Goal: Task Accomplishment & Management: Complete application form

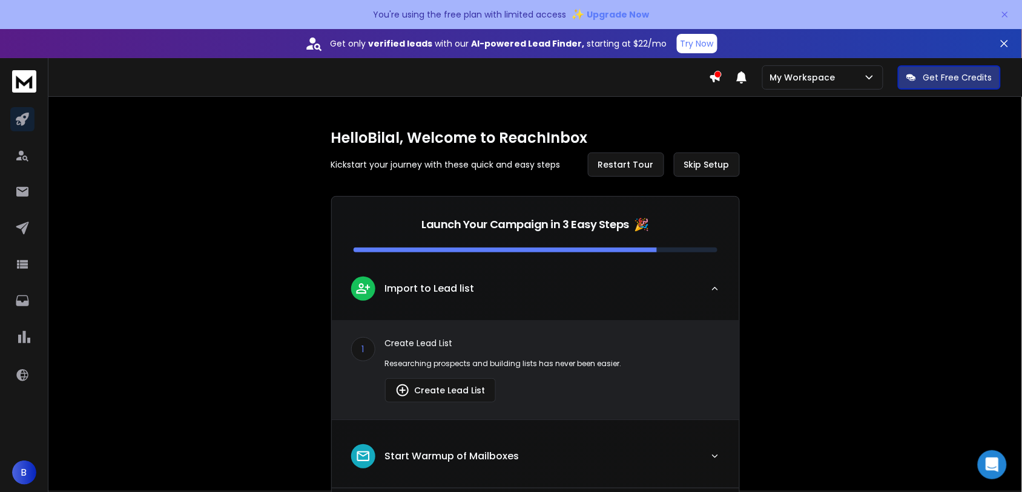
scroll to position [96, 0]
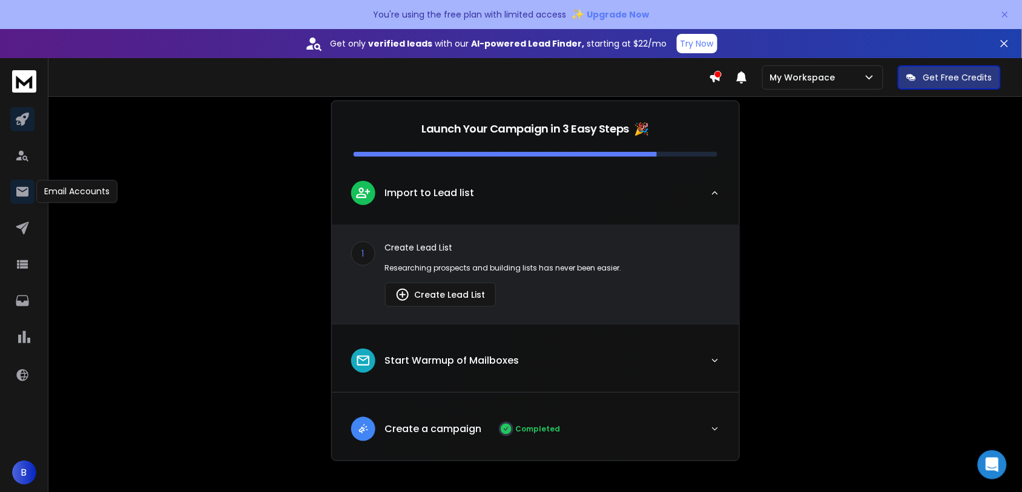
click at [25, 194] on icon at bounding box center [22, 192] width 12 height 10
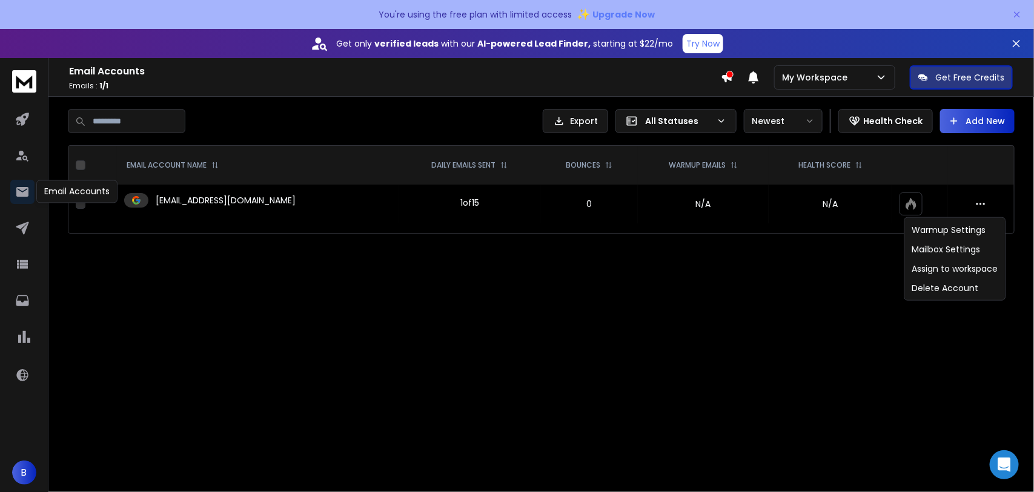
click at [973, 204] on button at bounding box center [980, 204] width 51 height 21
click at [940, 237] on div "Warmup Settings" at bounding box center [955, 229] width 96 height 19
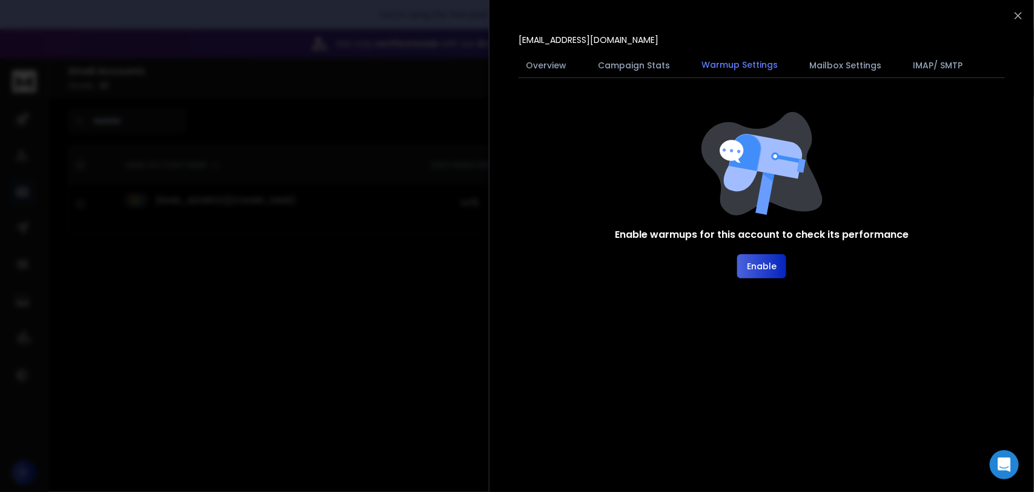
click at [770, 271] on button "Enable" at bounding box center [761, 266] width 49 height 24
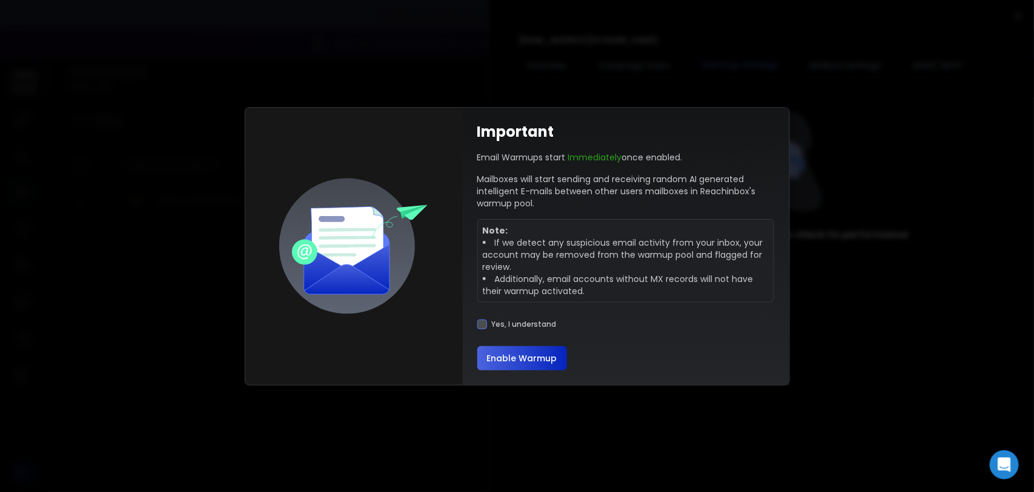
click at [483, 322] on button "Yes, I understand" at bounding box center [482, 325] width 10 height 10
click at [510, 365] on button "Enable Warmup" at bounding box center [522, 358] width 90 height 24
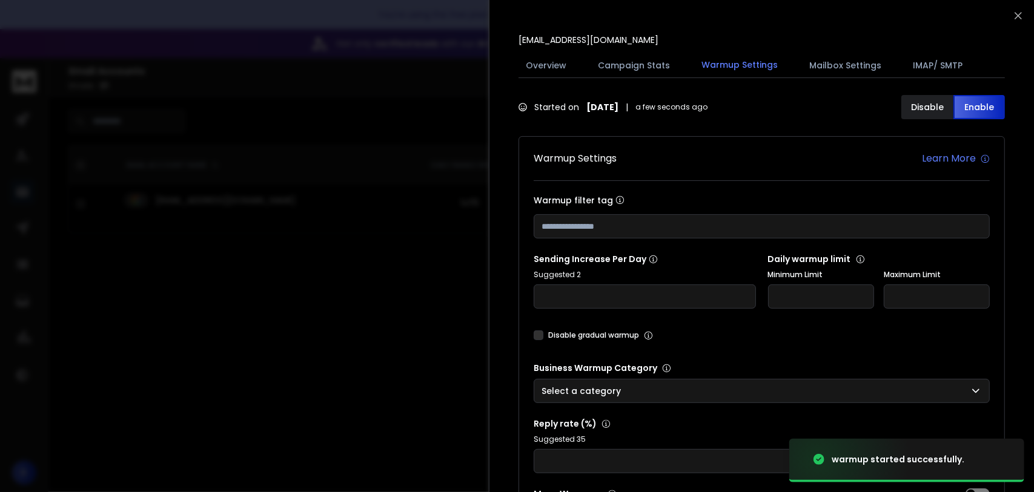
type input "**********"
type input "*"
type input "**"
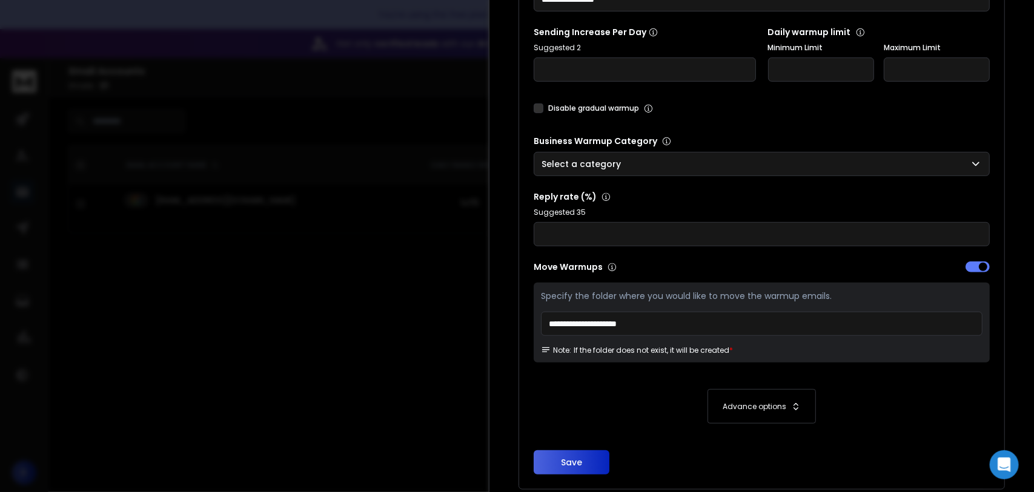
scroll to position [258, 0]
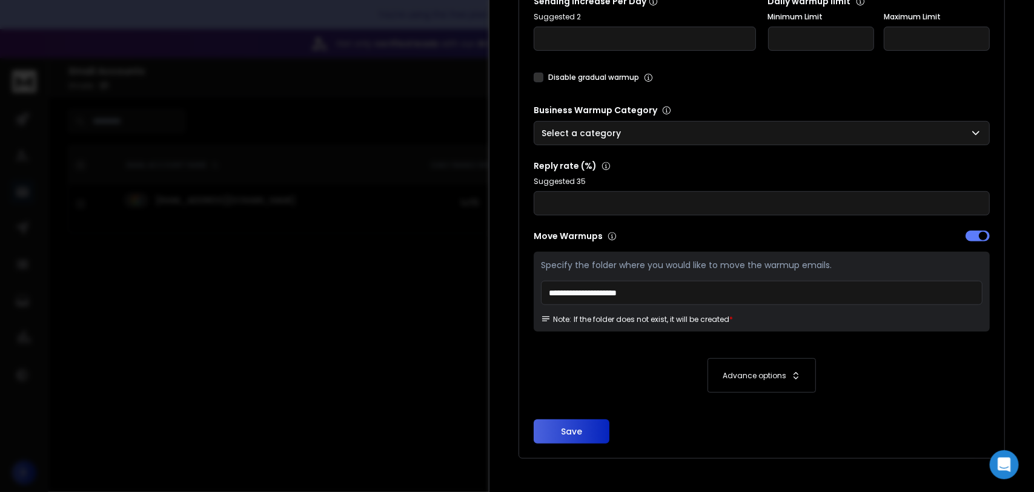
click at [621, 437] on div "Save" at bounding box center [625, 432] width 182 height 24
click at [598, 434] on button "Save" at bounding box center [572, 432] width 76 height 24
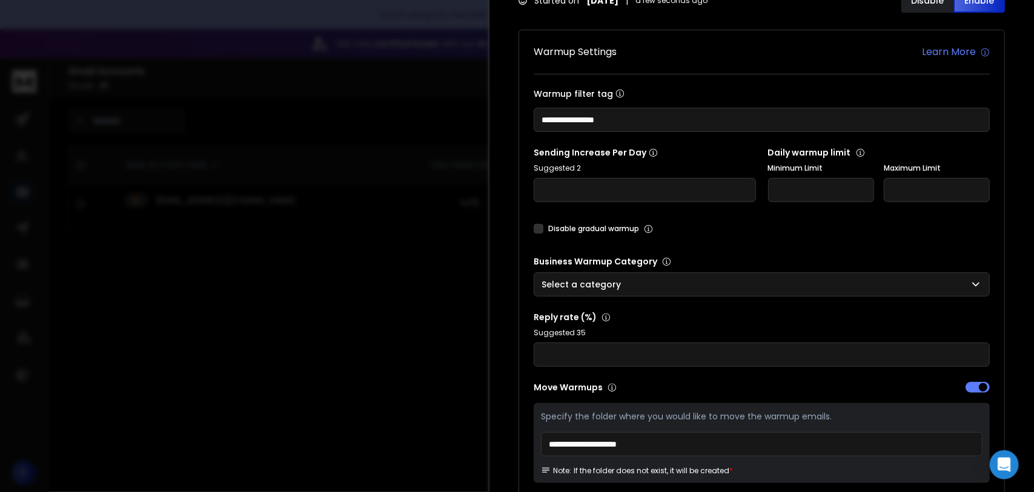
scroll to position [0, 0]
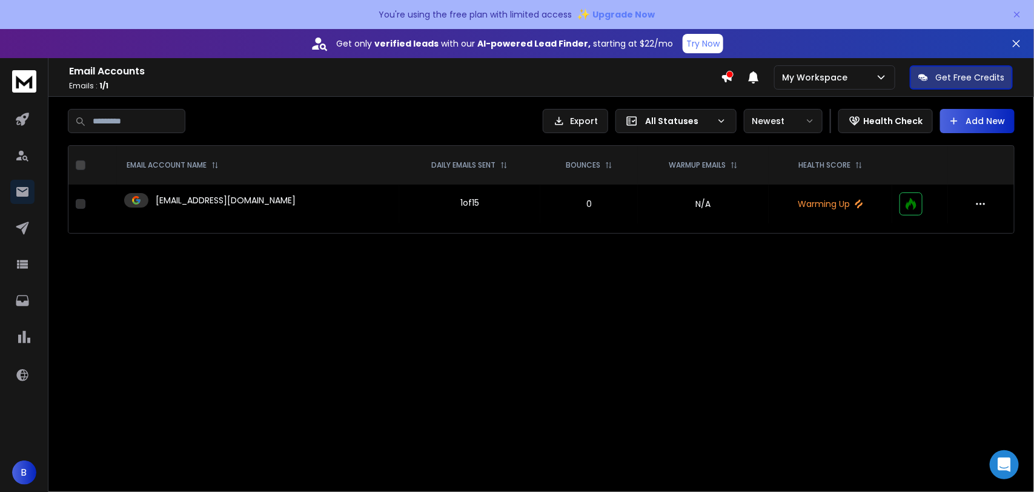
click at [979, 206] on icon at bounding box center [980, 204] width 11 height 11
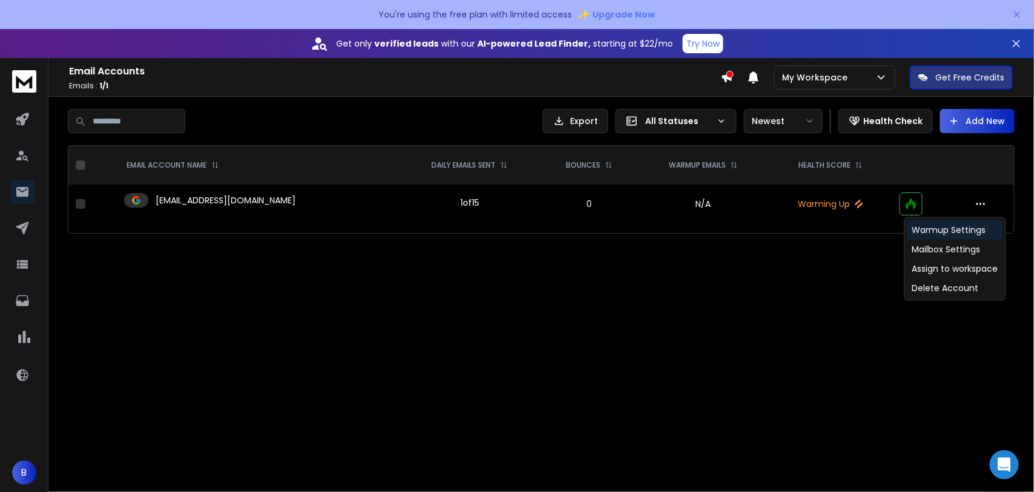
click at [964, 226] on div "Warmup Settings" at bounding box center [955, 229] width 96 height 19
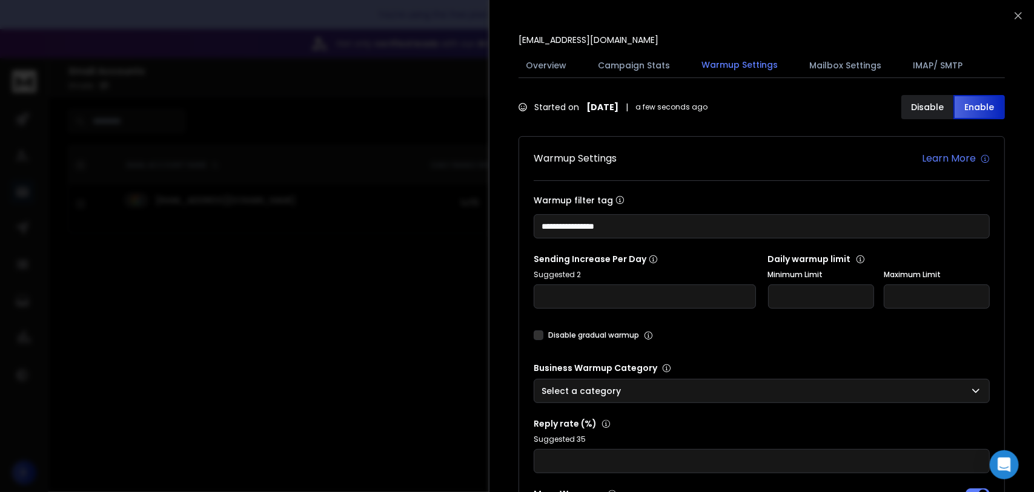
click at [543, 61] on button "Overview" at bounding box center [545, 65] width 55 height 27
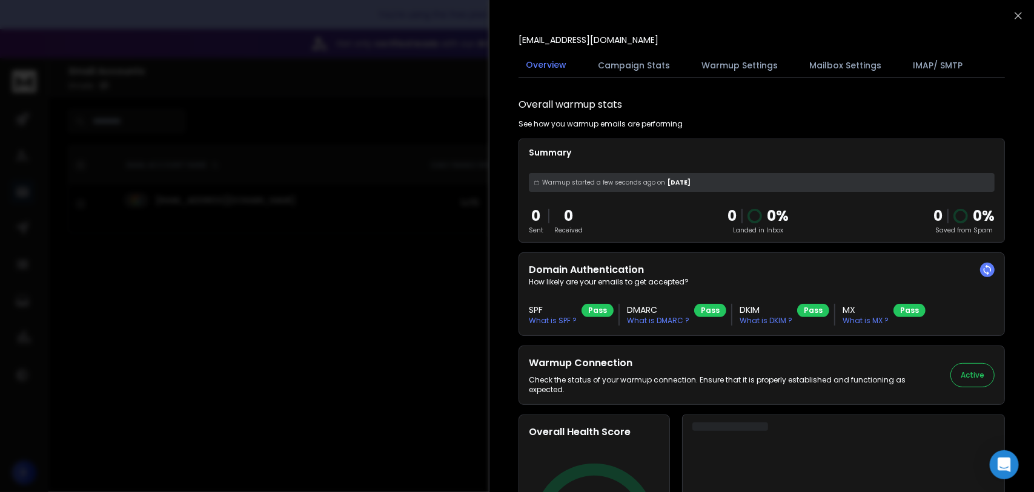
drag, startPoint x: 756, startPoint y: 55, endPoint x: 749, endPoint y: 64, distance: 11.3
click at [755, 55] on button "Warmup Settings" at bounding box center [739, 65] width 91 height 27
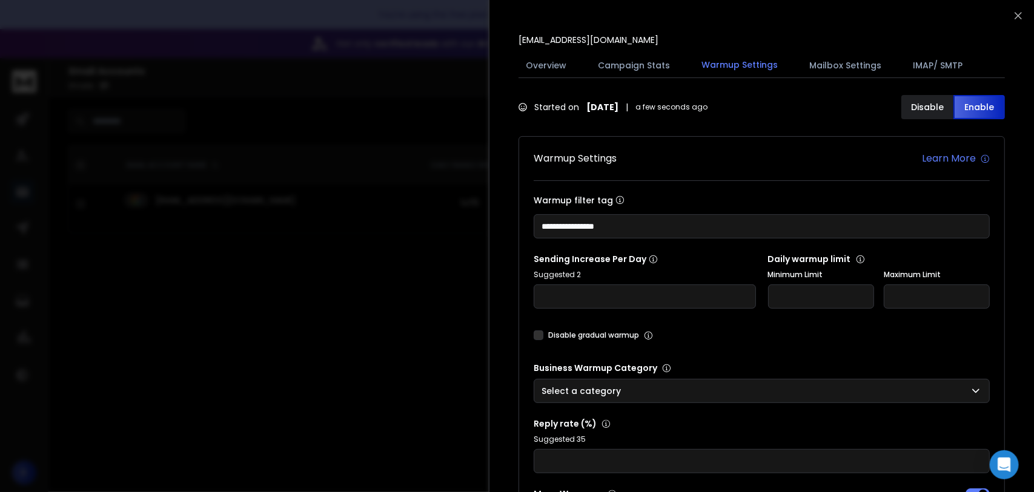
click at [543, 62] on button "Overview" at bounding box center [545, 65] width 55 height 27
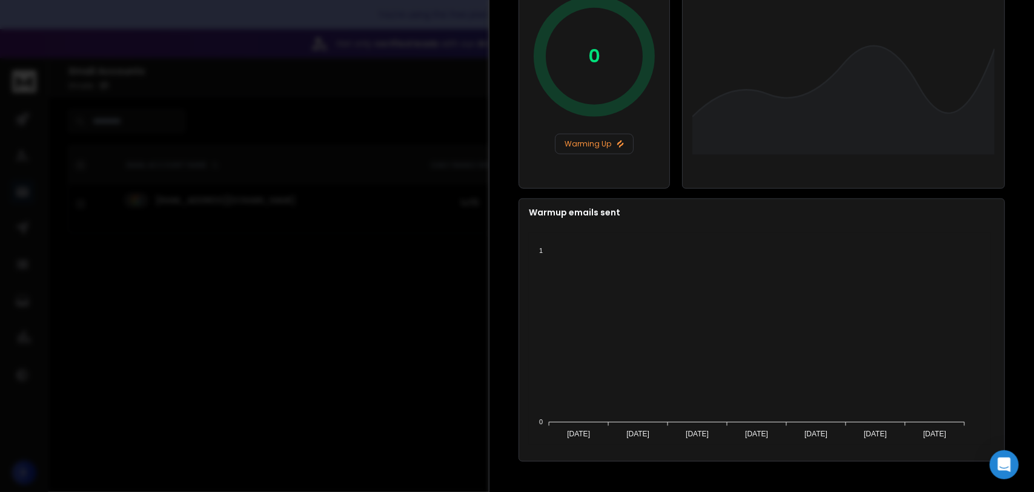
scroll to position [473, 0]
click at [398, 346] on div at bounding box center [517, 246] width 1034 height 492
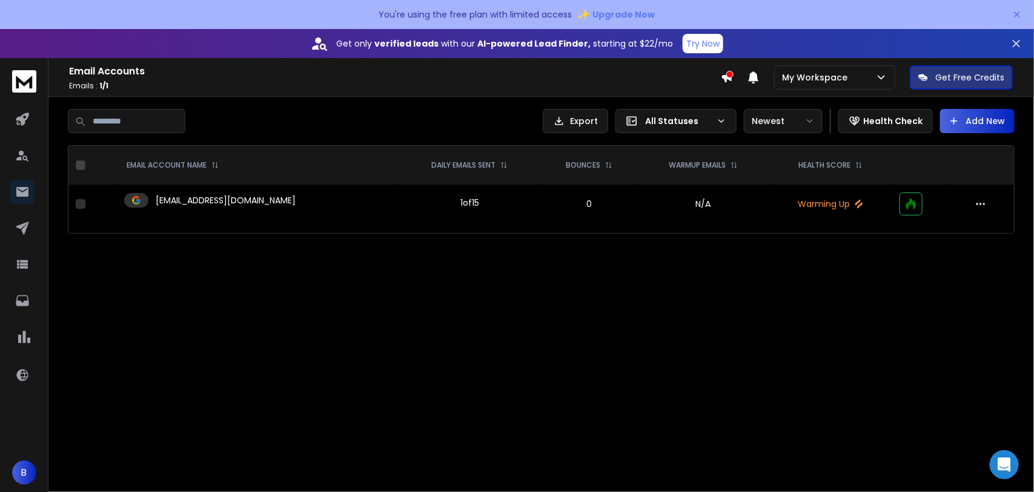
click at [913, 210] on icon at bounding box center [911, 204] width 12 height 12
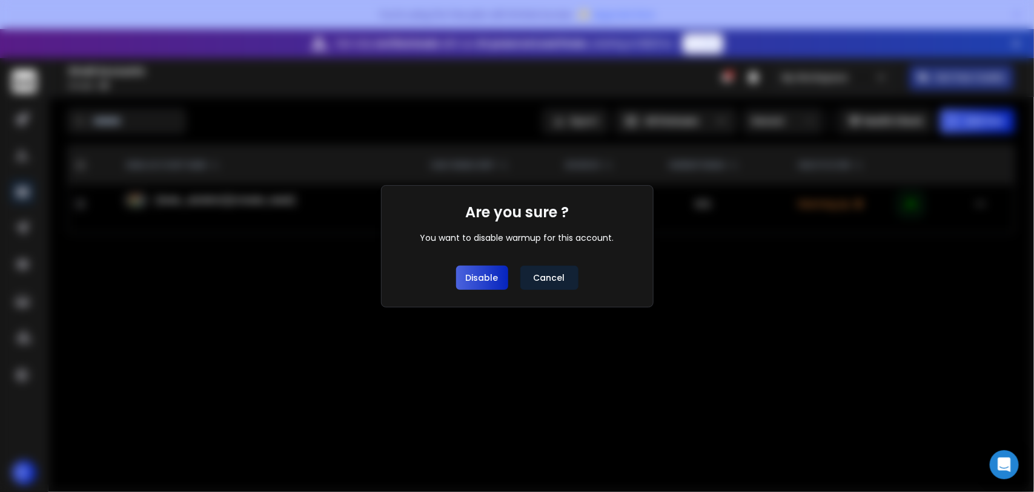
click at [480, 280] on button "Disable" at bounding box center [482, 278] width 52 height 24
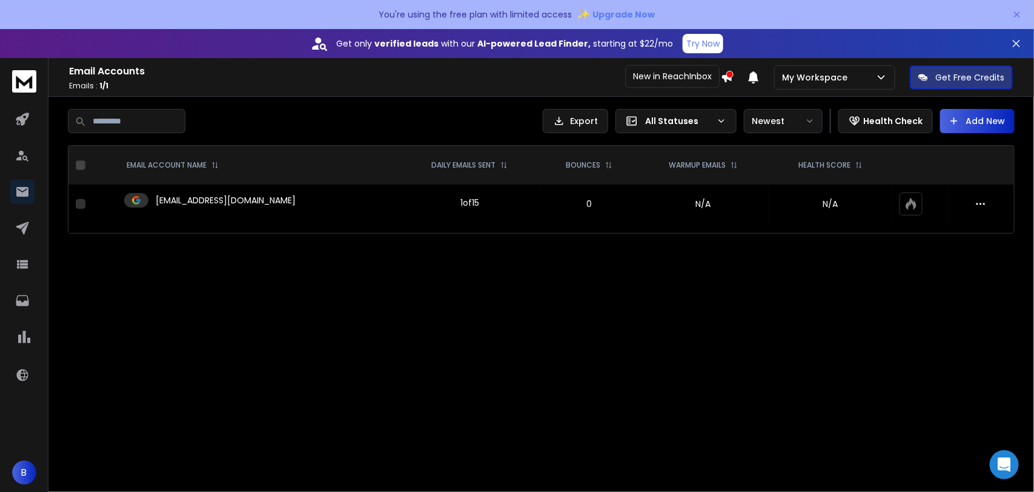
click at [729, 81] on icon at bounding box center [727, 78] width 10 height 10
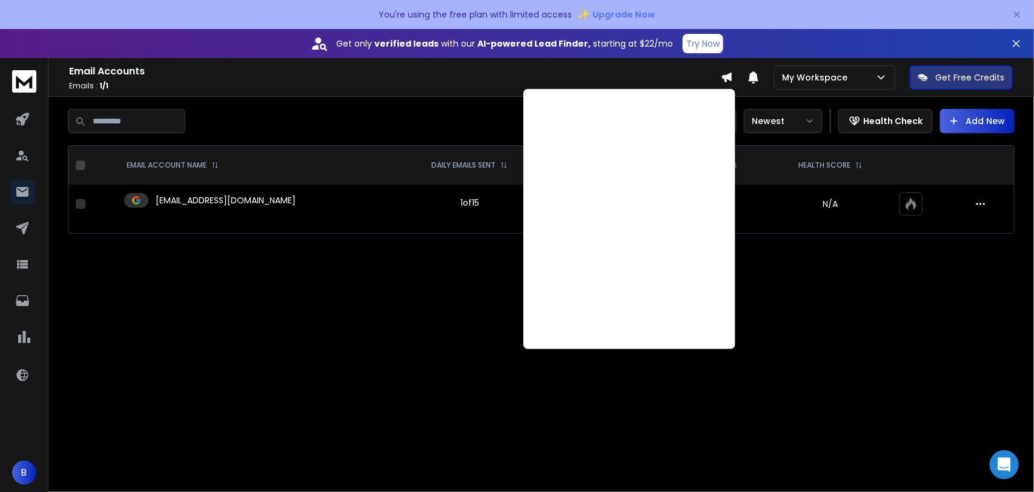
click at [856, 365] on div "You're using the free plan with limited access ✨ Upgrade Now Get only verified …" at bounding box center [517, 246] width 1034 height 492
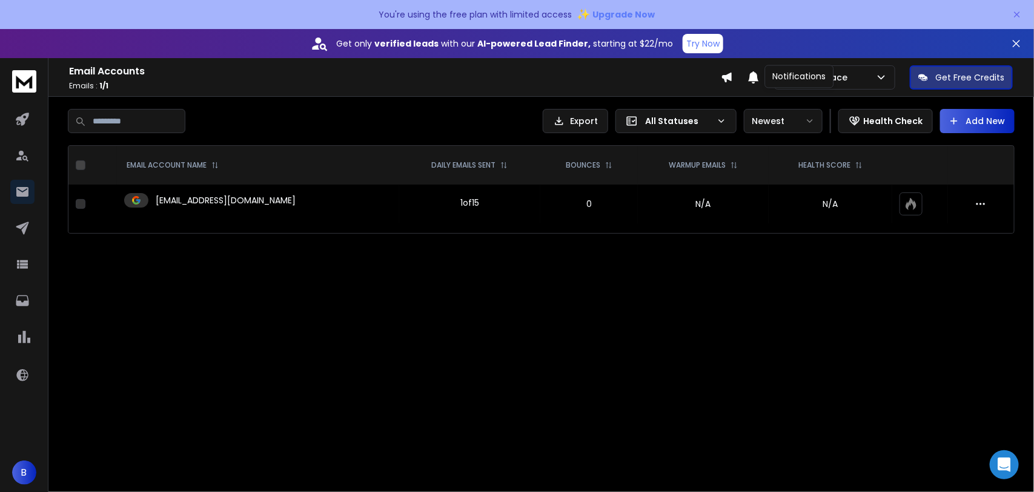
click at [752, 74] on icon at bounding box center [753, 77] width 11 height 12
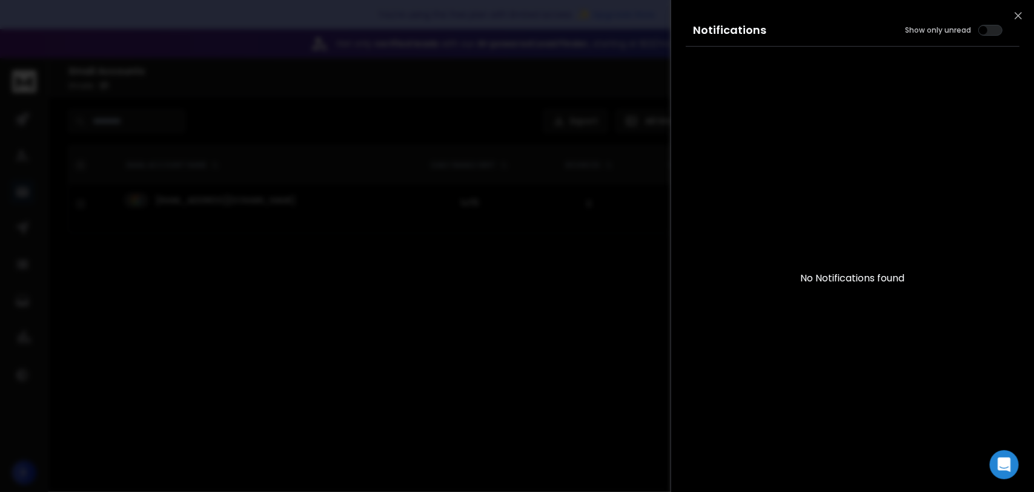
click at [1025, 13] on div "Sheet Title Notifications Show only unread No Notifications found Close" at bounding box center [851, 246] width 363 height 492
click at [1016, 14] on icon "button" at bounding box center [1018, 16] width 12 height 12
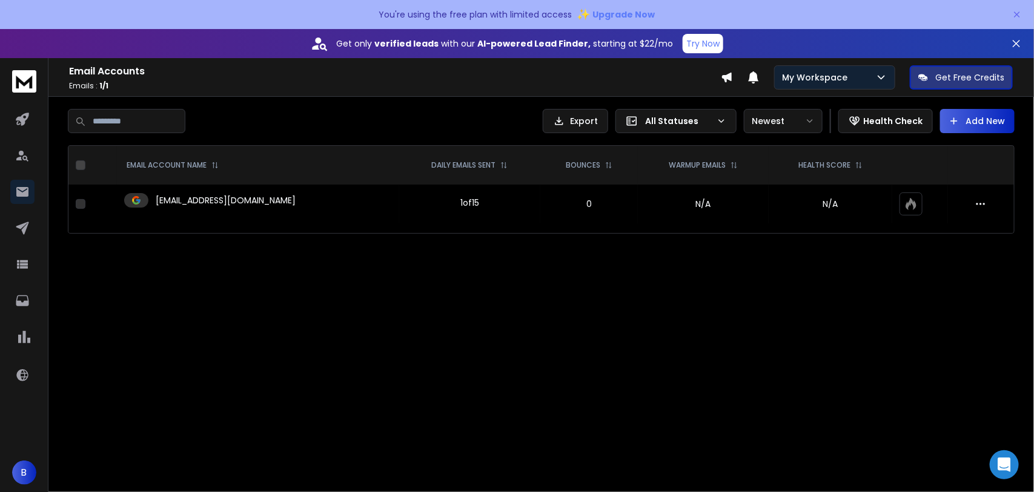
click at [830, 88] on button "My Workspace" at bounding box center [834, 77] width 121 height 24
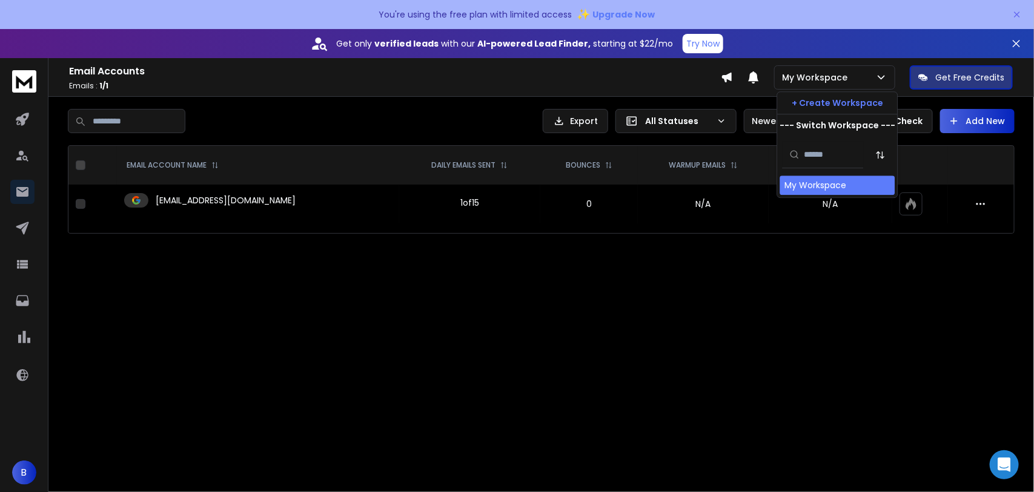
click at [815, 161] on input "text" at bounding box center [830, 154] width 52 height 27
click at [712, 298] on div "You're using the free plan with limited access ✨ Upgrade Now Get only verified …" at bounding box center [517, 246] width 1034 height 492
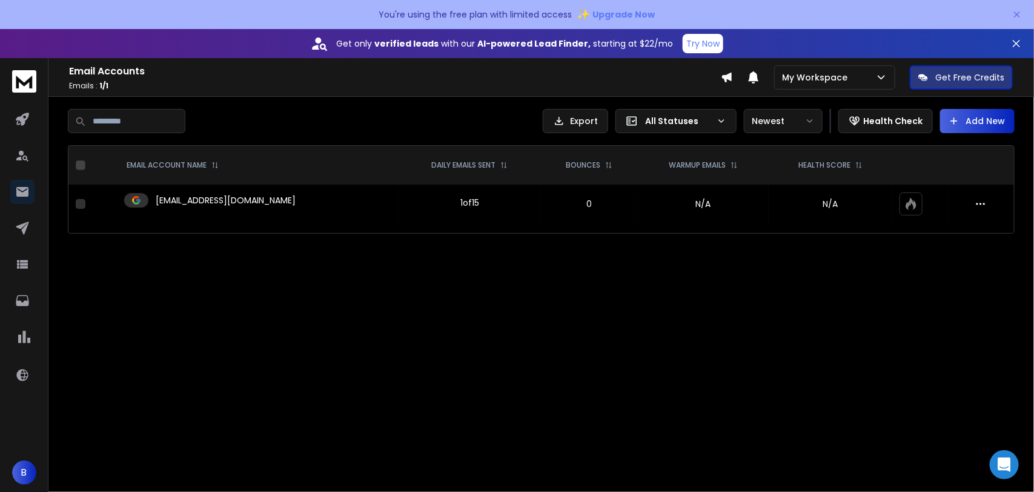
click at [974, 210] on button at bounding box center [980, 204] width 51 height 21
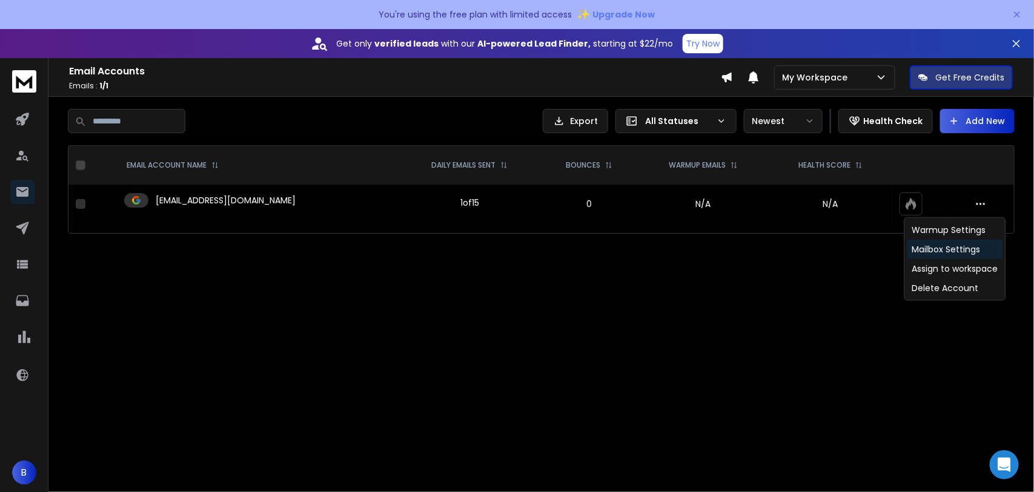
click at [959, 254] on div "Mailbox Settings" at bounding box center [955, 249] width 96 height 19
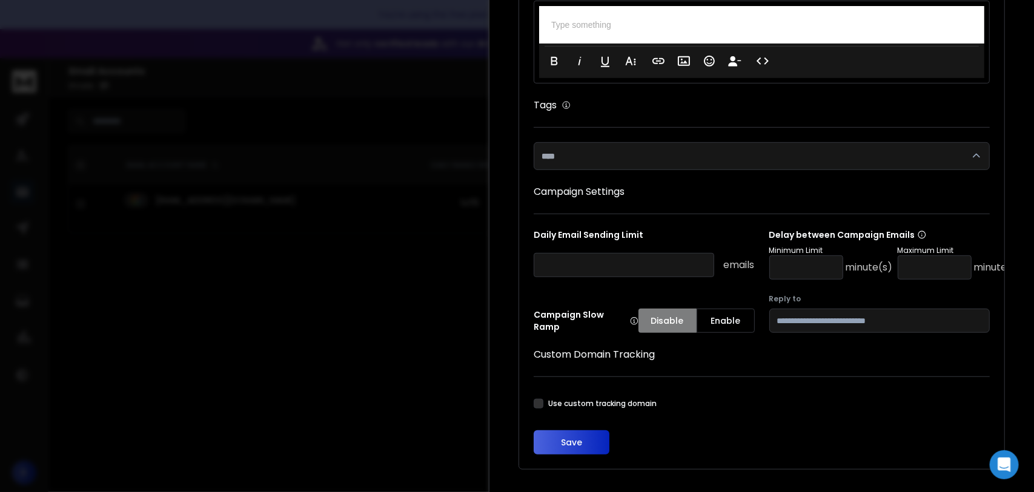
scroll to position [227, 0]
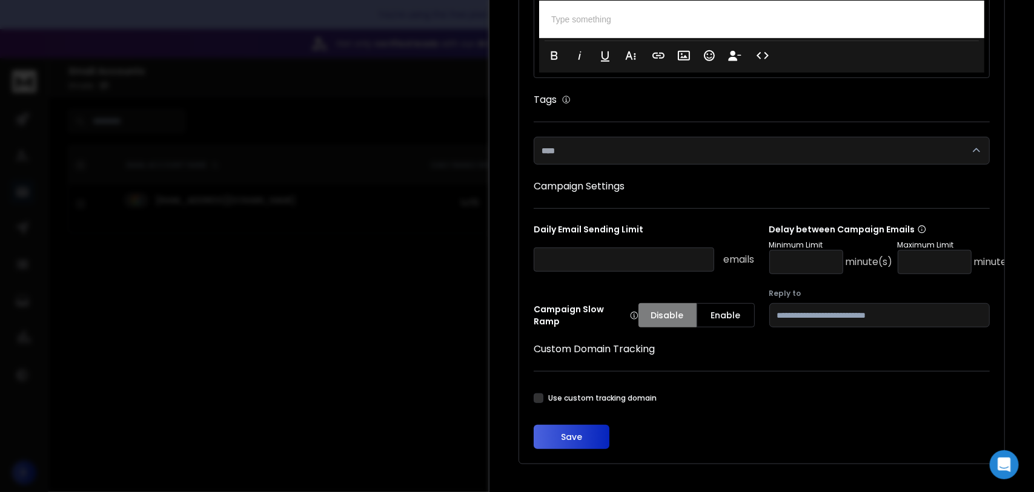
click at [431, 259] on div at bounding box center [517, 246] width 1034 height 492
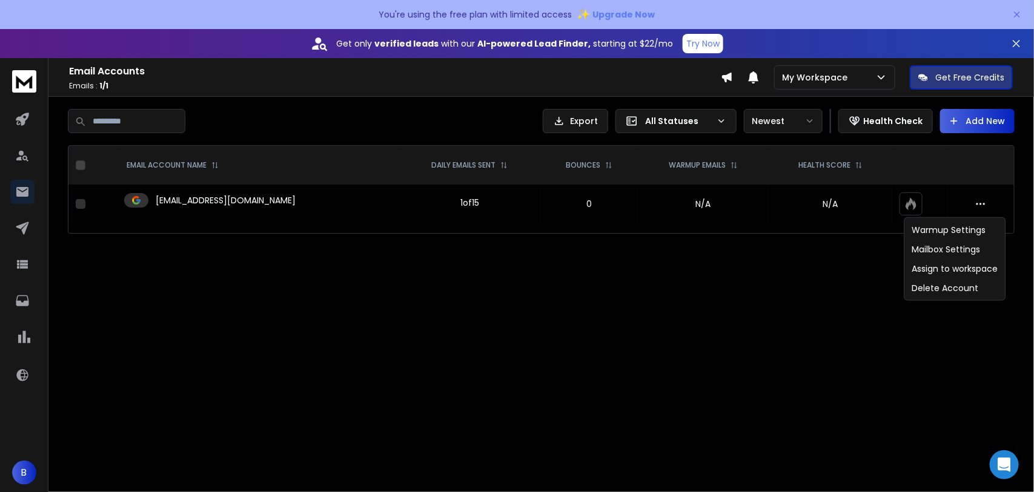
click at [981, 209] on icon at bounding box center [980, 204] width 11 height 11
click at [936, 233] on div "Warmup Settings" at bounding box center [955, 229] width 96 height 19
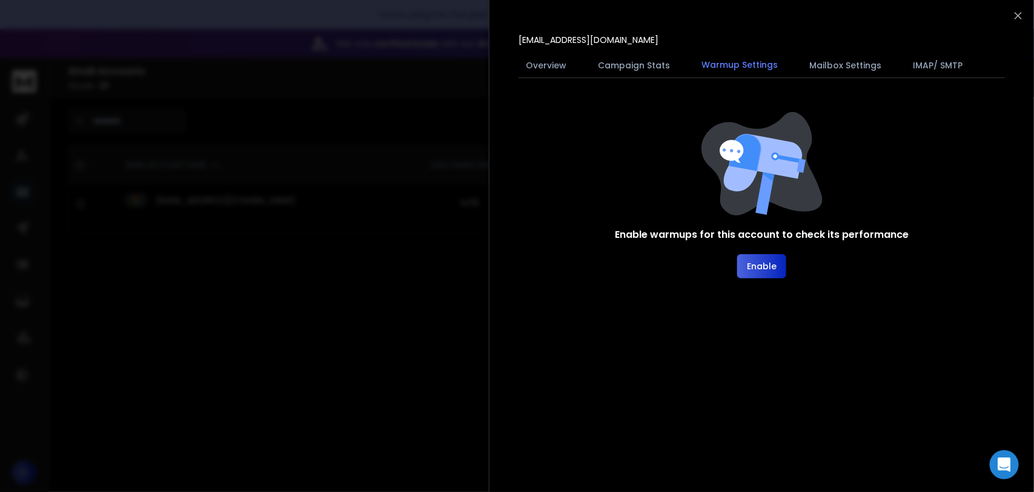
click at [633, 47] on div "[EMAIL_ADDRESS][DOMAIN_NAME] Overview Campaign Stats Warmup Settings Mailbox Se…" at bounding box center [761, 156] width 515 height 283
click at [633, 52] on div "[EMAIL_ADDRESS][DOMAIN_NAME] Overview Campaign Stats Warmup Settings Mailbox Se…" at bounding box center [761, 156] width 515 height 283
drag, startPoint x: 597, startPoint y: 62, endPoint x: 524, endPoint y: 62, distance: 72.7
click at [586, 62] on div "Overview Campaign Stats Warmup Settings Mailbox Settings IMAP/ SMTP" at bounding box center [761, 65] width 486 height 24
click at [524, 62] on button "Overview" at bounding box center [545, 65] width 55 height 27
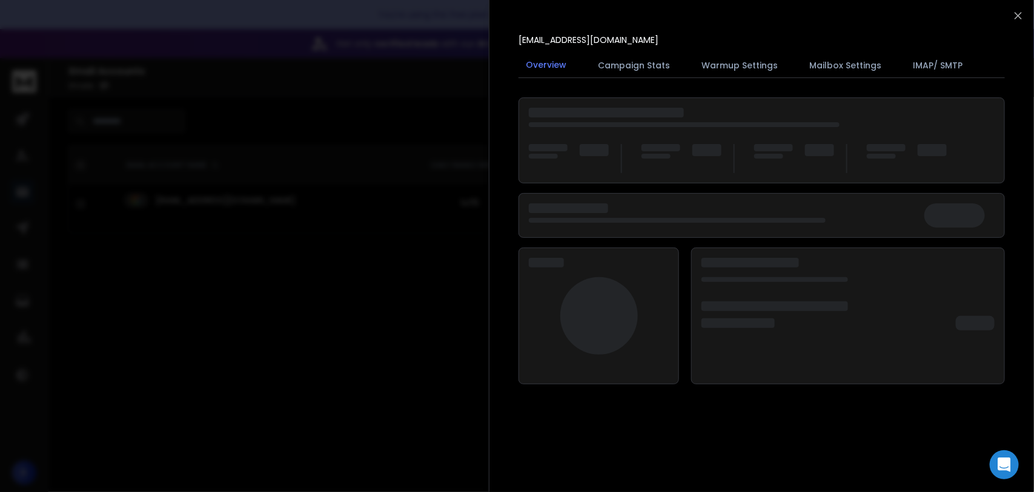
click at [640, 56] on button "Campaign Stats" at bounding box center [633, 65] width 87 height 27
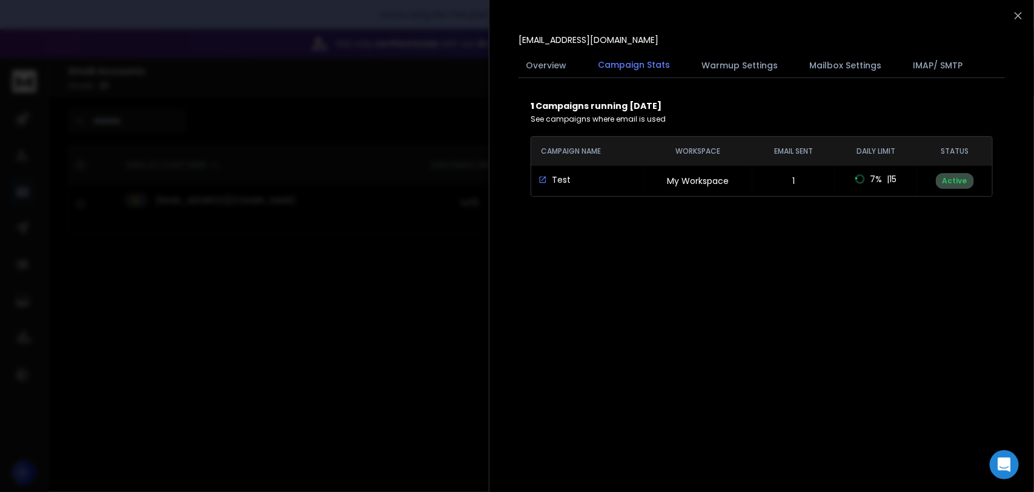
click at [764, 56] on button "Warmup Settings" at bounding box center [739, 65] width 91 height 27
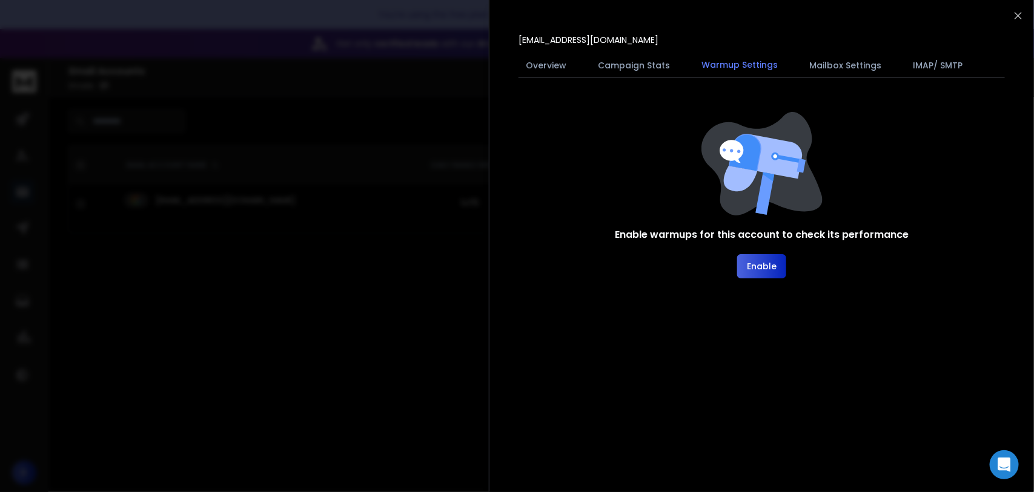
click at [845, 64] on button "Mailbox Settings" at bounding box center [845, 65] width 87 height 27
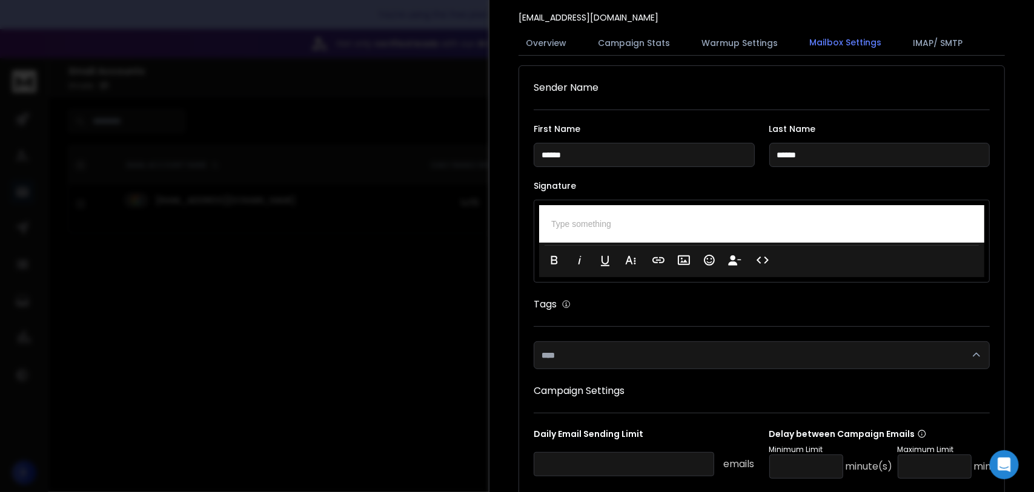
scroll to position [17, 0]
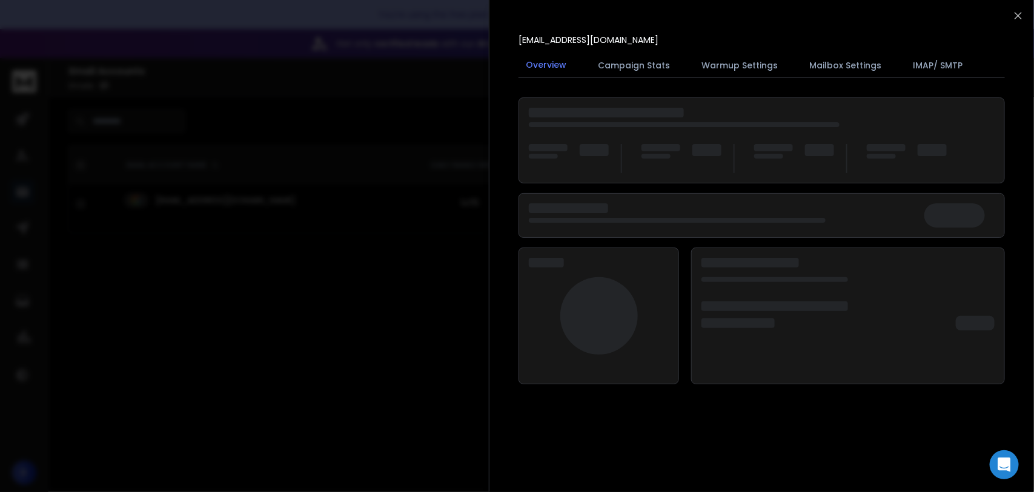
click at [424, 346] on div at bounding box center [517, 246] width 1034 height 492
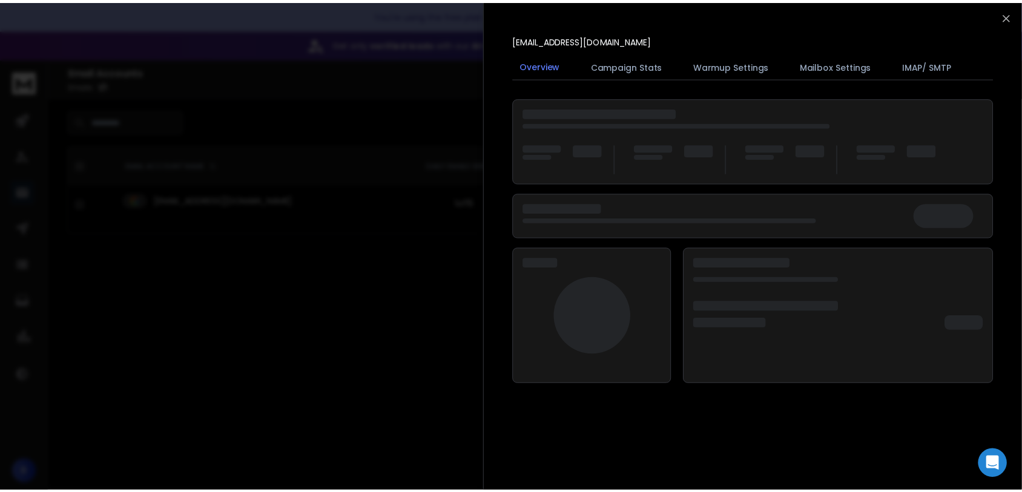
scroll to position [0, 0]
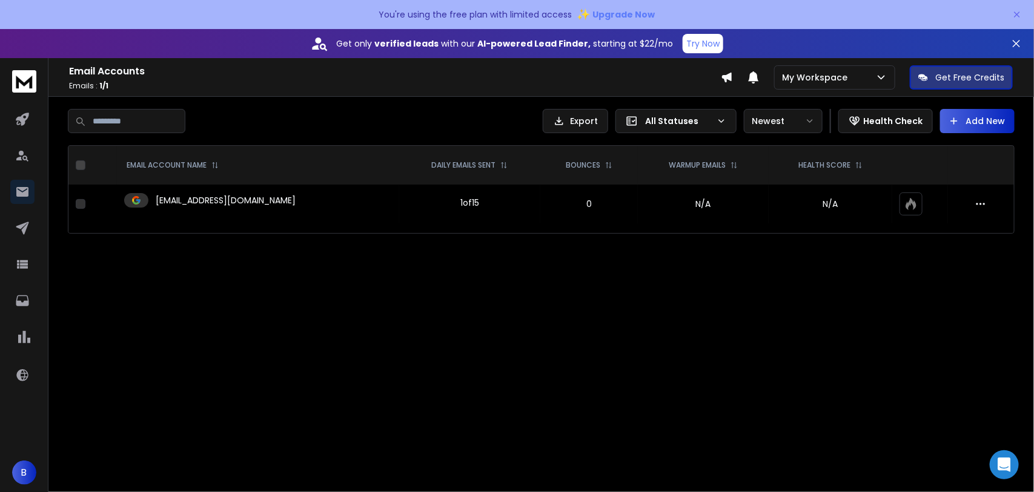
click at [916, 209] on div at bounding box center [910, 204] width 23 height 23
click at [910, 207] on icon at bounding box center [910, 204] width 10 height 12
click at [25, 236] on link at bounding box center [22, 228] width 24 height 24
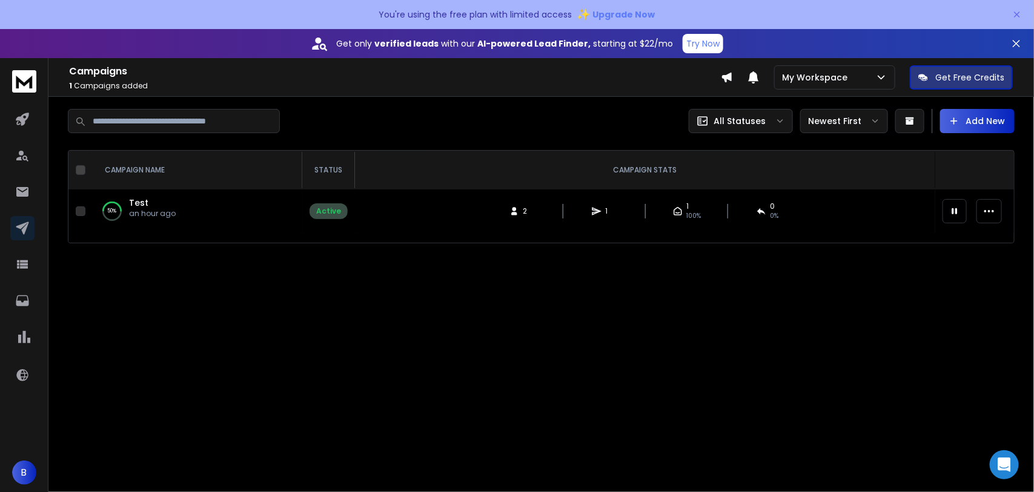
click at [984, 118] on button "Add New" at bounding box center [977, 121] width 74 height 24
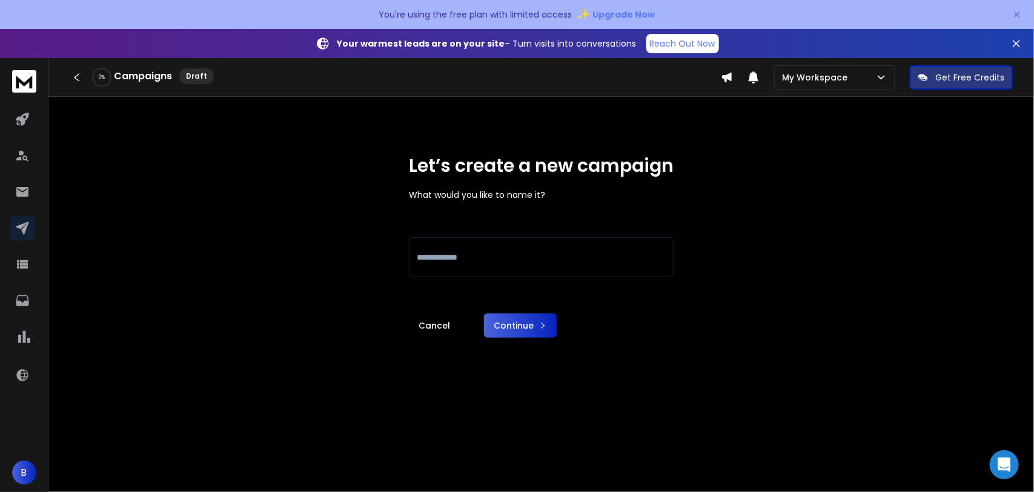
click at [462, 267] on input at bounding box center [541, 257] width 265 height 40
type input "******"
click at [515, 325] on button "Continue" at bounding box center [520, 326] width 73 height 24
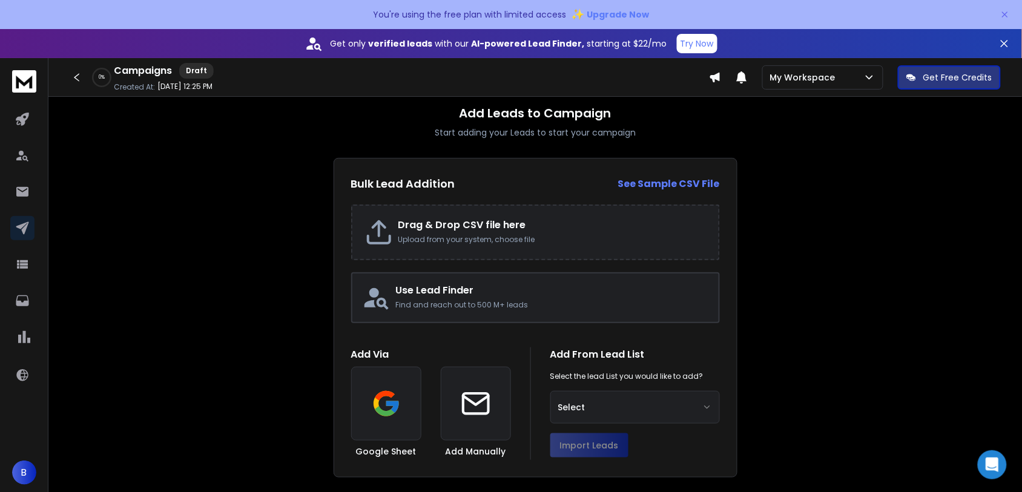
scroll to position [85, 0]
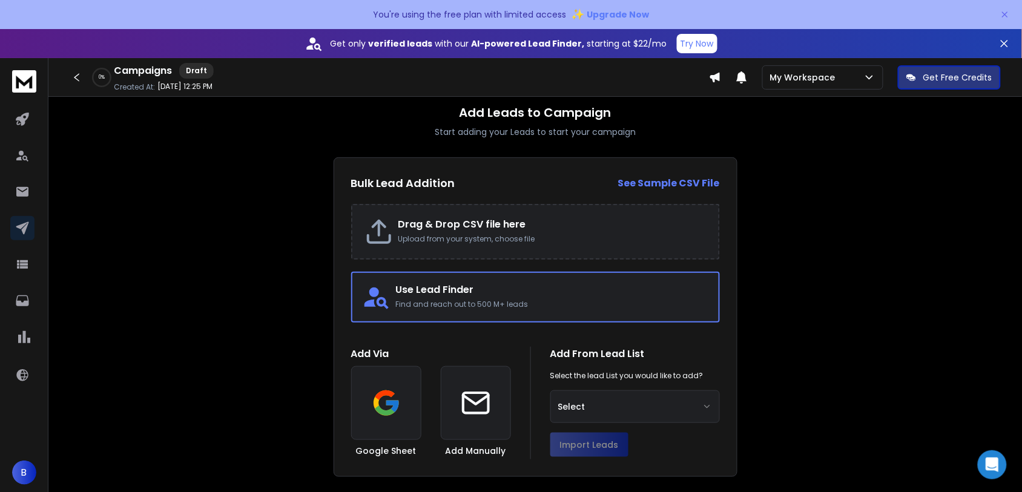
click at [434, 297] on div "Use Lead Finder Find and reach out to 500 M+ leads" at bounding box center [552, 297] width 313 height 29
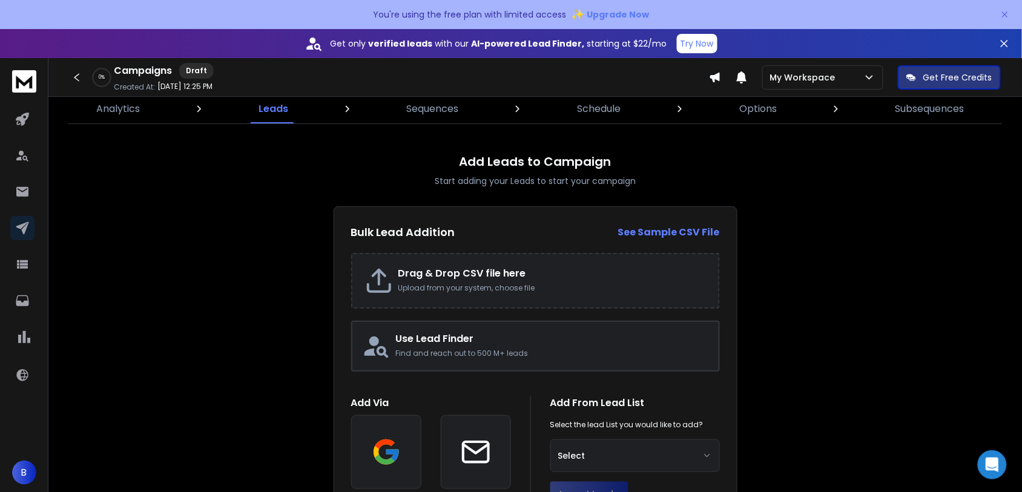
scroll to position [10, 0]
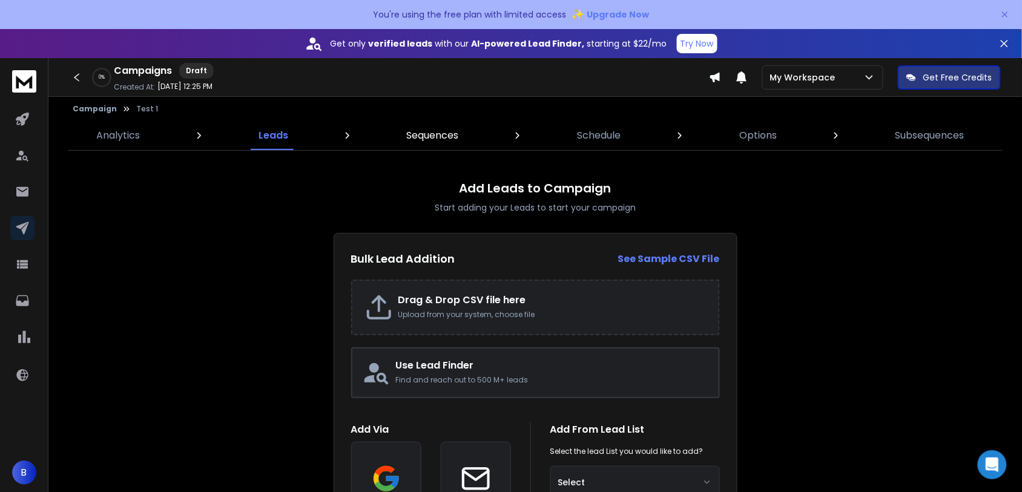
click at [431, 140] on p "Sequences" at bounding box center [433, 135] width 52 height 15
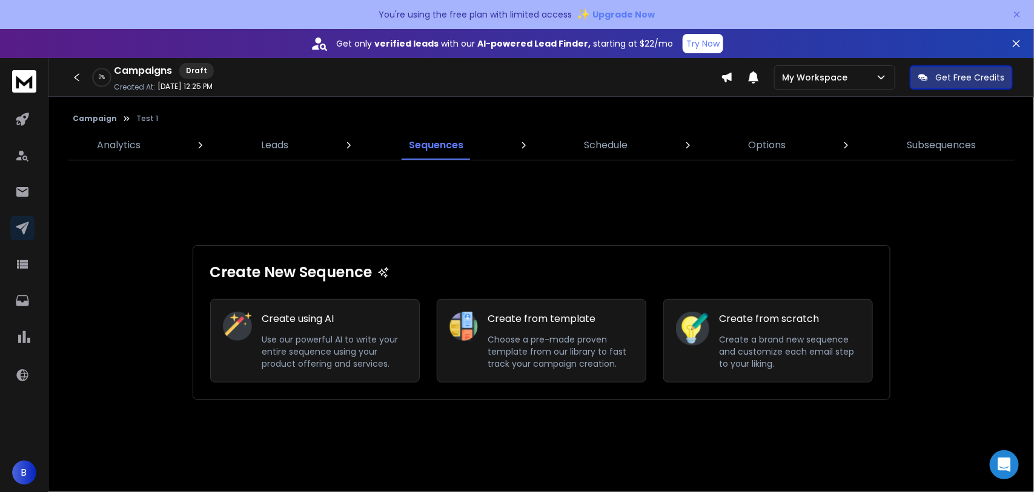
click at [543, 333] on div "Create from template Choose a pre-made proven template from our library to fast…" at bounding box center [560, 341] width 145 height 58
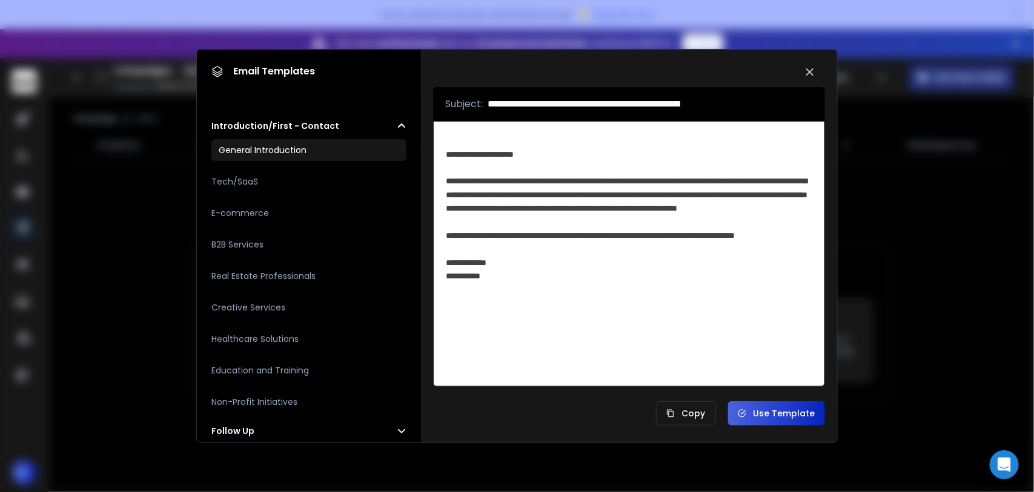
click at [257, 156] on h3 "Tech/SaaS" at bounding box center [263, 150] width 88 height 12
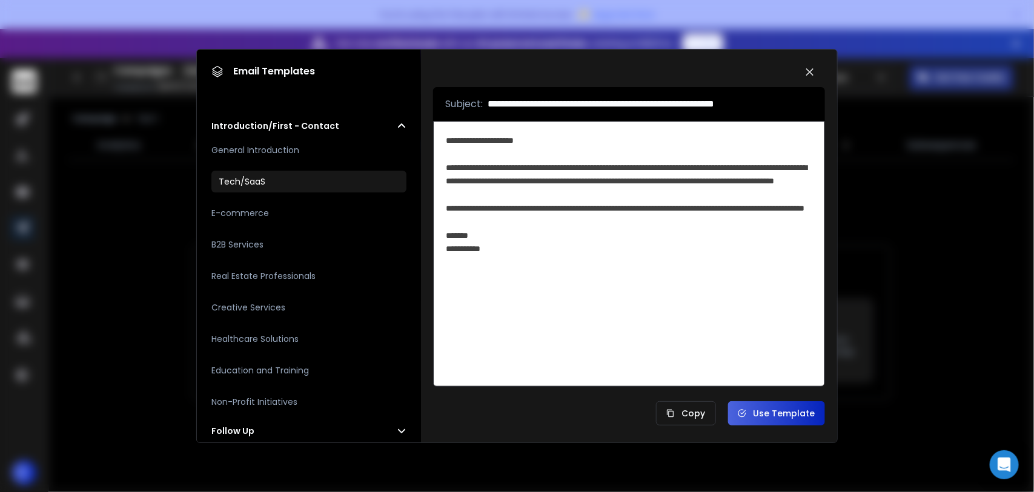
click at [253, 156] on h3 "E-commerce" at bounding box center [255, 150] width 88 height 12
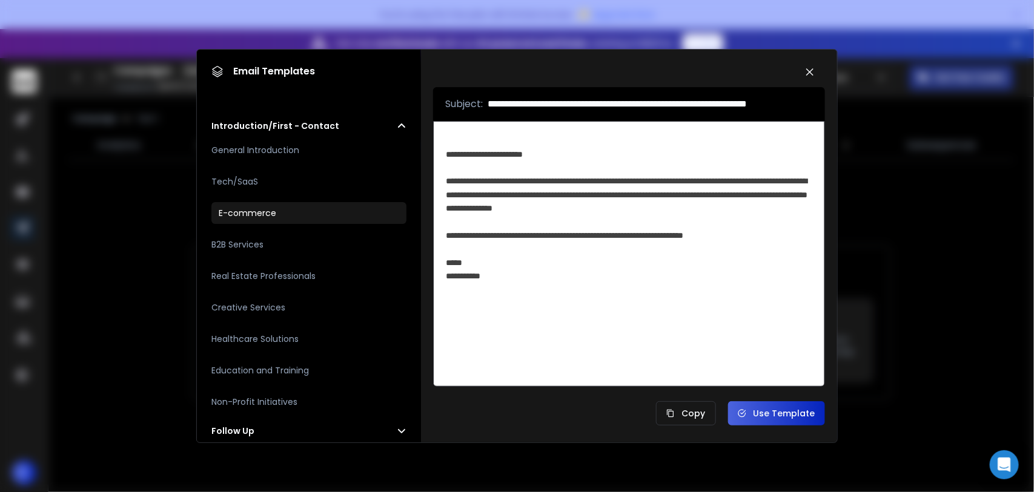
click at [249, 156] on h3 "B2B Services" at bounding box center [255, 150] width 88 height 12
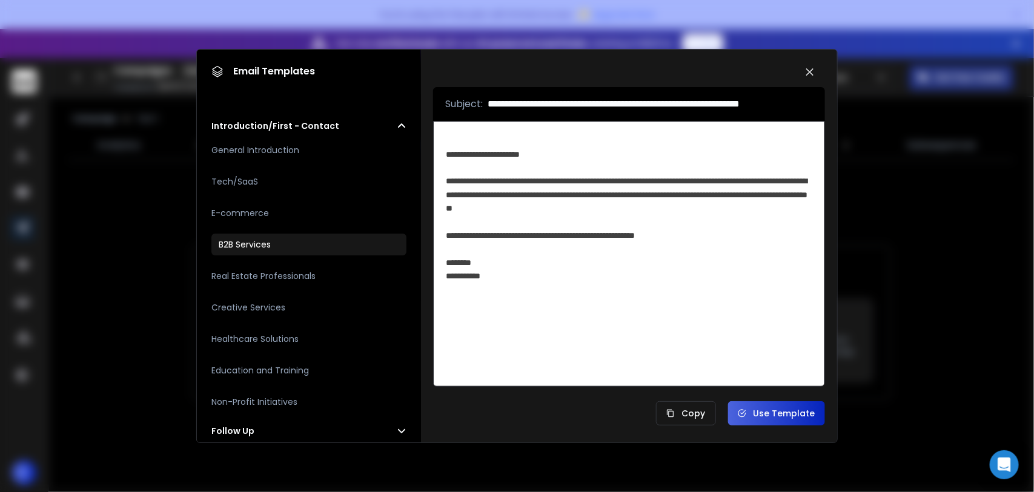
click at [256, 156] on h3 "Real Estate Professionals" at bounding box center [255, 150] width 88 height 12
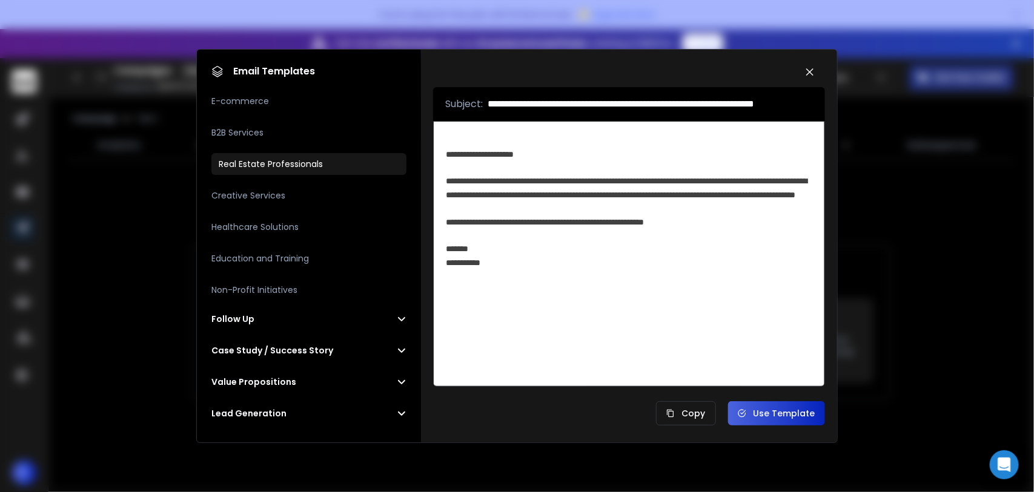
scroll to position [116, 0]
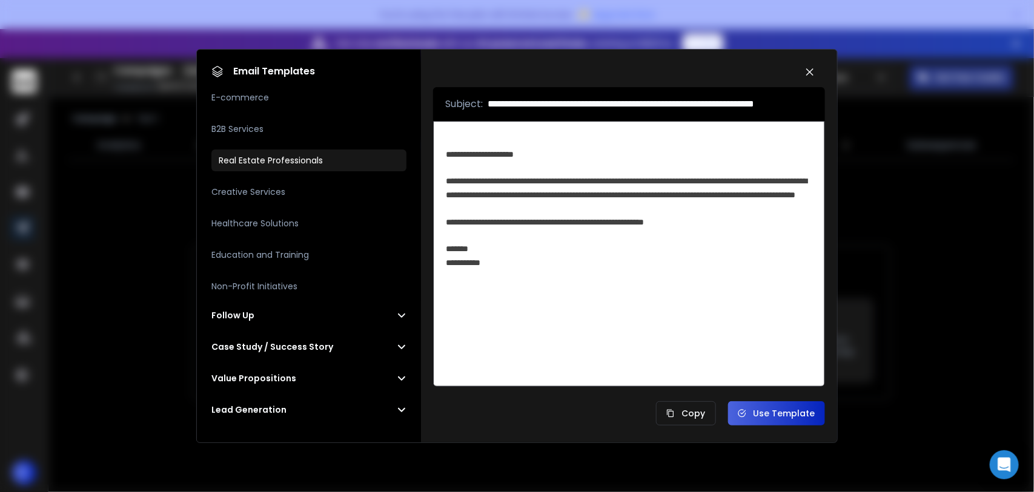
click at [257, 319] on button "Follow Up" at bounding box center [308, 315] width 195 height 12
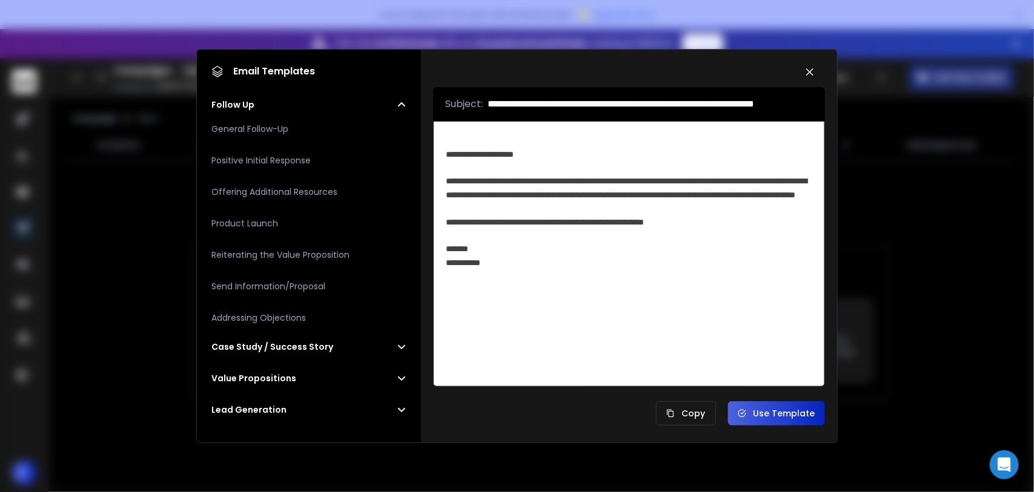
click at [269, 106] on button "Follow Up" at bounding box center [308, 105] width 195 height 12
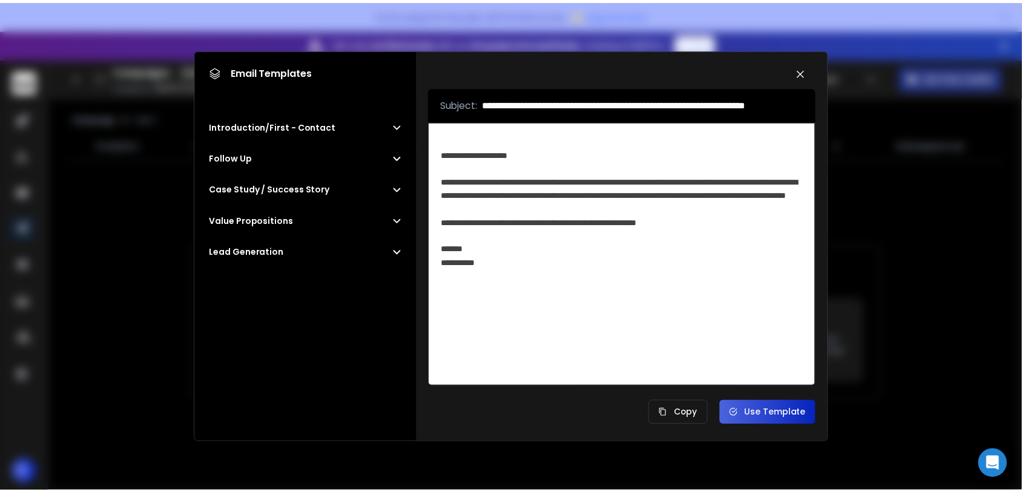
scroll to position [0, 0]
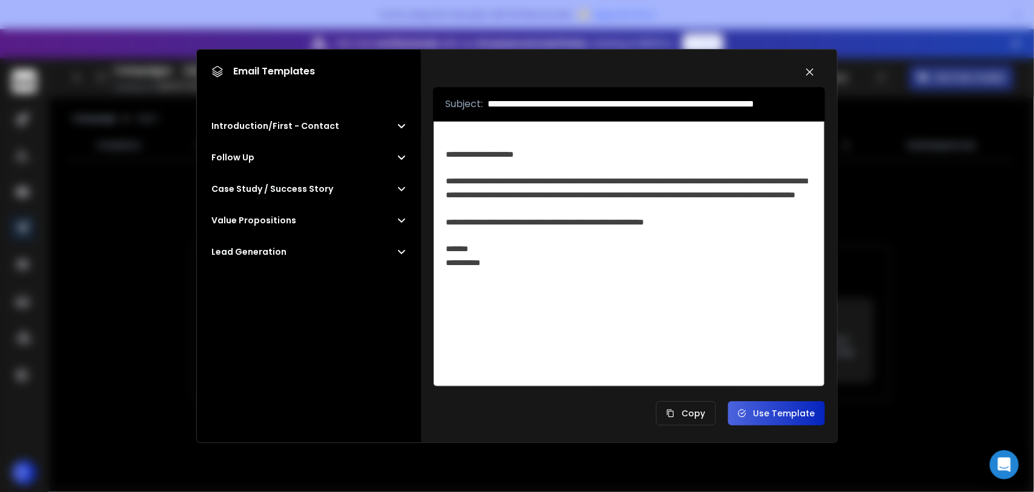
click at [543, 158] on p "**********" at bounding box center [629, 208] width 366 height 149
click at [485, 153] on p "**********" at bounding box center [629, 208] width 366 height 149
click at [474, 150] on p "**********" at bounding box center [629, 208] width 366 height 149
click at [520, 289] on div "**********" at bounding box center [629, 254] width 391 height 265
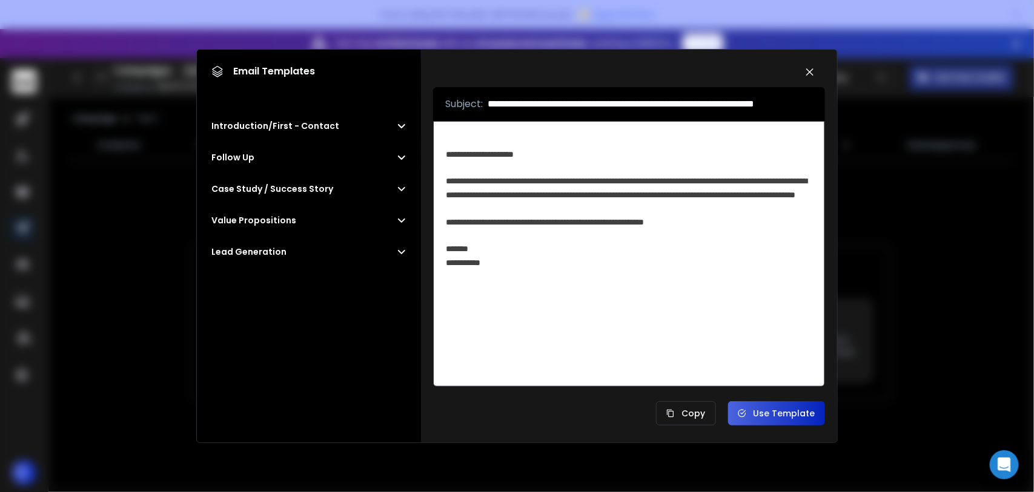
click at [280, 136] on div "Introduction/First - Contact" at bounding box center [308, 129] width 195 height 19
click at [268, 112] on div "Introduction/First - Contact Follow Up Case Study / Success Story Value Proposi…" at bounding box center [309, 271] width 224 height 356
click at [268, 125] on button "Introduction/First - Contact" at bounding box center [308, 126] width 195 height 12
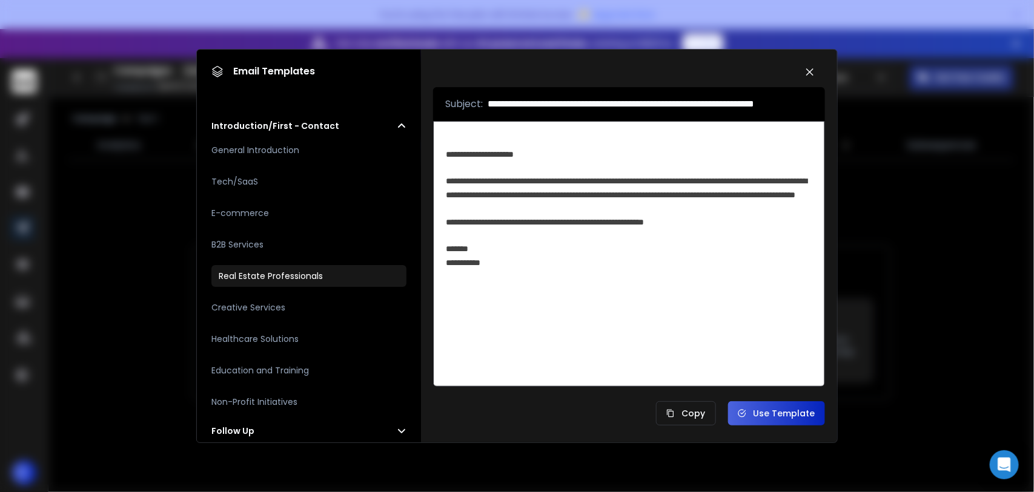
click at [248, 156] on div "General Introduction" at bounding box center [308, 150] width 195 height 22
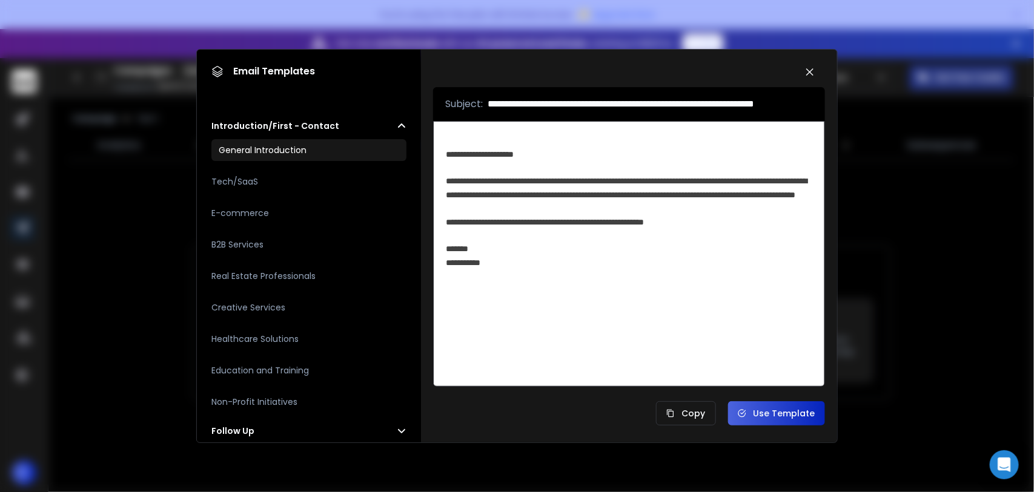
type input "**********"
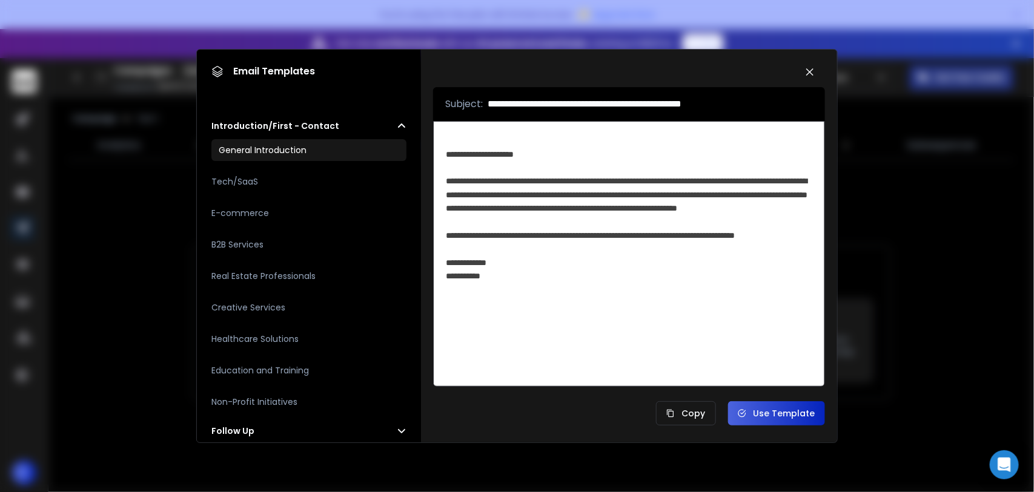
click at [754, 416] on button "Use Template" at bounding box center [776, 414] width 97 height 24
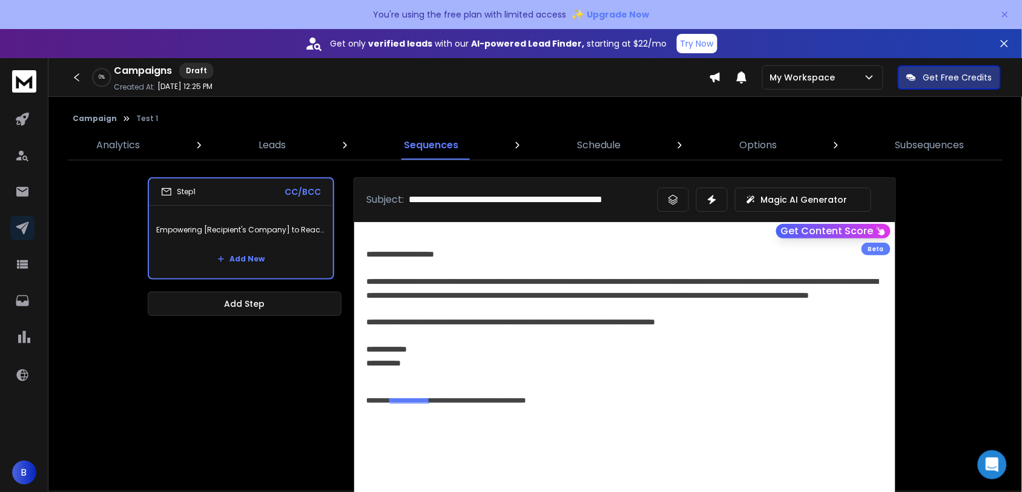
click at [431, 246] on p "**********" at bounding box center [624, 308] width 517 height 149
click at [418, 261] on p "**********" at bounding box center [624, 308] width 517 height 149
click at [225, 236] on p "Empowering [Recipient's Company] to Reach [GEOGRAPHIC_DATA]" at bounding box center [241, 230] width 170 height 34
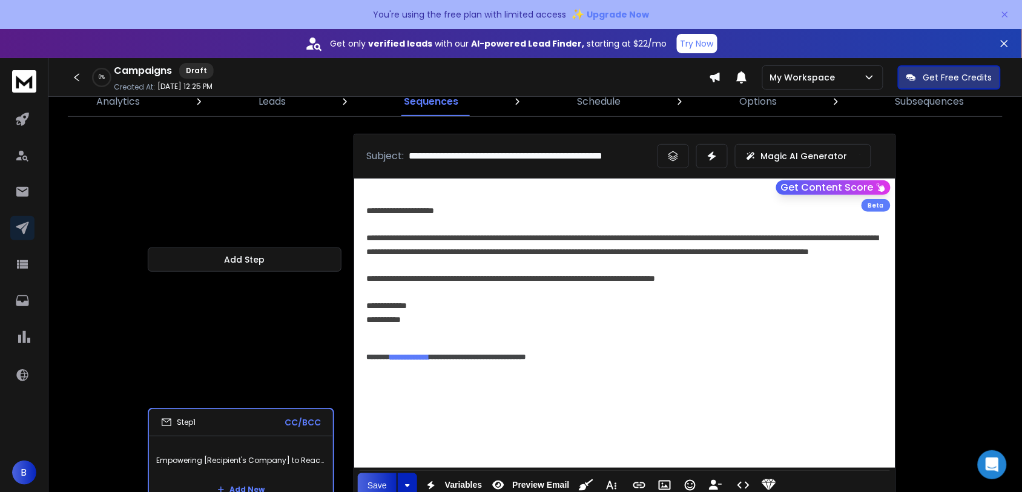
scroll to position [71, 0]
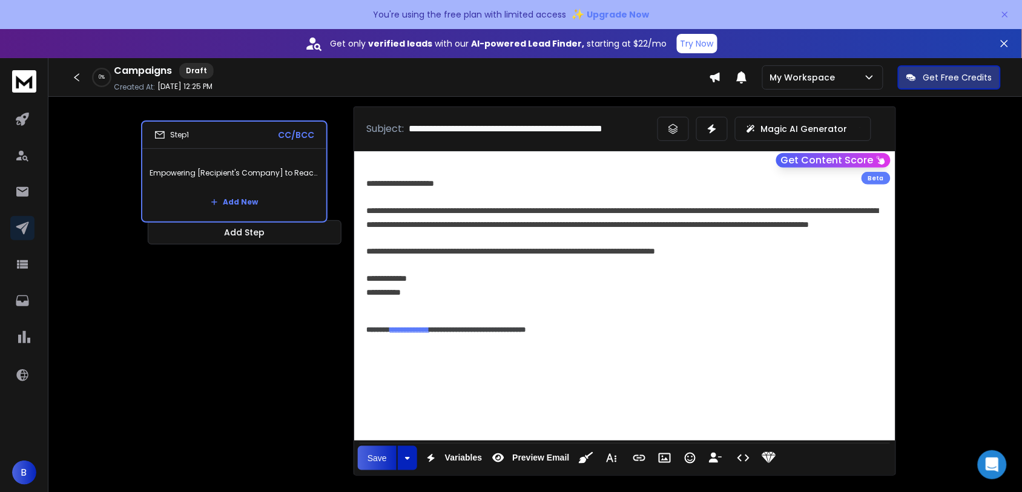
drag, startPoint x: 225, startPoint y: 236, endPoint x: 223, endPoint y: 177, distance: 58.8
click at [222, 177] on ul "Step 1 CC/BCC Empowering [Recipient's Company] to Reach [GEOGRAPHIC_DATA] Add N…" at bounding box center [241, 158] width 187 height 102
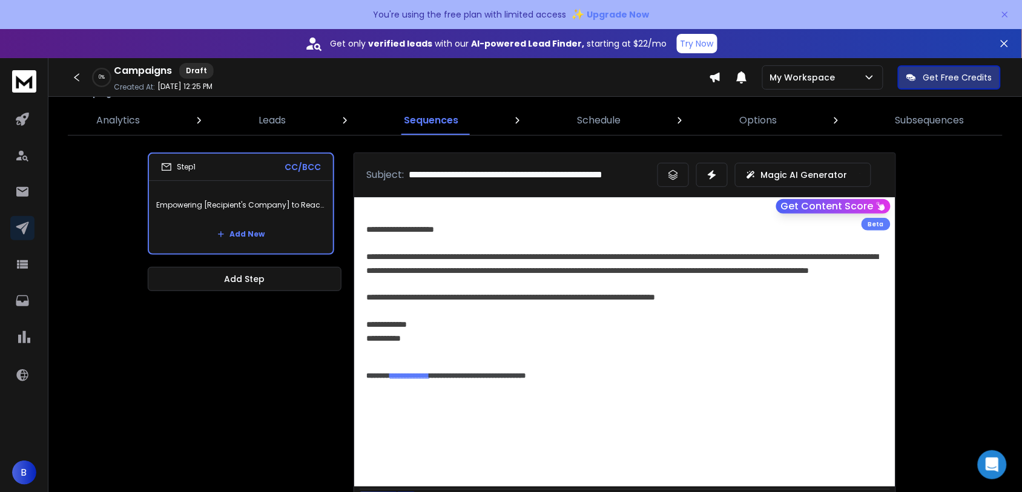
scroll to position [0, 0]
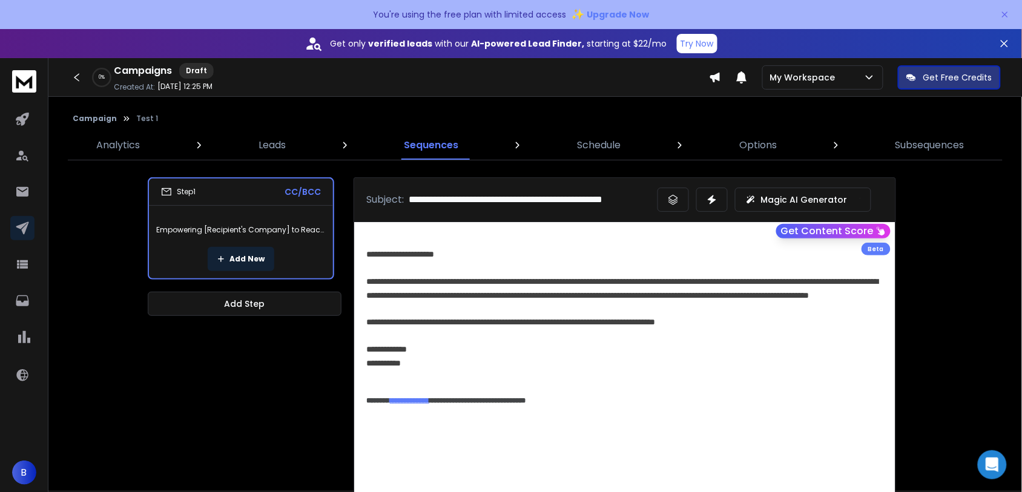
click at [240, 260] on button "Add New" at bounding box center [241, 259] width 67 height 24
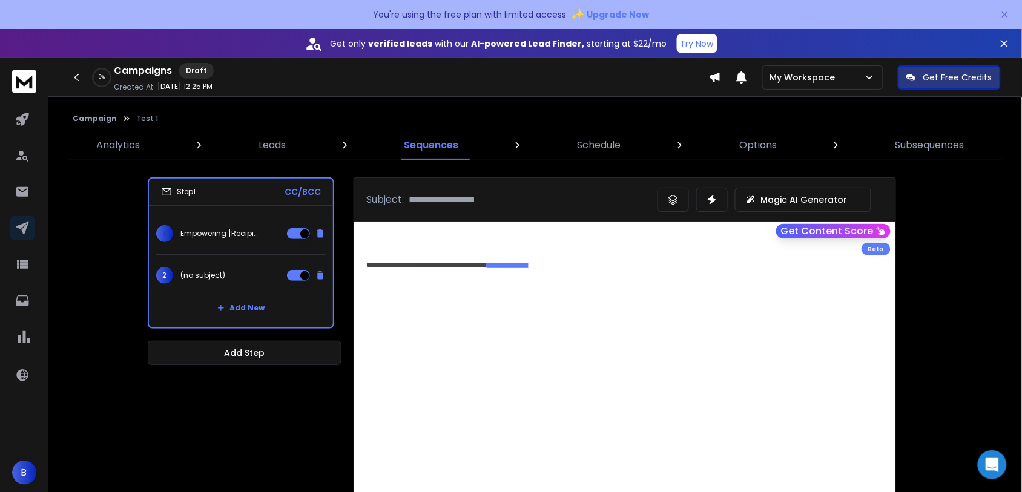
click at [323, 276] on icon at bounding box center [320, 275] width 7 height 8
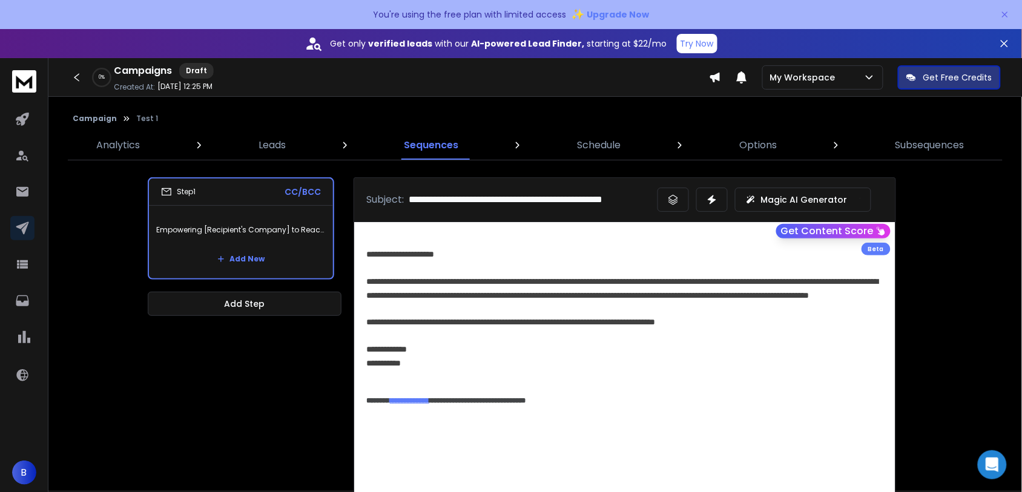
click at [265, 242] on p "Empowering [Recipient's Company] to Reach [GEOGRAPHIC_DATA]" at bounding box center [241, 230] width 170 height 34
click at [412, 260] on p "**********" at bounding box center [624, 308] width 517 height 149
click at [715, 200] on icon "button" at bounding box center [712, 199] width 8 height 9
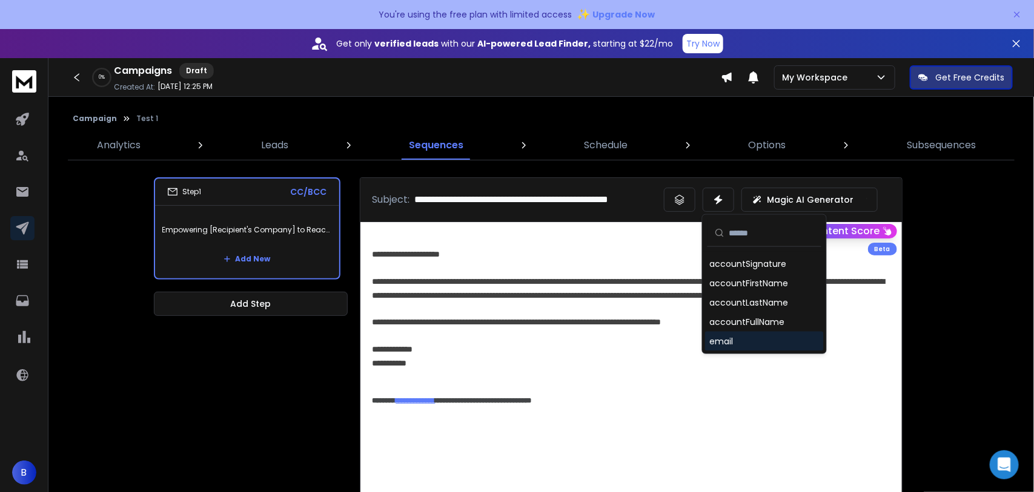
click at [718, 343] on div "email" at bounding box center [722, 342] width 24 height 12
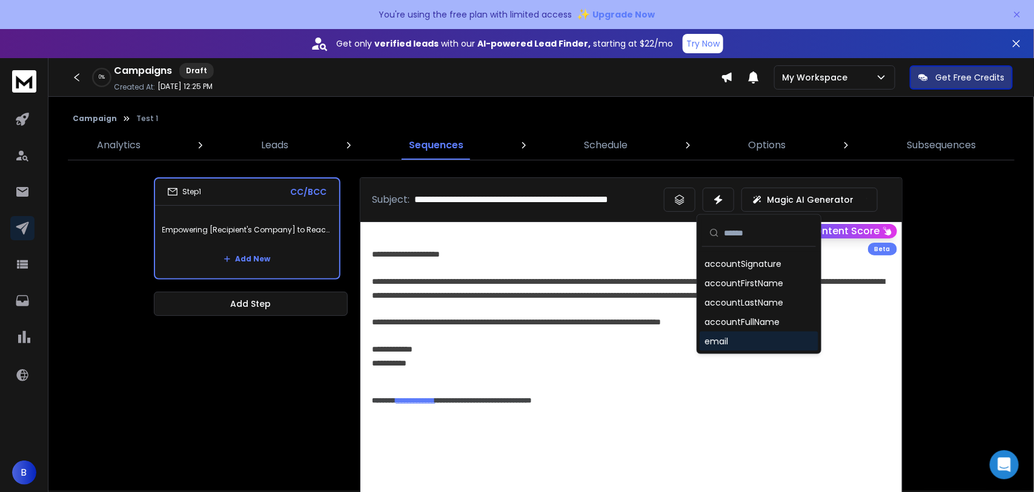
type input "**********"
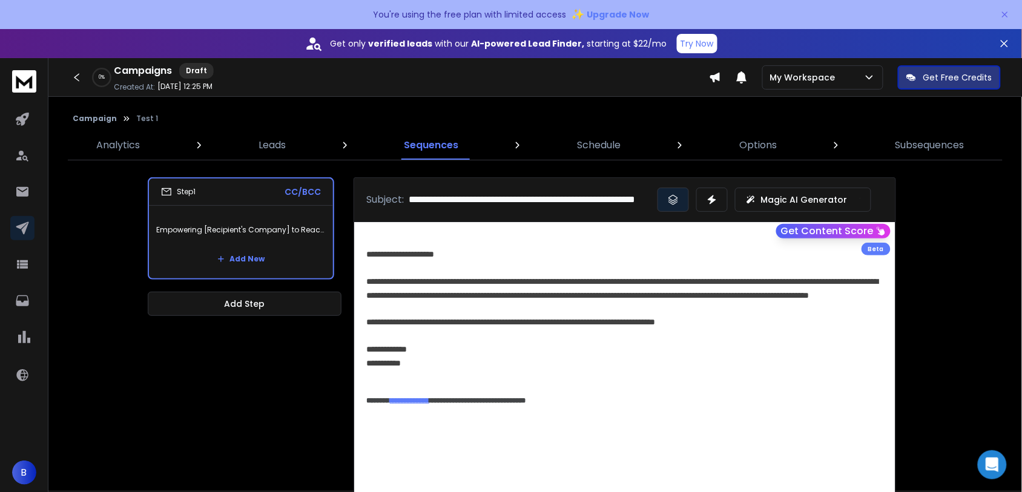
click at [671, 200] on icon at bounding box center [673, 199] width 11 height 11
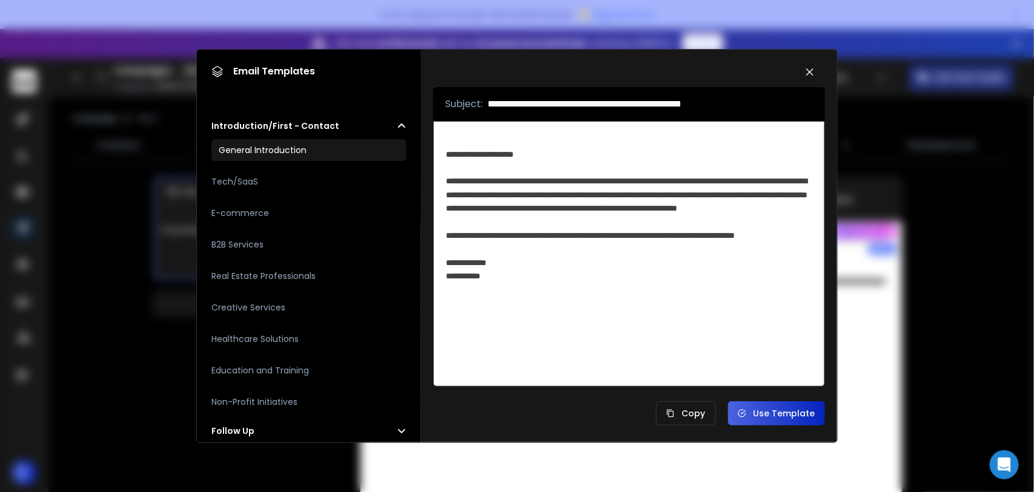
click at [800, 70] on div at bounding box center [629, 72] width 392 height 30
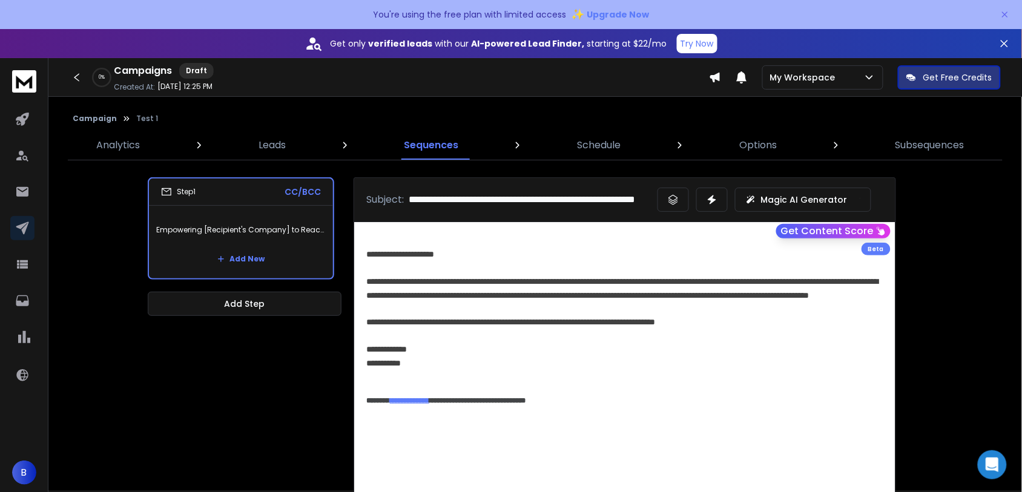
click at [876, 246] on div "Beta" at bounding box center [876, 249] width 29 height 13
click at [440, 256] on p "**********" at bounding box center [624, 308] width 517 height 149
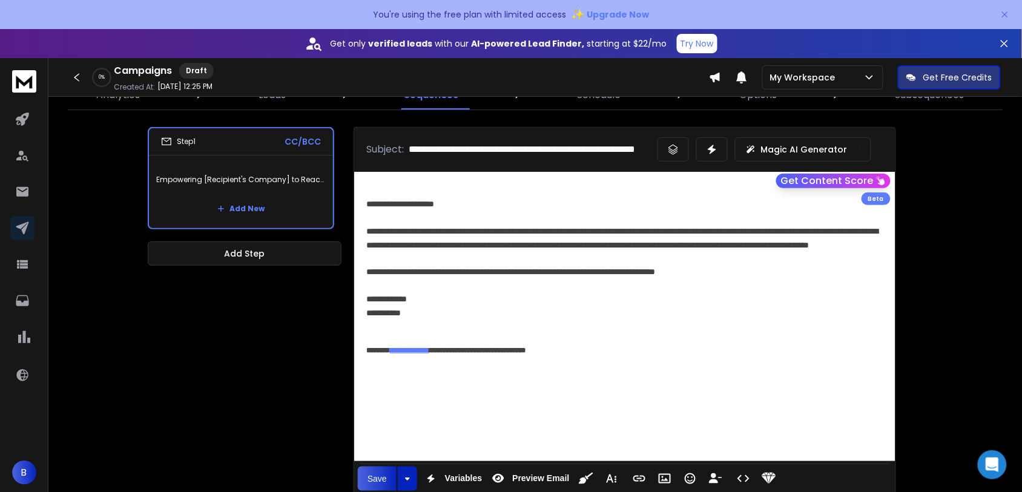
scroll to position [71, 0]
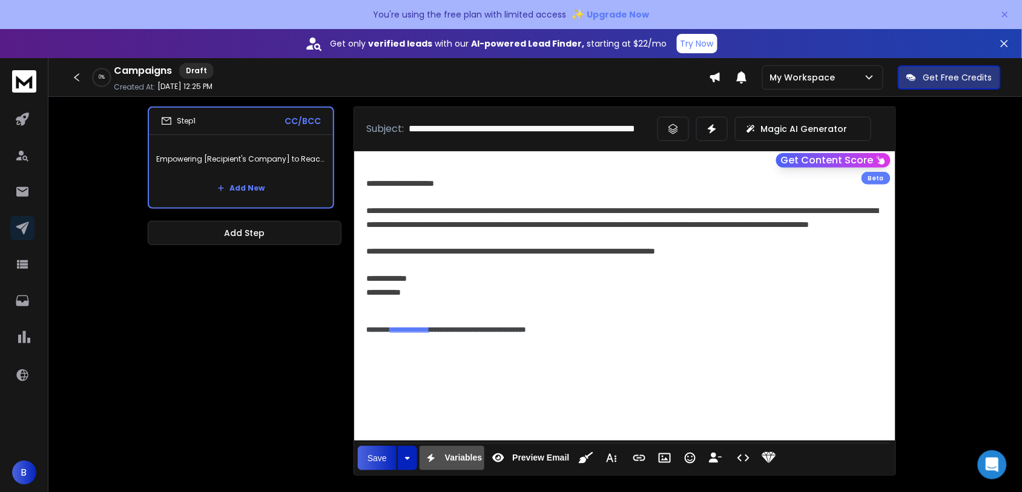
click at [468, 458] on span "Variables" at bounding box center [464, 458] width 42 height 10
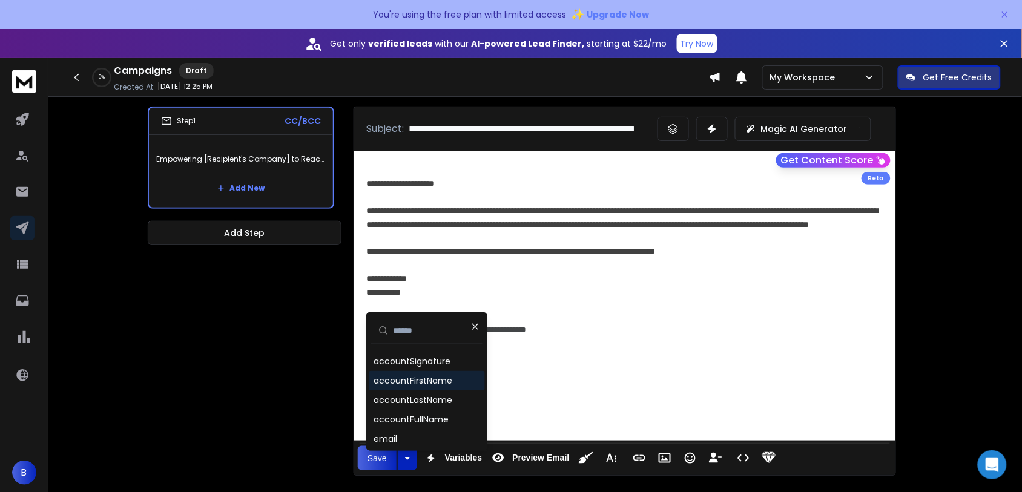
click at [425, 373] on div "accountFirstName" at bounding box center [427, 380] width 116 height 19
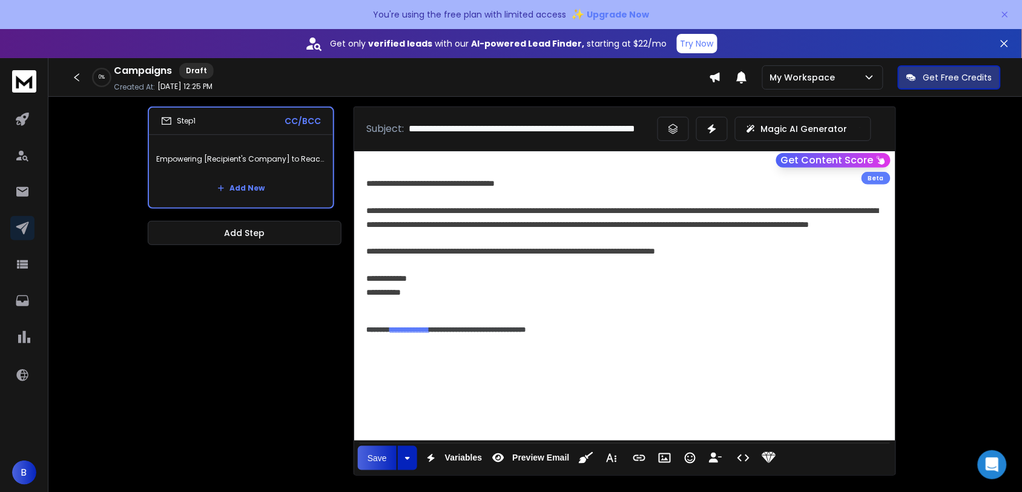
click at [425, 369] on div "**********" at bounding box center [624, 295] width 541 height 289
click at [509, 180] on p "**********" at bounding box center [624, 238] width 517 height 149
click at [509, 186] on p "**********" at bounding box center [624, 238] width 517 height 149
click at [498, 179] on p "**********" at bounding box center [624, 238] width 517 height 149
click at [470, 185] on p "**********" at bounding box center [624, 238] width 517 height 149
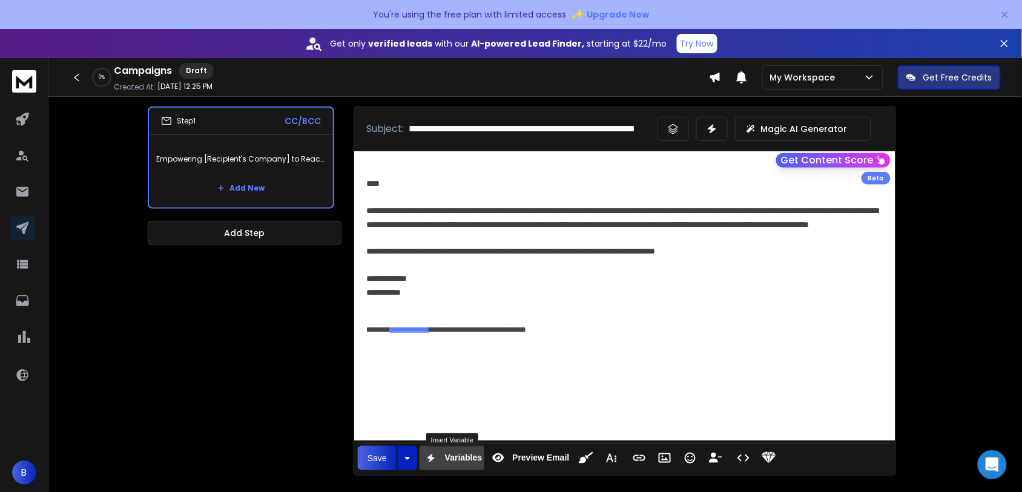
click at [465, 463] on span "Variables" at bounding box center [464, 458] width 42 height 10
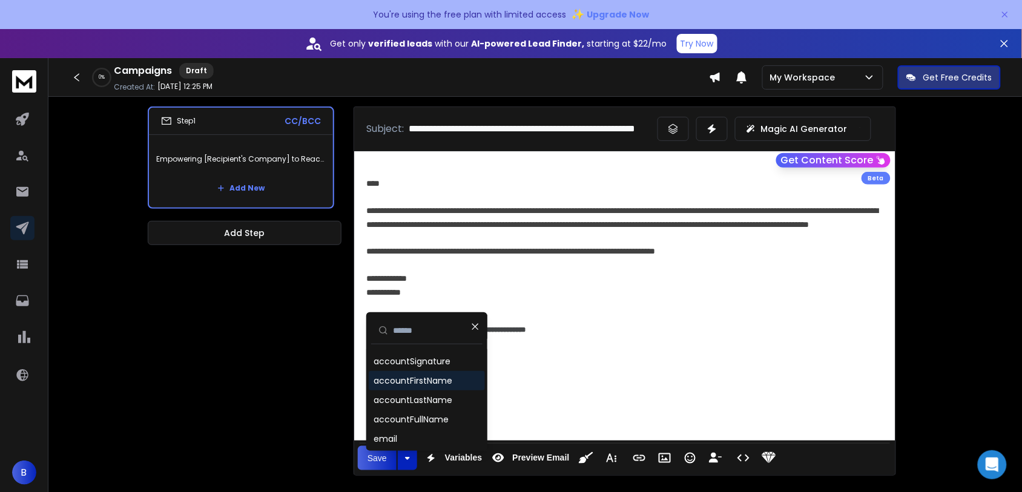
click at [434, 380] on div "accountFirstName" at bounding box center [413, 381] width 79 height 12
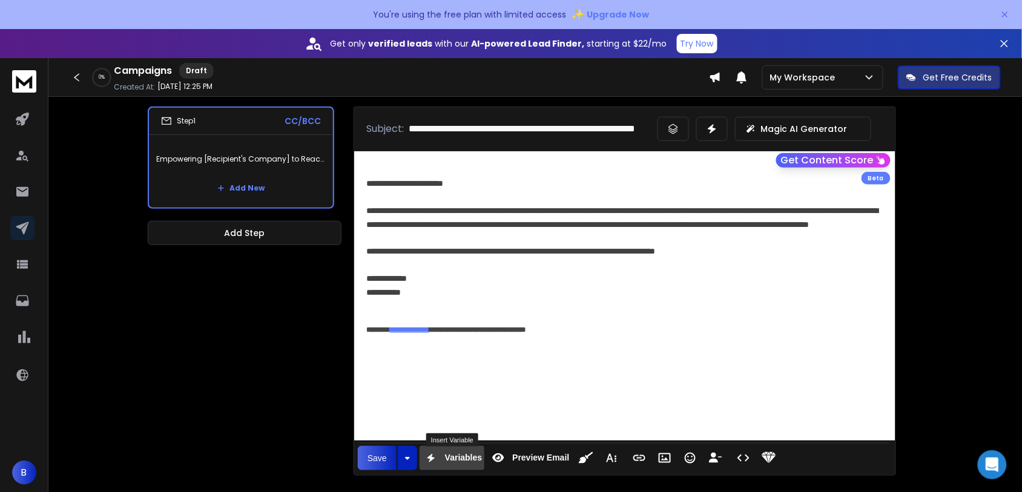
click at [458, 463] on span "Variables" at bounding box center [464, 458] width 42 height 10
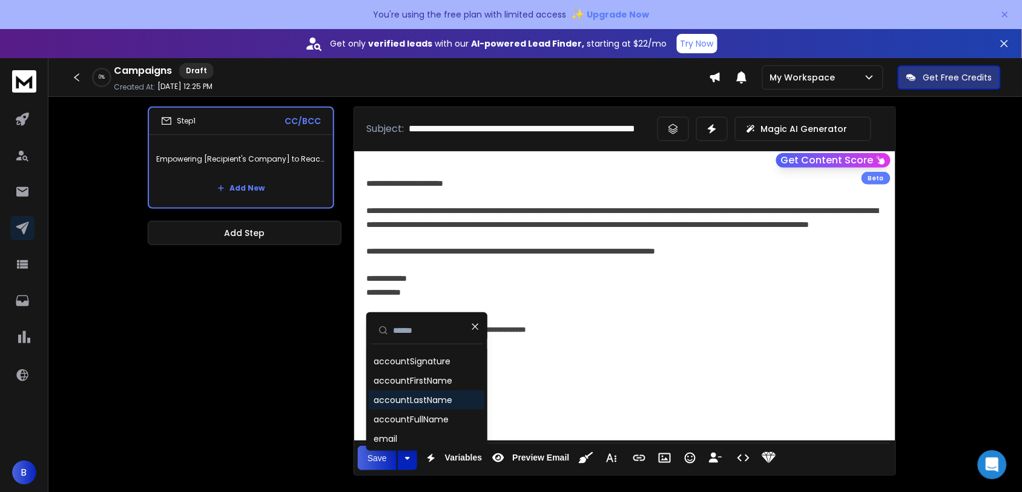
click at [437, 403] on div "accountLastName" at bounding box center [413, 400] width 79 height 12
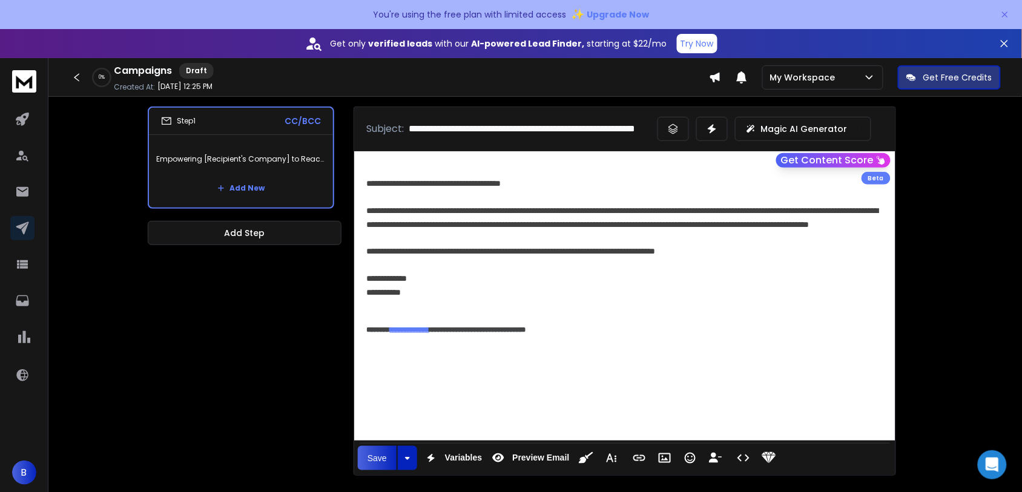
click at [365, 240] on div "**********" at bounding box center [624, 295] width 541 height 289
click at [449, 237] on p "**********" at bounding box center [624, 238] width 517 height 149
click at [464, 459] on span "Variables" at bounding box center [464, 458] width 42 height 10
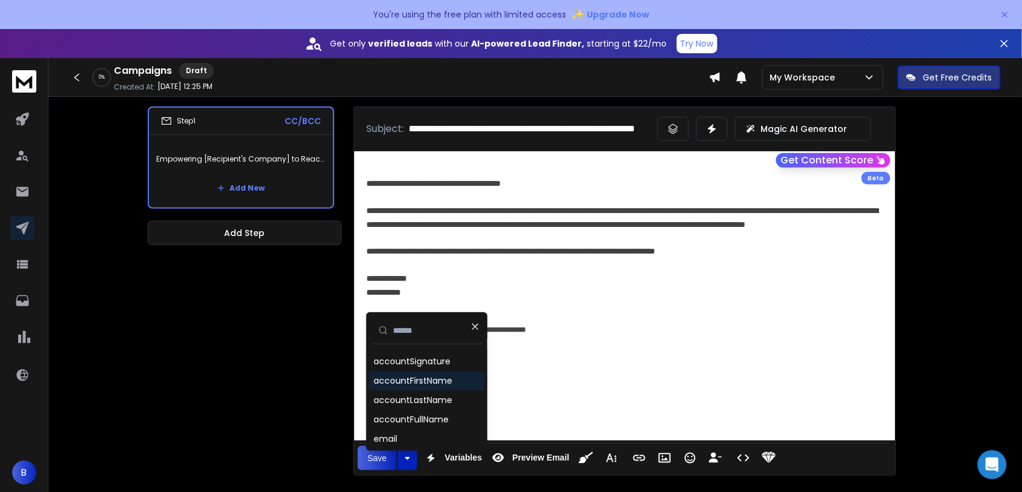
click at [421, 377] on div "accountFirstName" at bounding box center [413, 381] width 79 height 12
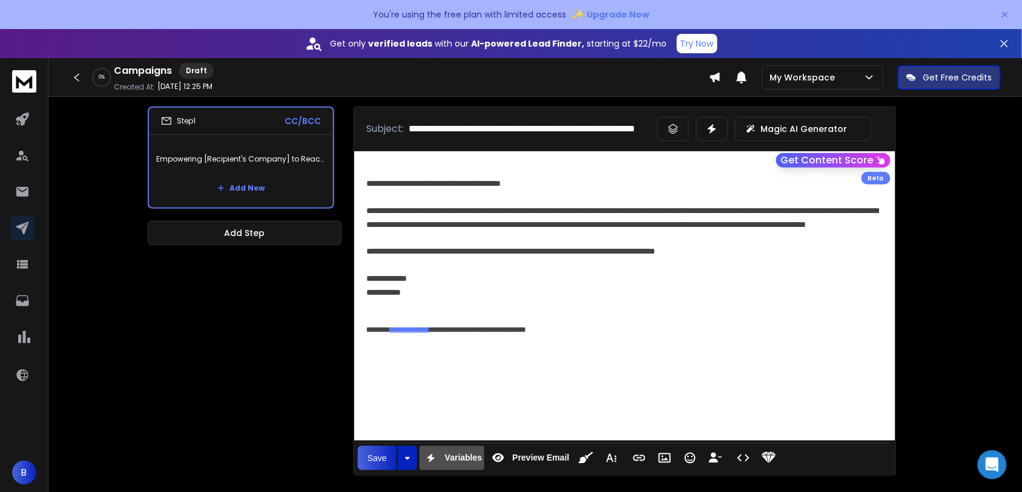
click at [453, 461] on span "Variables" at bounding box center [464, 458] width 42 height 10
click at [458, 455] on span "Variables" at bounding box center [464, 458] width 42 height 10
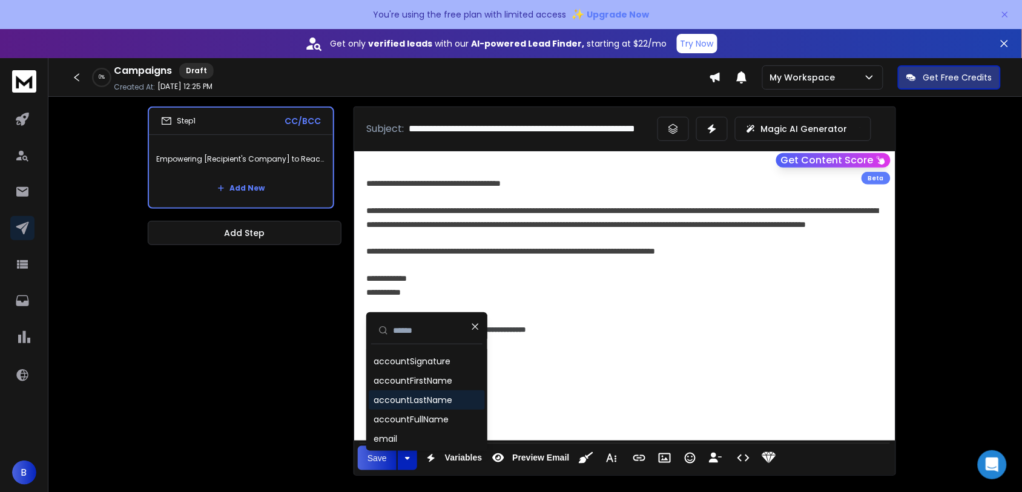
click at [446, 401] on div "accountLastName" at bounding box center [413, 400] width 79 height 12
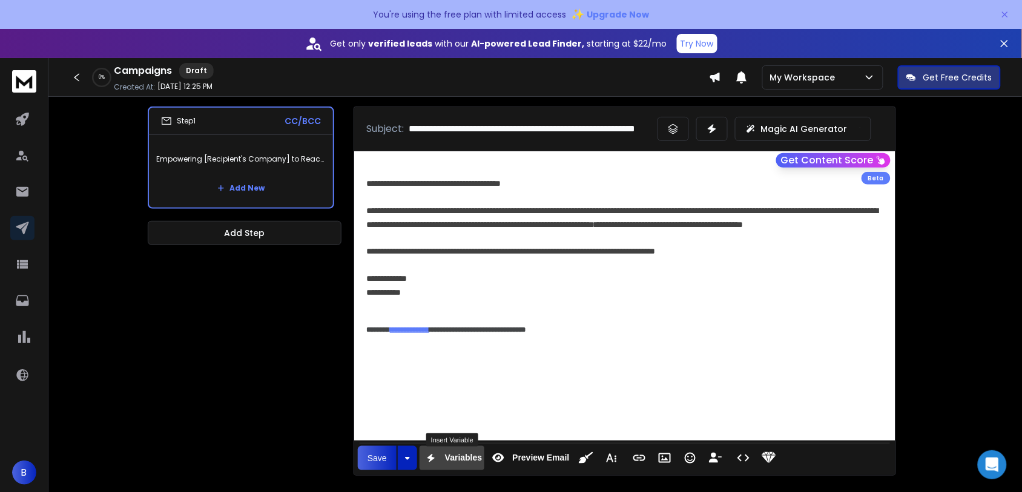
click at [466, 457] on span "Variables" at bounding box center [464, 458] width 42 height 10
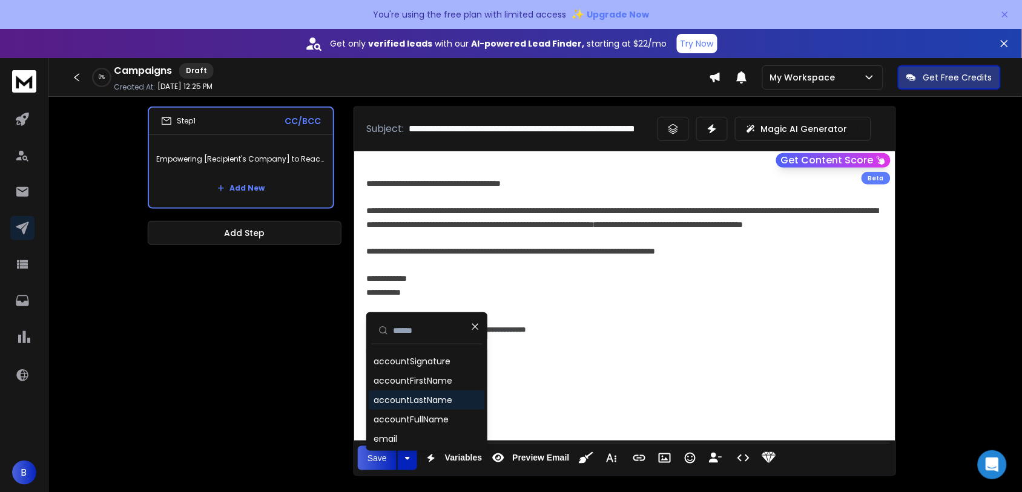
click at [441, 403] on div "accountLastName" at bounding box center [413, 400] width 79 height 12
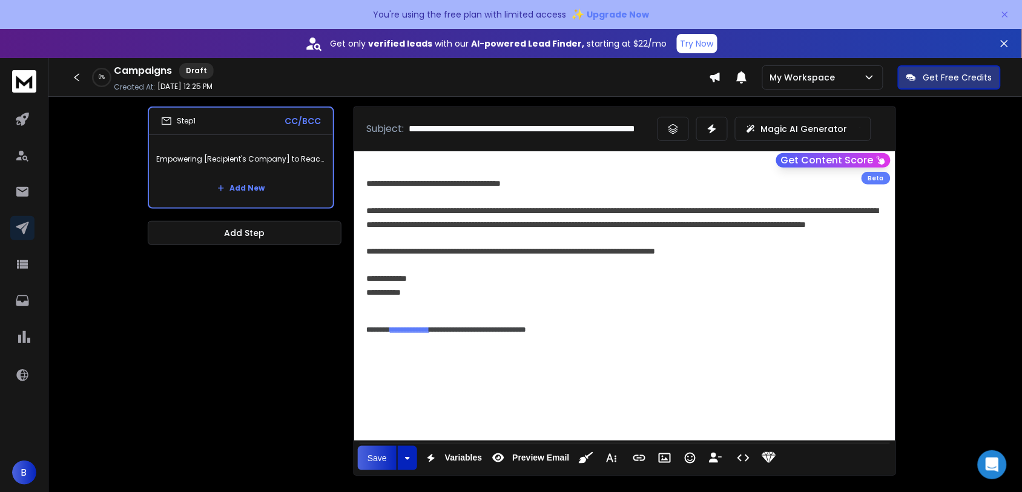
click at [434, 308] on p "**********" at bounding box center [624, 238] width 517 height 149
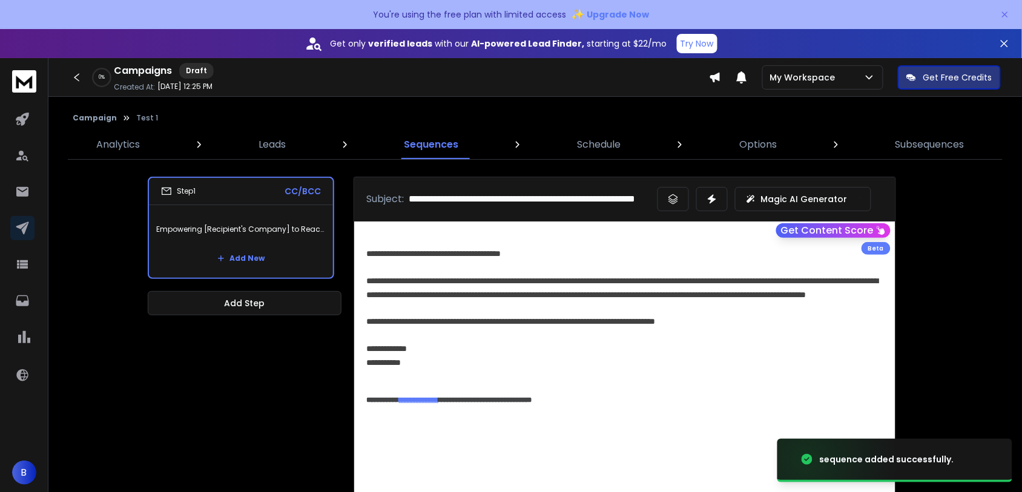
scroll to position [0, 0]
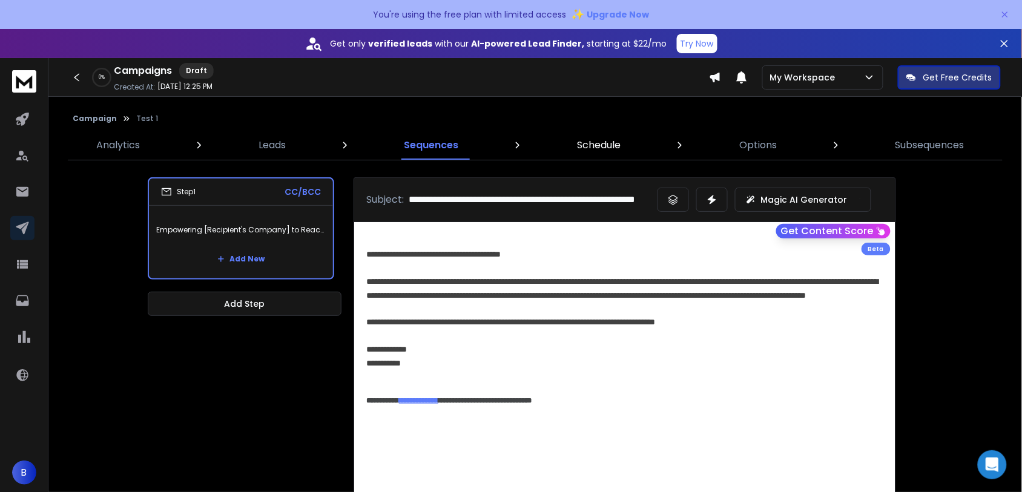
click at [600, 141] on p "Schedule" at bounding box center [599, 145] width 44 height 15
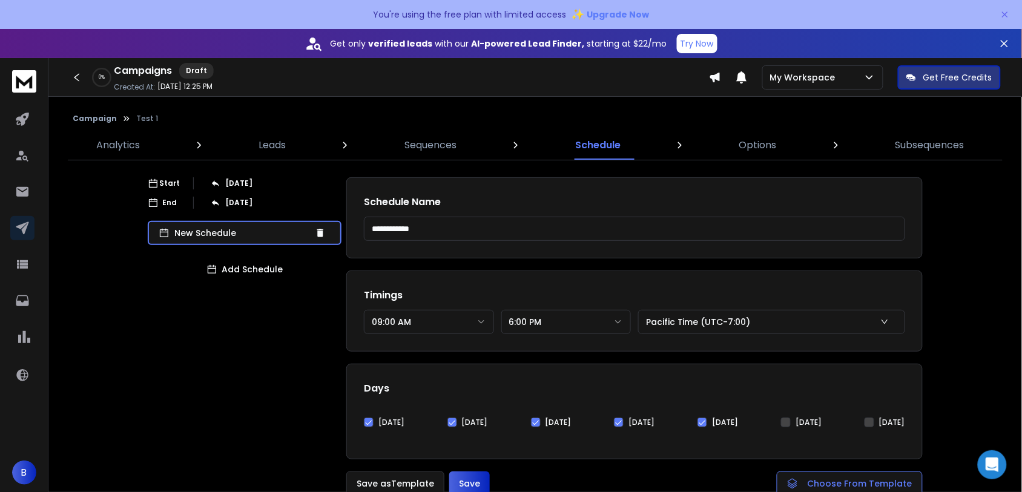
click at [450, 229] on input "**********" at bounding box center [634, 229] width 541 height 24
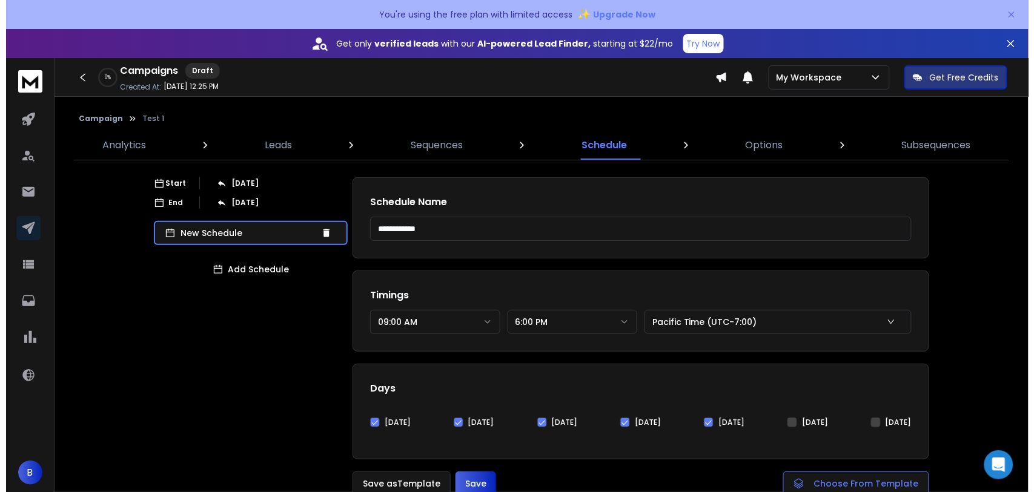
scroll to position [21, 0]
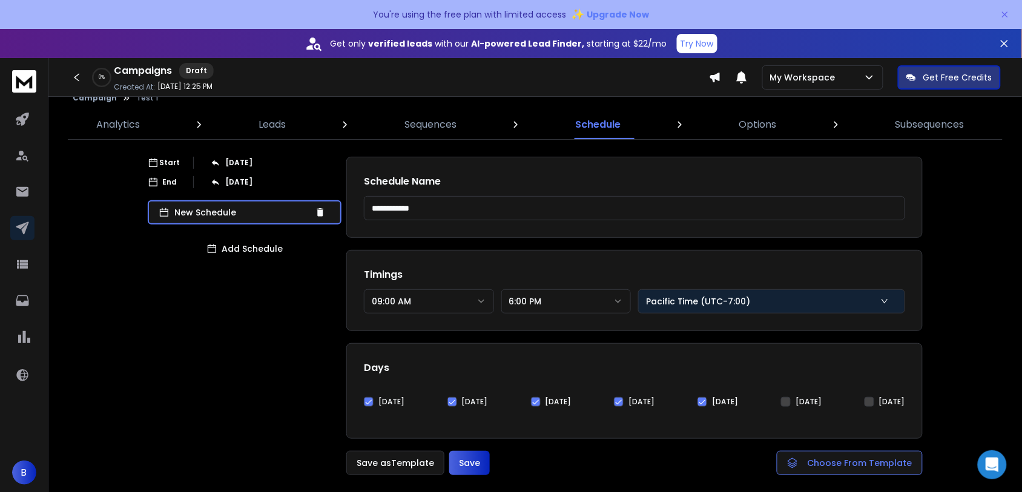
click at [718, 306] on p "Pacific Time (UTC-7:00)" at bounding box center [701, 302] width 110 height 12
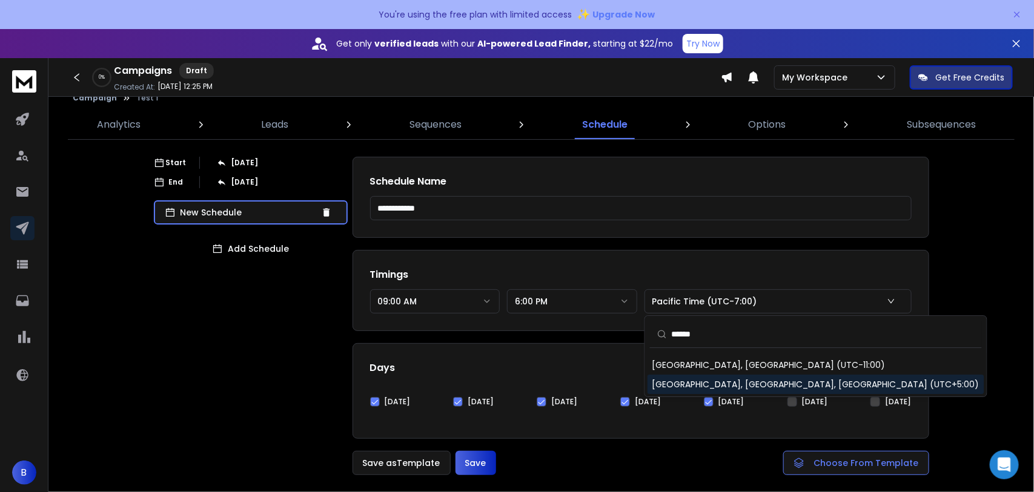
type input "******"
click at [667, 394] on div "[GEOGRAPHIC_DATA], [GEOGRAPHIC_DATA], [GEOGRAPHIC_DATA] (UTC+5:00)" at bounding box center [815, 384] width 337 height 19
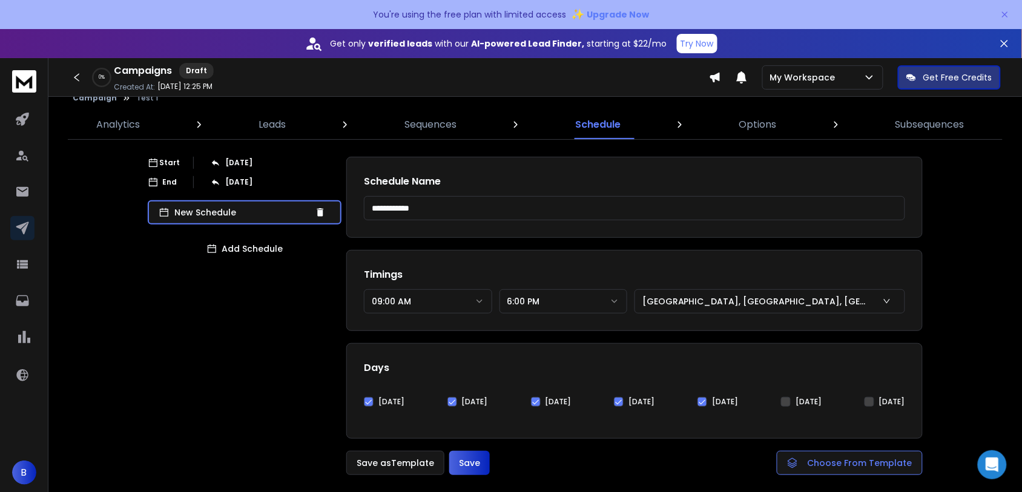
click at [386, 300] on button "09:00 AM" at bounding box center [428, 301] width 128 height 24
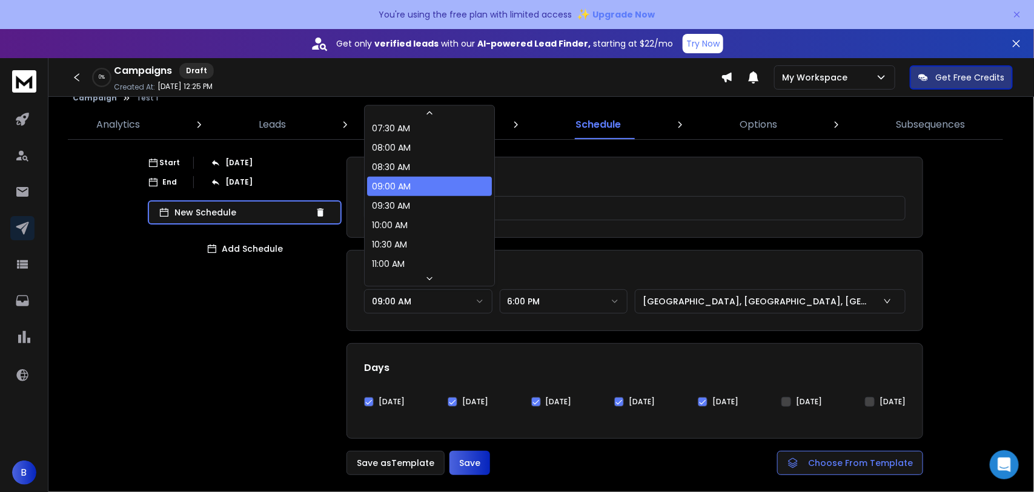
scroll to position [371, 0]
select select "********"
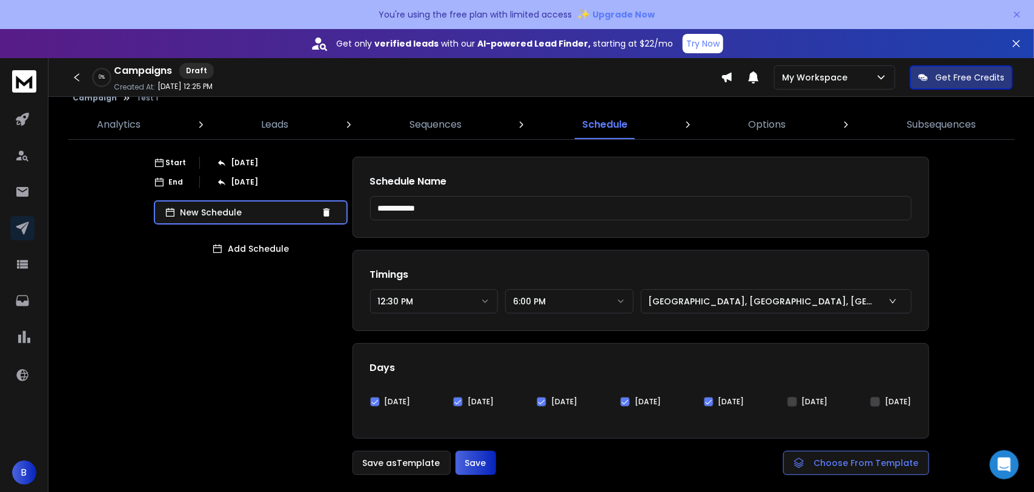
click at [563, 303] on button "6:00 PM" at bounding box center [569, 301] width 128 height 24
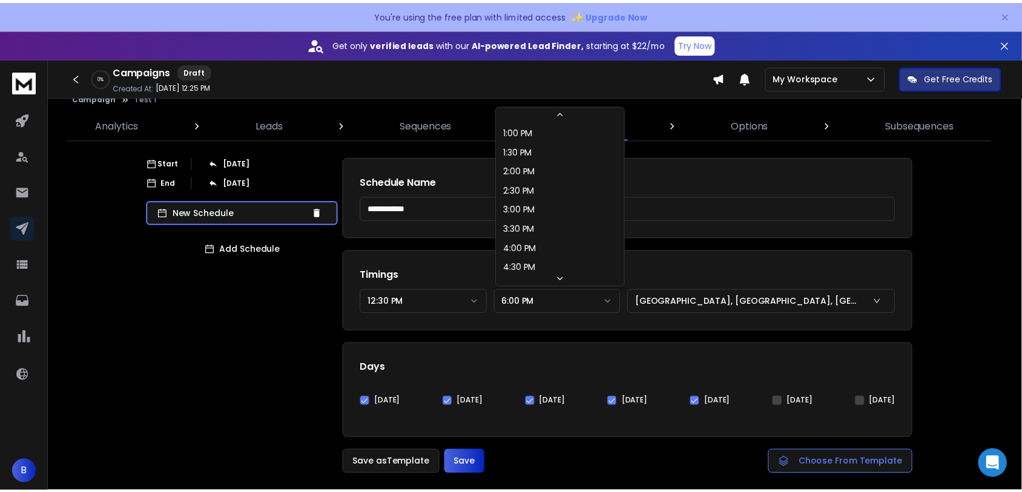
scroll to position [0, 0]
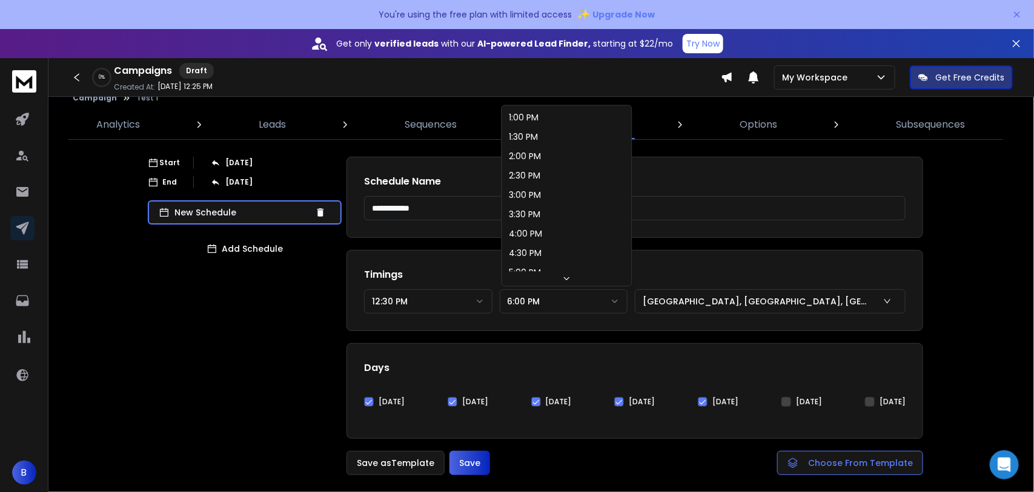
select select "********"
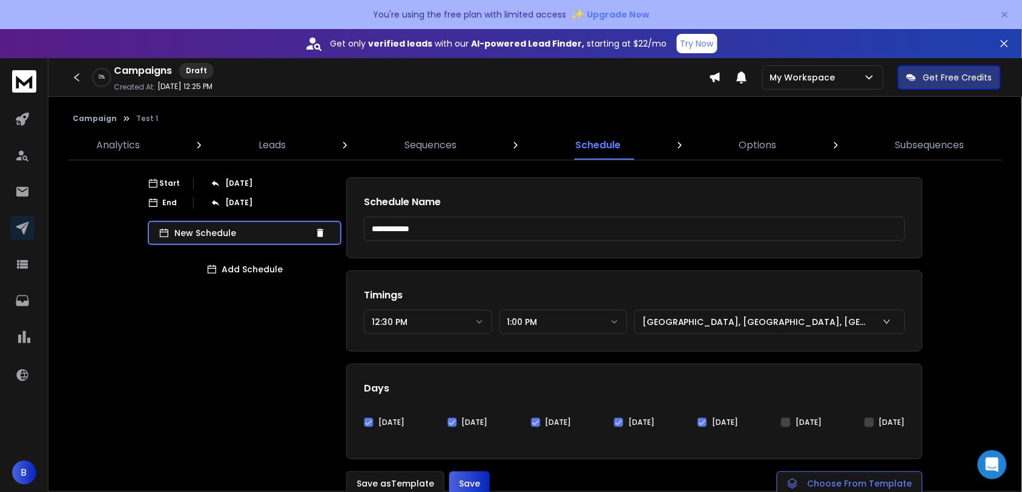
click at [253, 183] on p "[DATE]" at bounding box center [238, 184] width 27 height 10
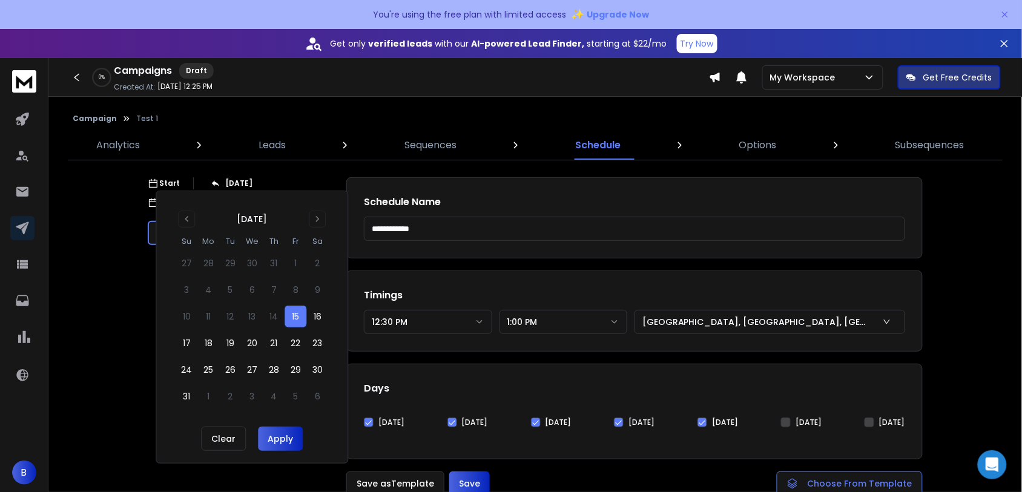
click at [297, 320] on button "15" at bounding box center [296, 317] width 22 height 22
click at [268, 437] on button "Apply" at bounding box center [281, 439] width 45 height 24
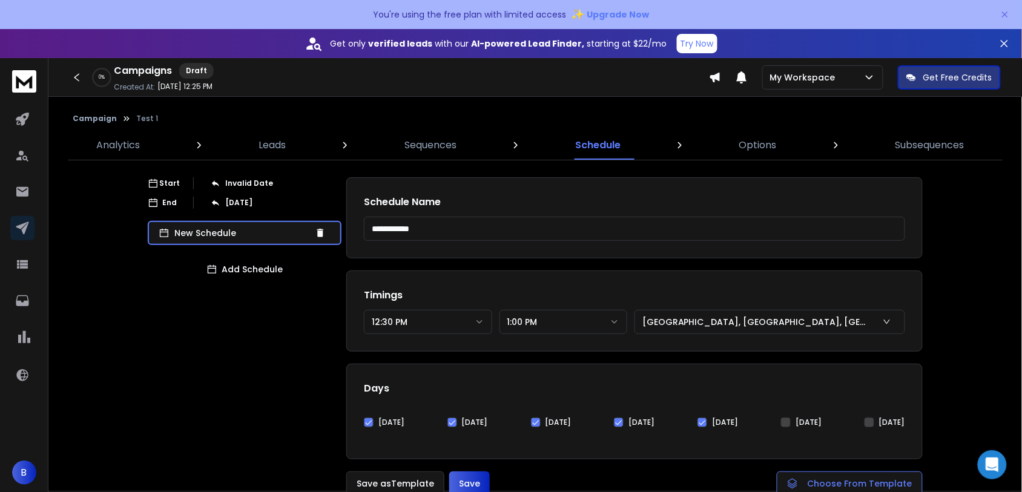
click at [253, 182] on p "Invalid Date" at bounding box center [249, 184] width 48 height 10
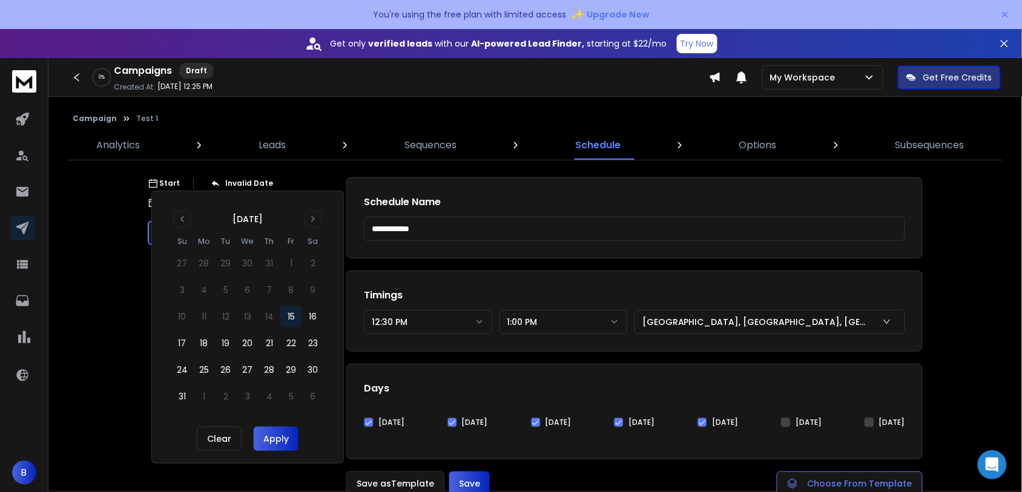
click at [293, 314] on button "15" at bounding box center [291, 317] width 22 height 22
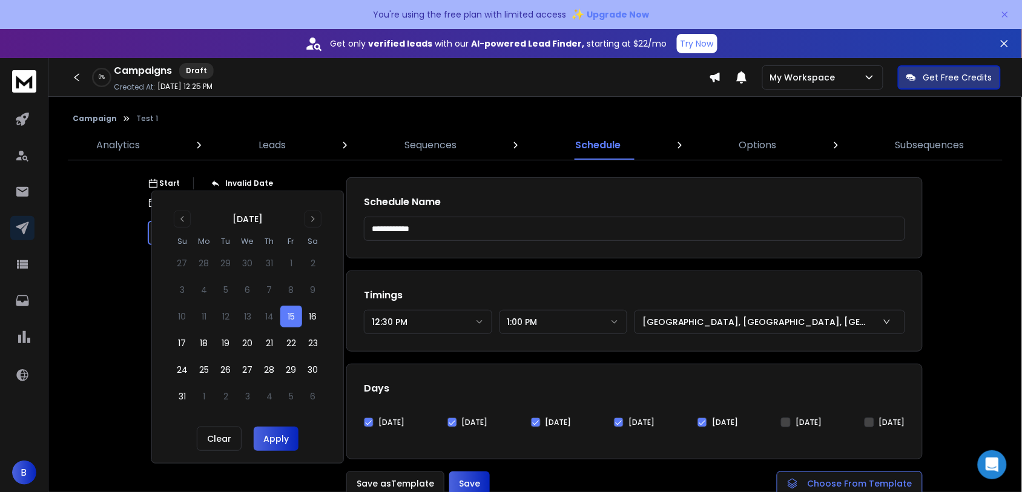
click at [293, 314] on button "15" at bounding box center [291, 317] width 22 height 22
click at [311, 312] on button "16" at bounding box center [313, 317] width 22 height 22
click at [274, 442] on button "Apply" at bounding box center [276, 439] width 45 height 24
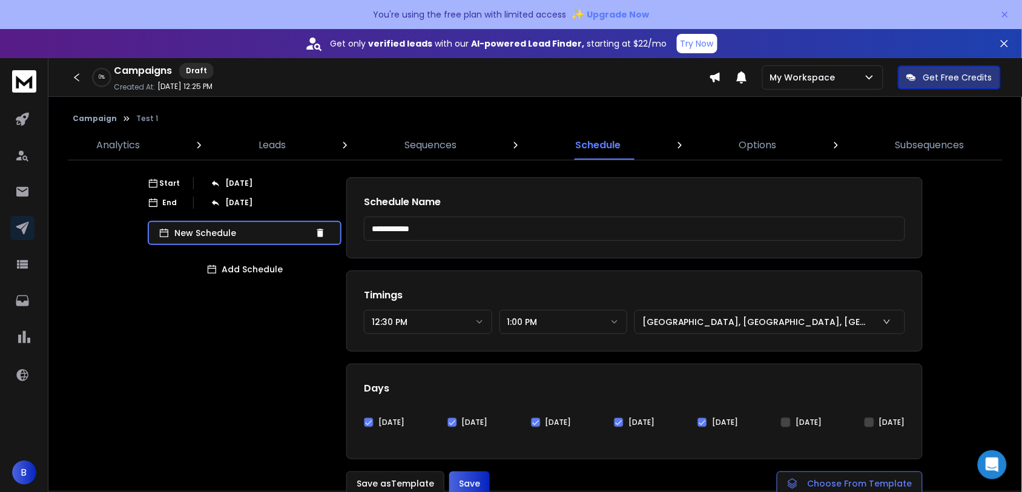
click at [253, 183] on p "[DATE]" at bounding box center [238, 184] width 27 height 10
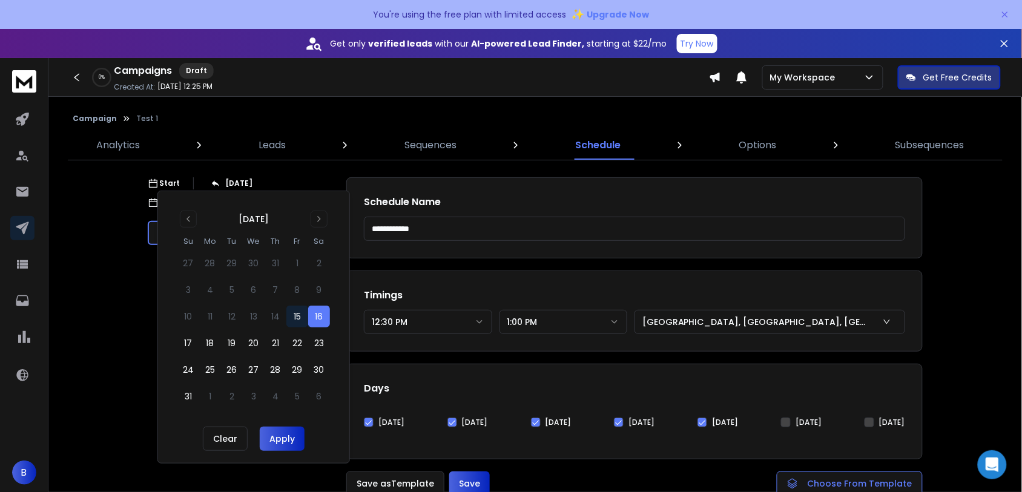
click at [295, 318] on button "15" at bounding box center [297, 317] width 22 height 22
click at [282, 437] on button "Apply" at bounding box center [282, 439] width 45 height 24
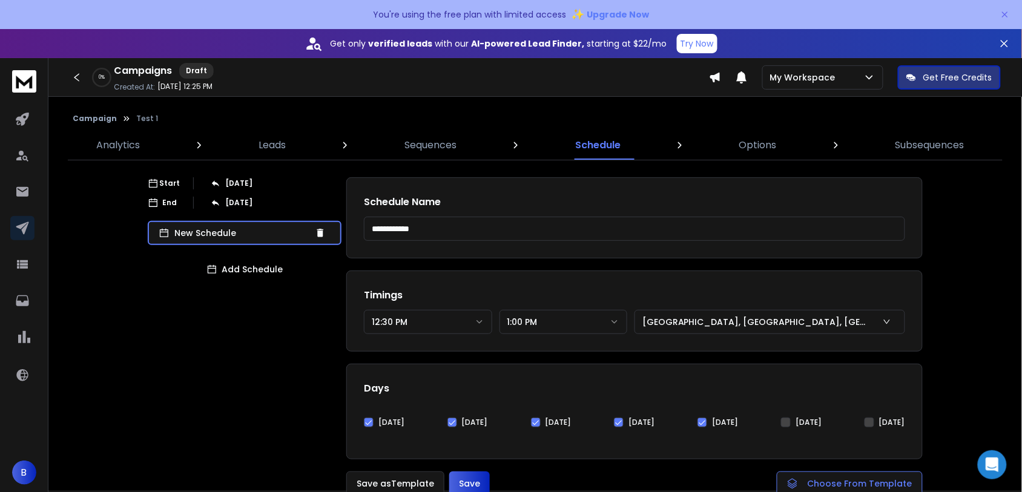
click at [253, 200] on p "[DATE]" at bounding box center [238, 203] width 27 height 10
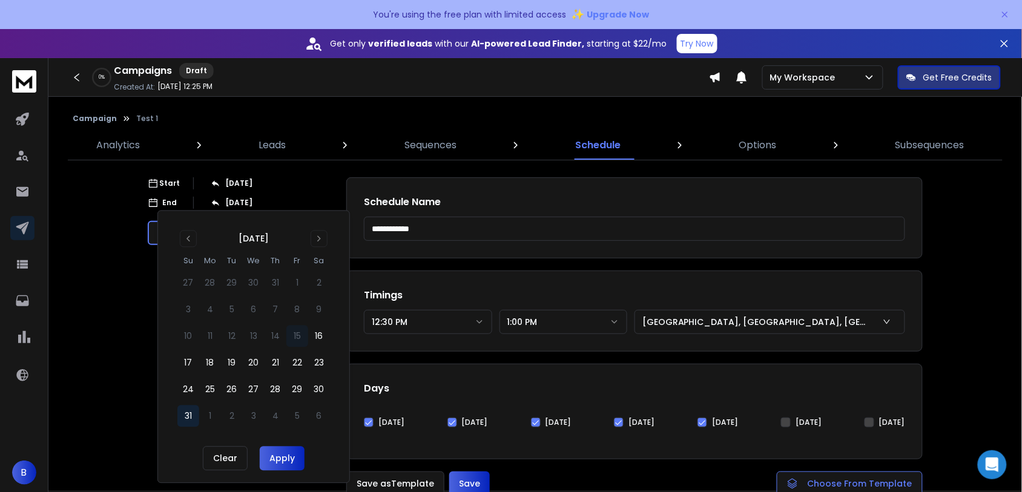
click at [188, 415] on button "31" at bounding box center [188, 417] width 22 height 22
click at [294, 470] on button "Apply" at bounding box center [282, 459] width 45 height 24
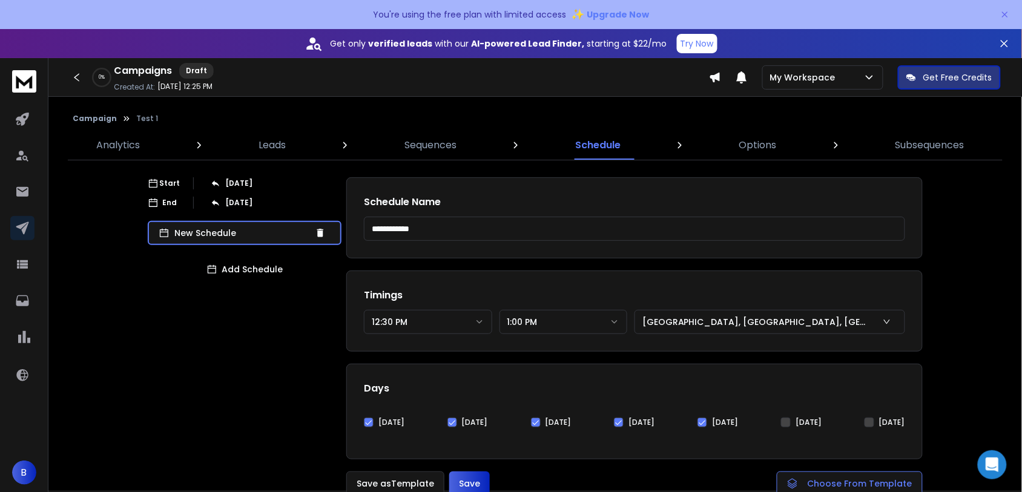
scroll to position [21, 0]
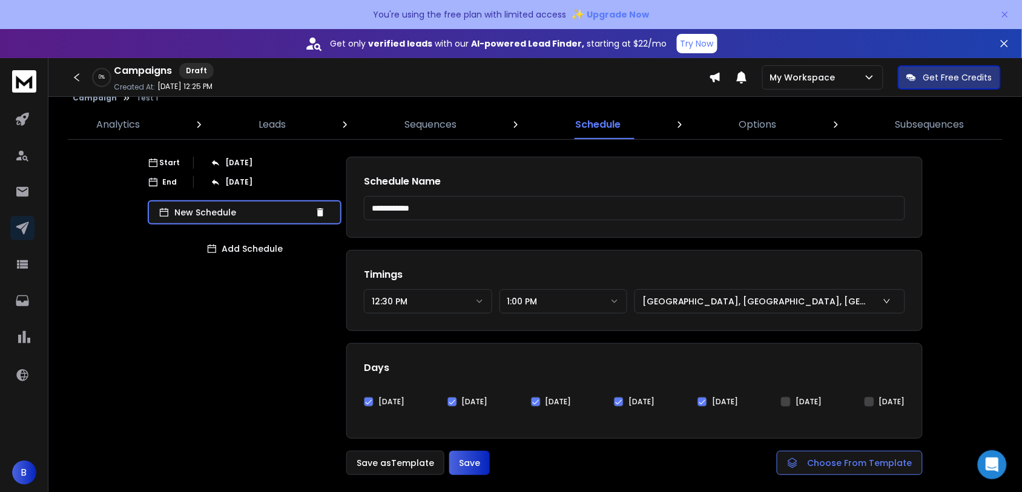
click at [469, 463] on button "Save" at bounding box center [469, 463] width 41 height 24
click at [469, 465] on button "Save" at bounding box center [469, 463] width 41 height 24
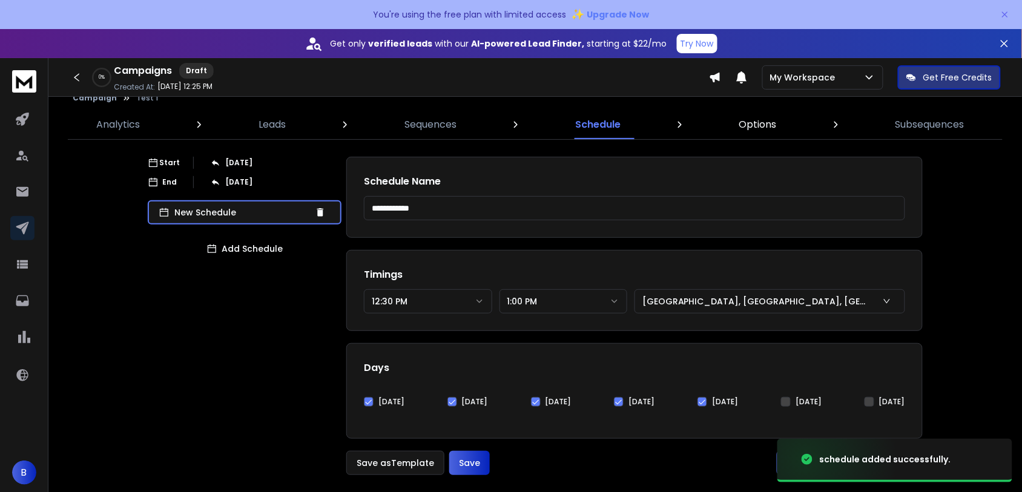
click at [765, 132] on link "Options" at bounding box center [758, 124] width 52 height 29
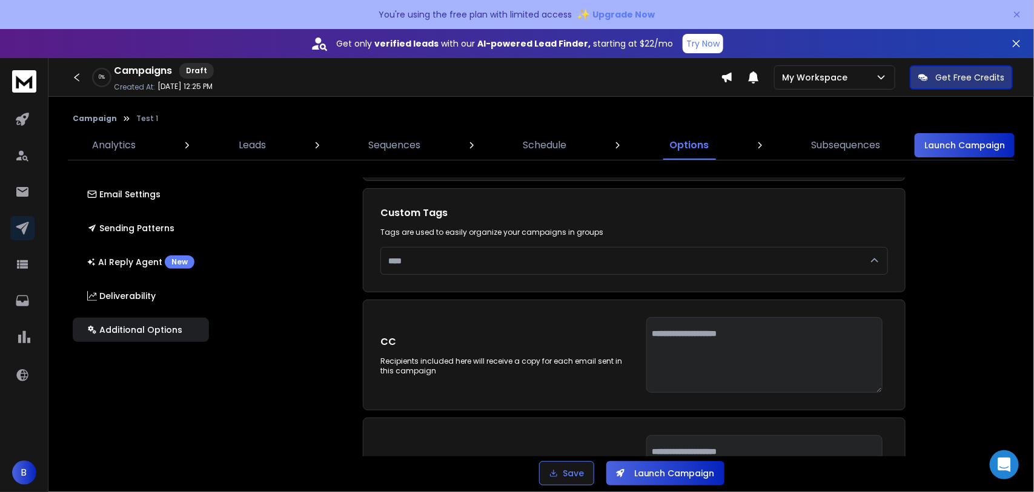
scroll to position [2087, 0]
click at [543, 255] on div at bounding box center [633, 260] width 507 height 28
click at [296, 286] on div "Email Accounts Accounts to Use Select one or more accounts to send emails from …" at bounding box center [641, 316] width 827 height 279
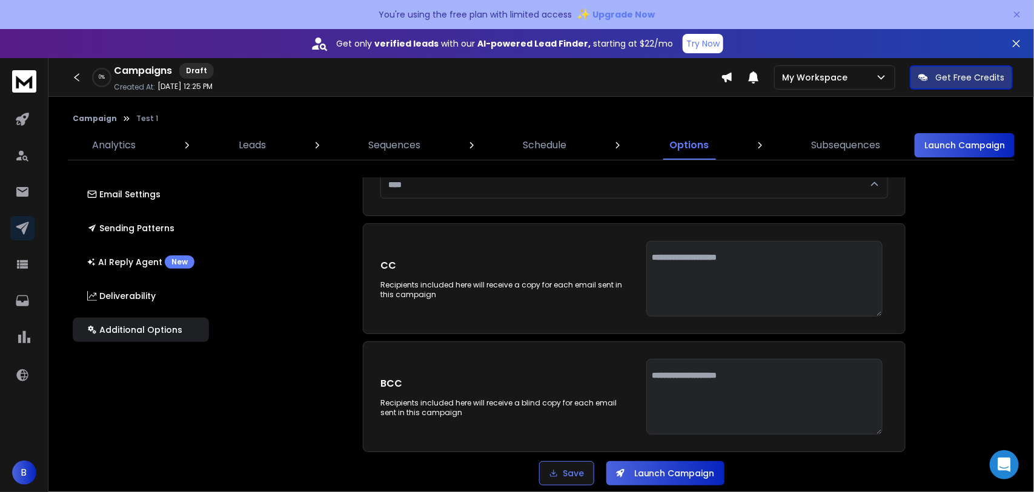
click at [703, 289] on div at bounding box center [764, 279] width 236 height 76
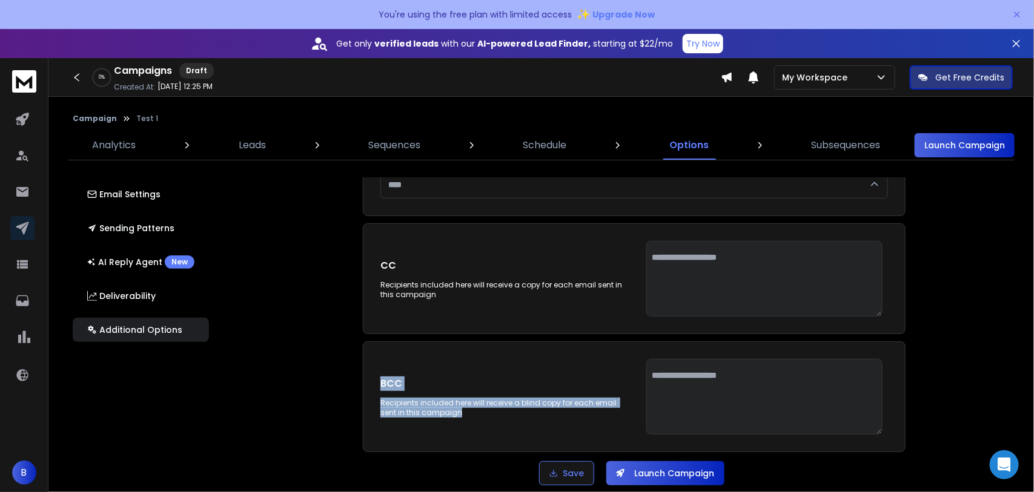
drag, startPoint x: 366, startPoint y: 379, endPoint x: 471, endPoint y: 415, distance: 110.3
click at [471, 415] on div "BCC Recipients included here will receive a blind copy for each email sent in t…" at bounding box center [634, 397] width 543 height 111
copy div "BCC Recipients included here will receive a blind copy for each email sent in t…"
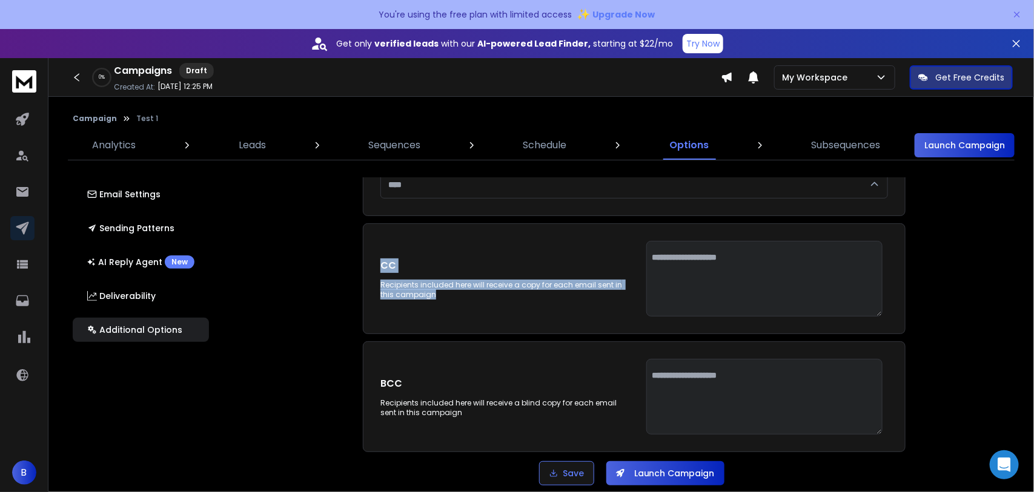
drag, startPoint x: 454, startPoint y: 295, endPoint x: 355, endPoint y: 262, distance: 104.8
click at [355, 262] on div "Email Accounts Accounts to Use Select one or more accounts to send emails from …" at bounding box center [641, 316] width 827 height 279
copy div "CC Recipients included here will receive a copy for each email sent in this cam…"
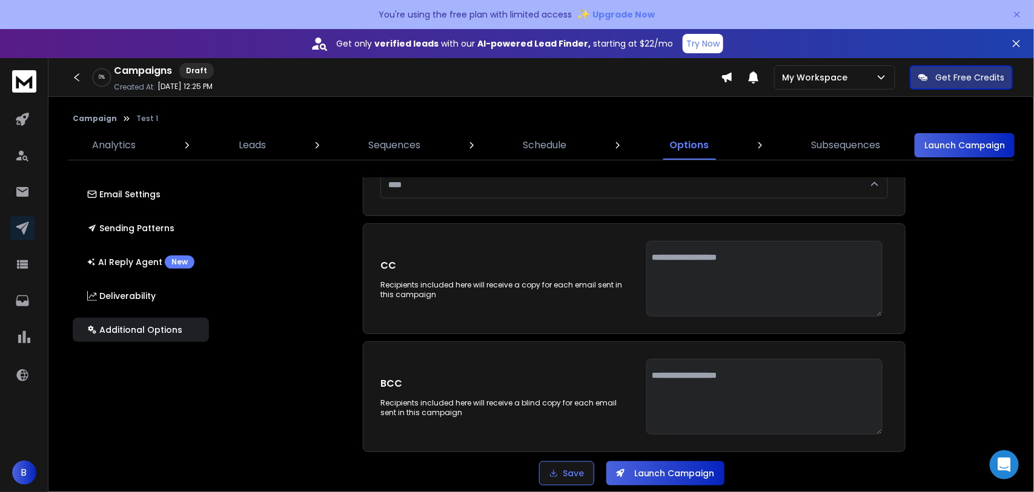
click at [465, 365] on div "BCC Recipients included here will receive a blind copy for each email sent in t…" at bounding box center [633, 397] width 507 height 76
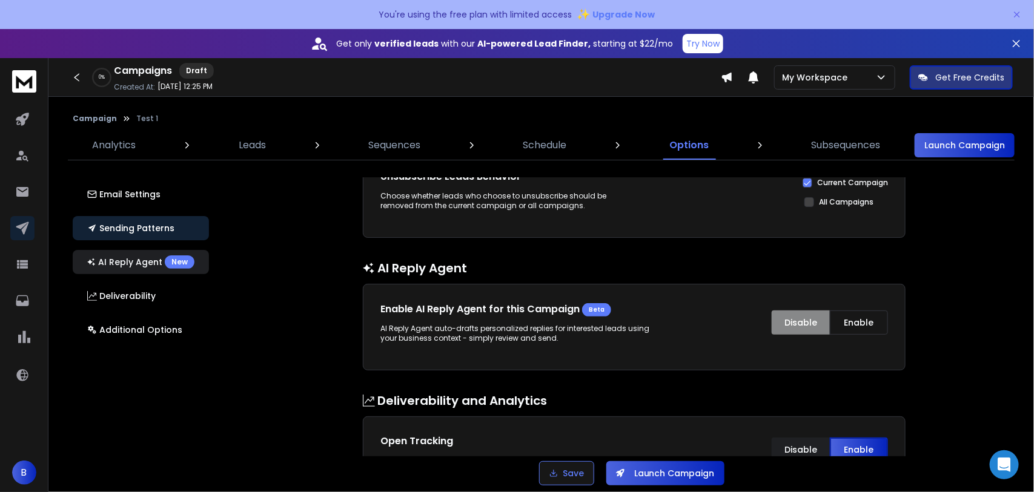
click at [131, 224] on p "Sending Patterns" at bounding box center [130, 228] width 87 height 12
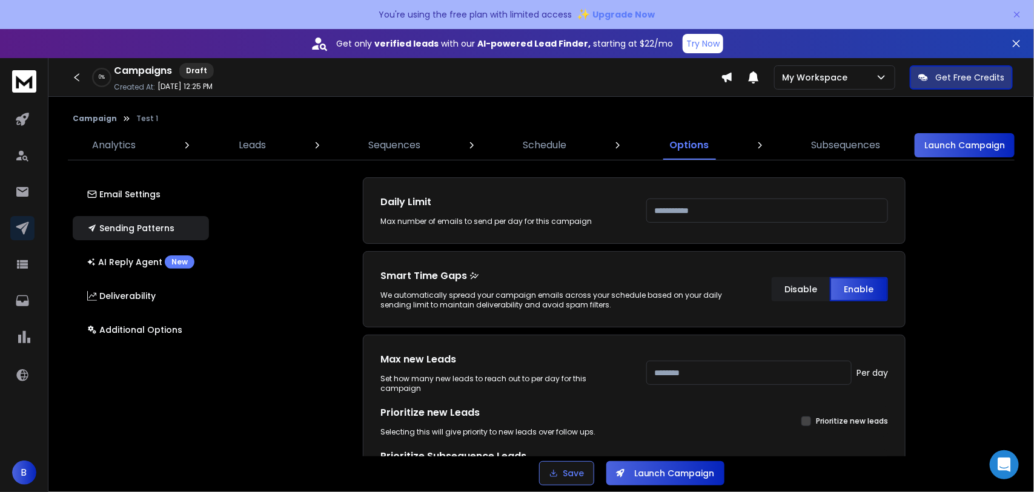
scroll to position [415, 0]
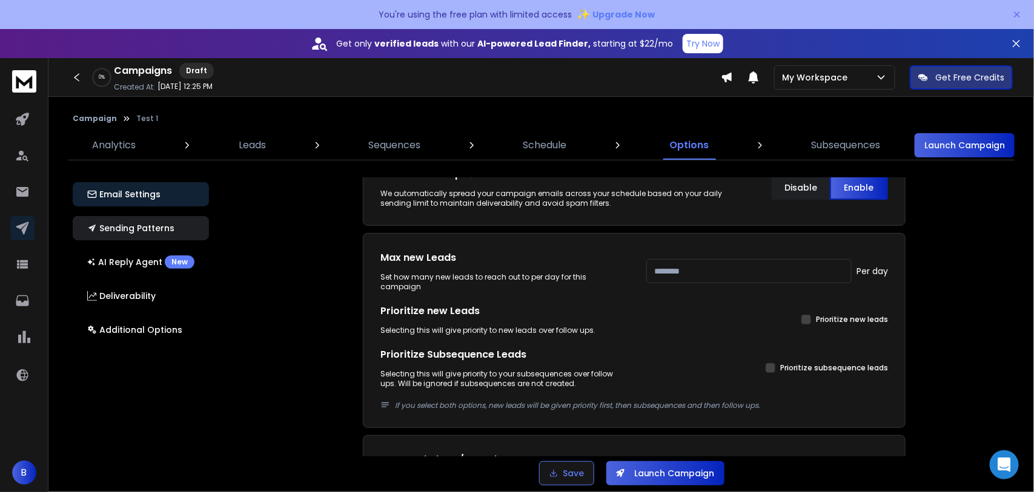
click at [133, 198] on p "Email Settings" at bounding box center [123, 194] width 73 height 12
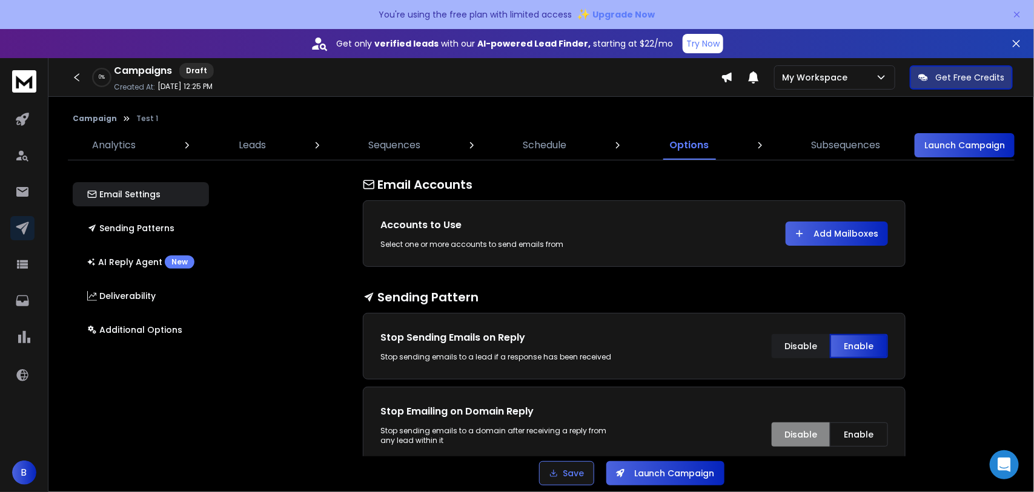
scroll to position [0, 0]
click at [842, 235] on button "Add Mailboxes" at bounding box center [836, 235] width 102 height 24
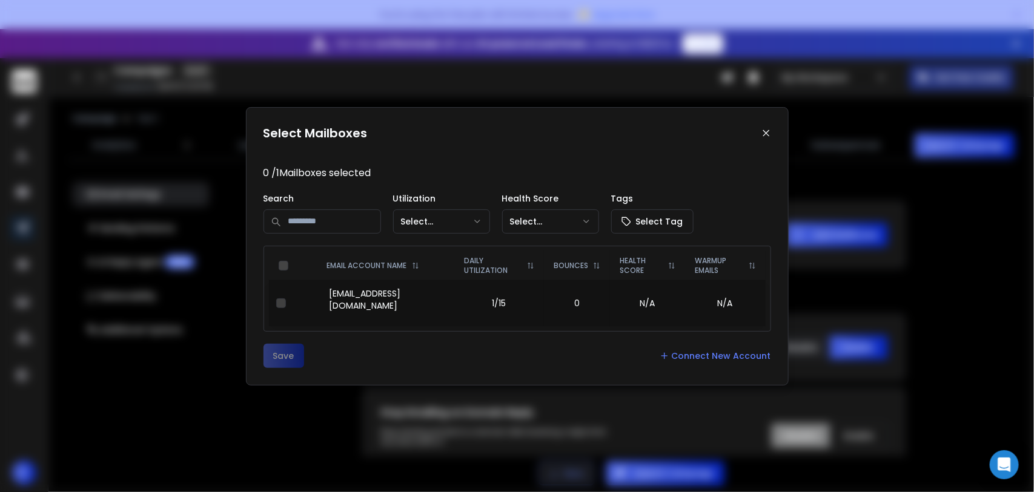
click at [277, 308] on div at bounding box center [296, 304] width 41 height 10
click at [283, 307] on button "button" at bounding box center [281, 304] width 10 height 10
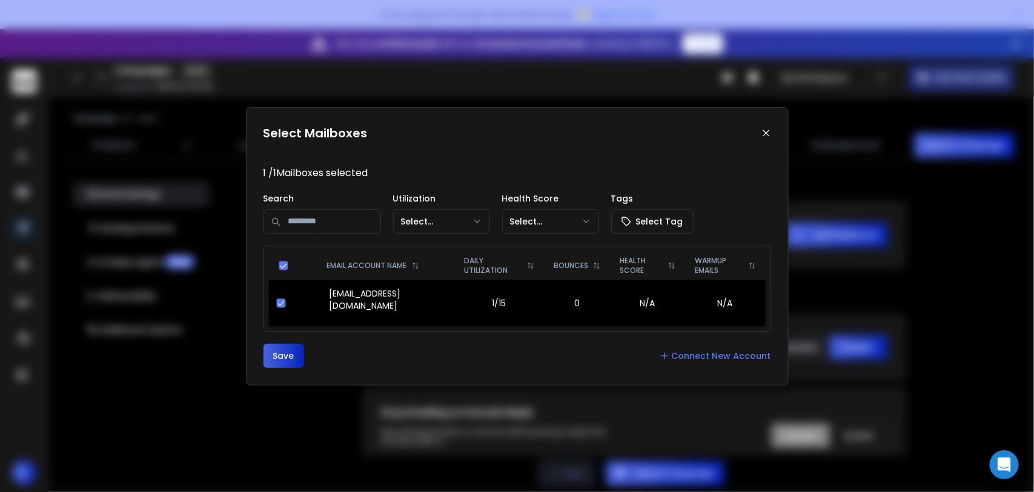
click at [277, 355] on button "Save" at bounding box center [283, 356] width 41 height 24
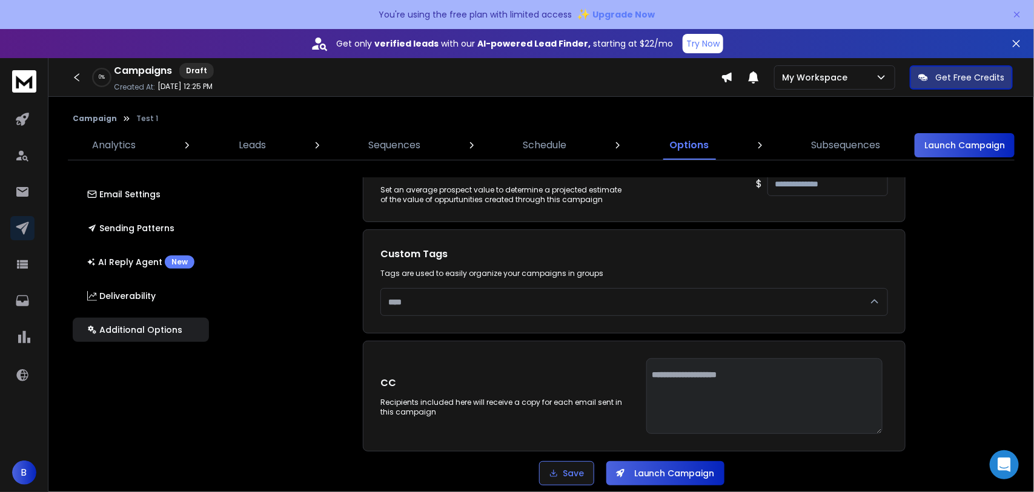
scroll to position [2256, 0]
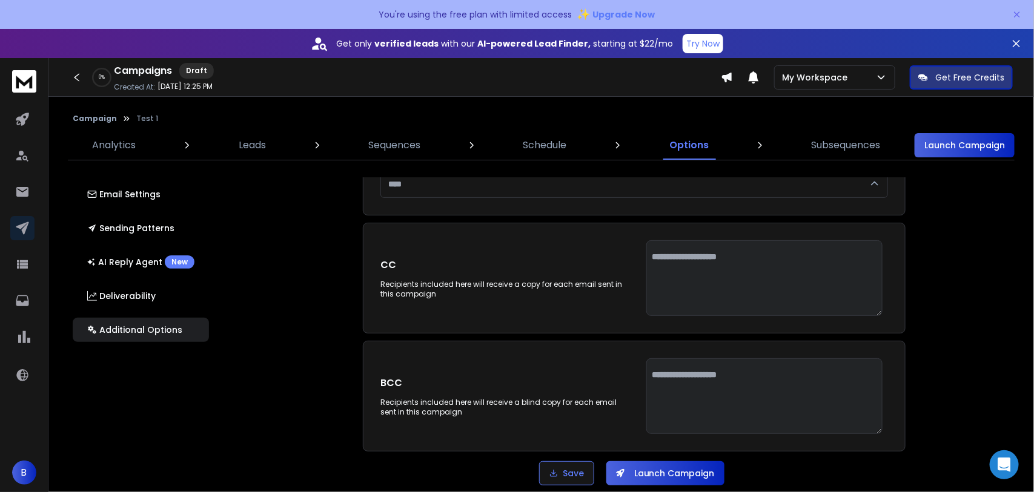
click at [675, 475] on button "Launch Campaign" at bounding box center [665, 473] width 118 height 24
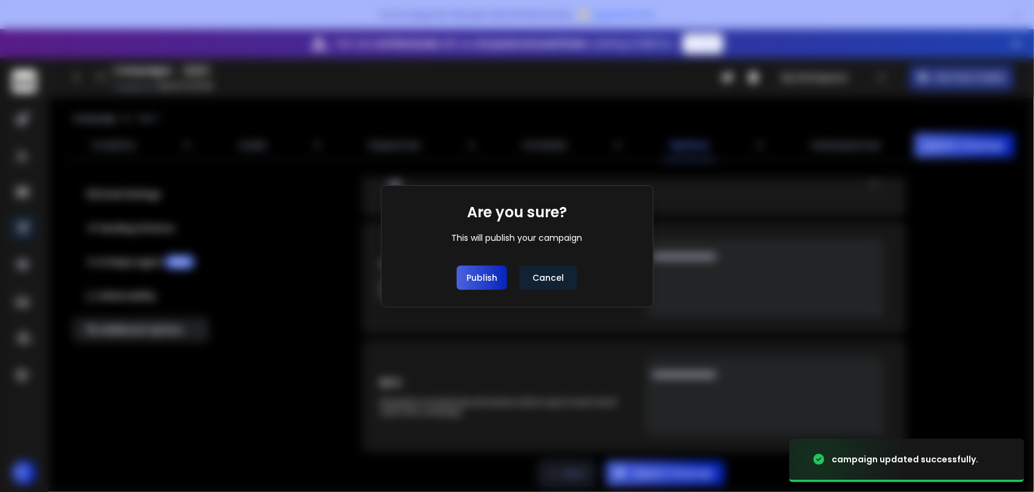
click at [489, 279] on button "Publish" at bounding box center [482, 278] width 50 height 24
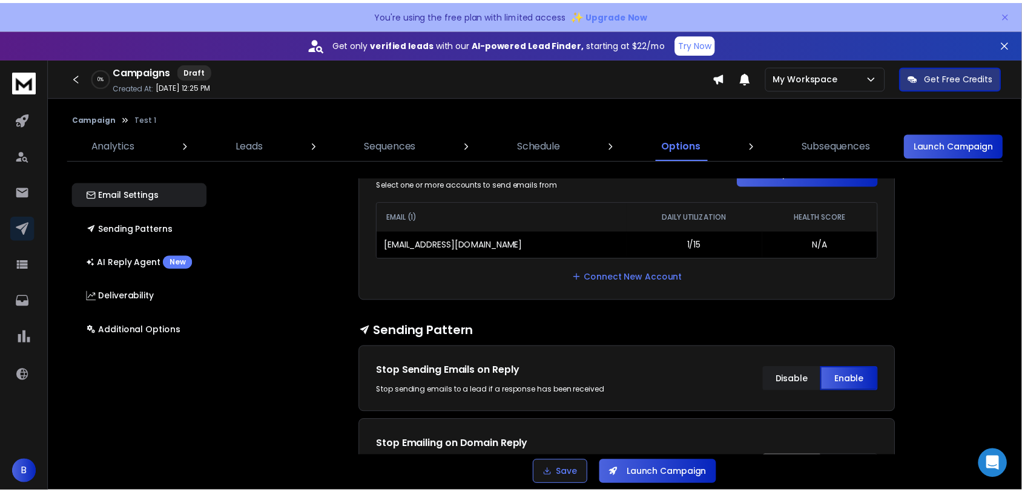
scroll to position [0, 0]
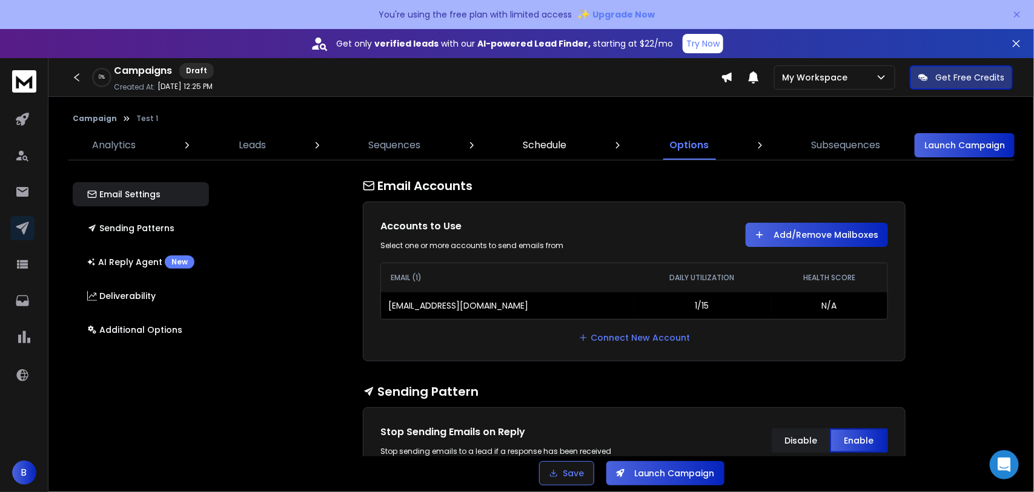
click at [547, 157] on link "Schedule" at bounding box center [545, 145] width 58 height 29
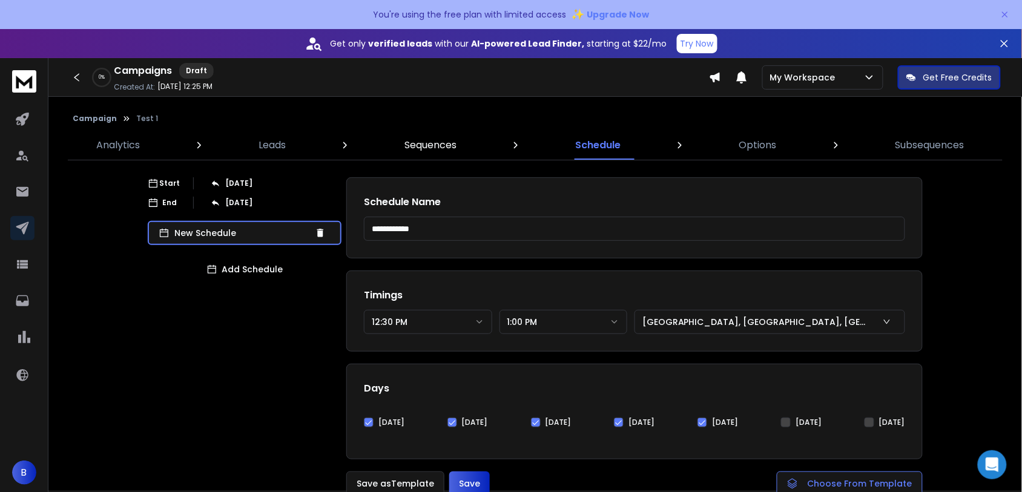
click at [450, 149] on p "Sequences" at bounding box center [431, 145] width 52 height 15
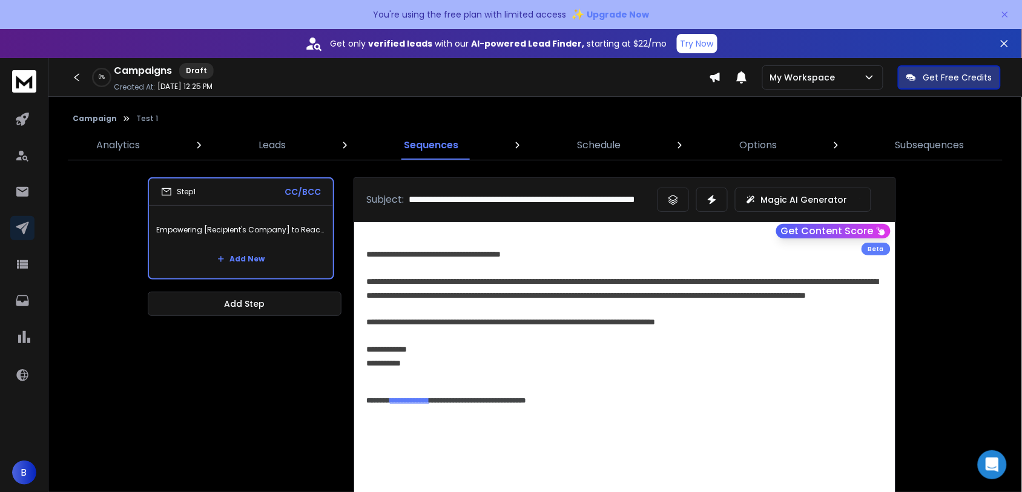
click at [270, 162] on div "**********" at bounding box center [535, 330] width 935 height 443
click at [270, 146] on p "Leads" at bounding box center [272, 145] width 27 height 15
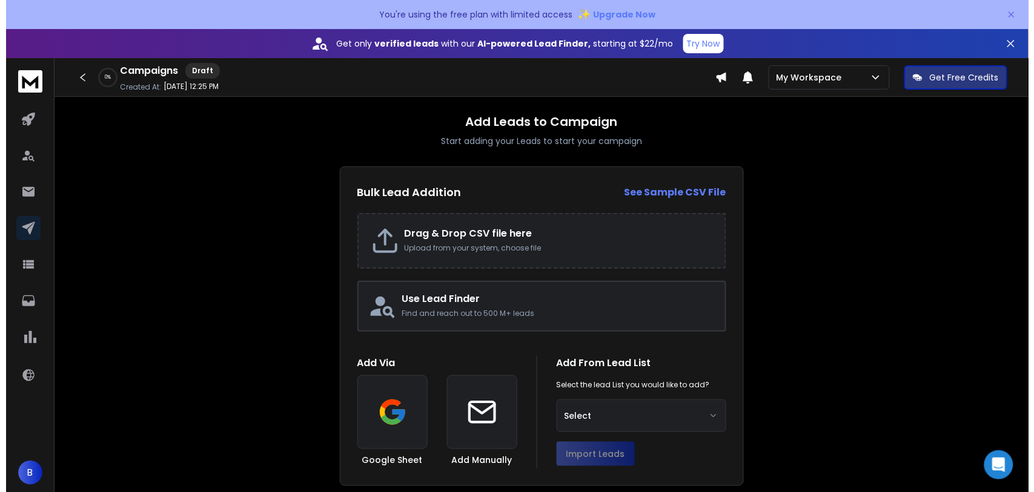
scroll to position [85, 0]
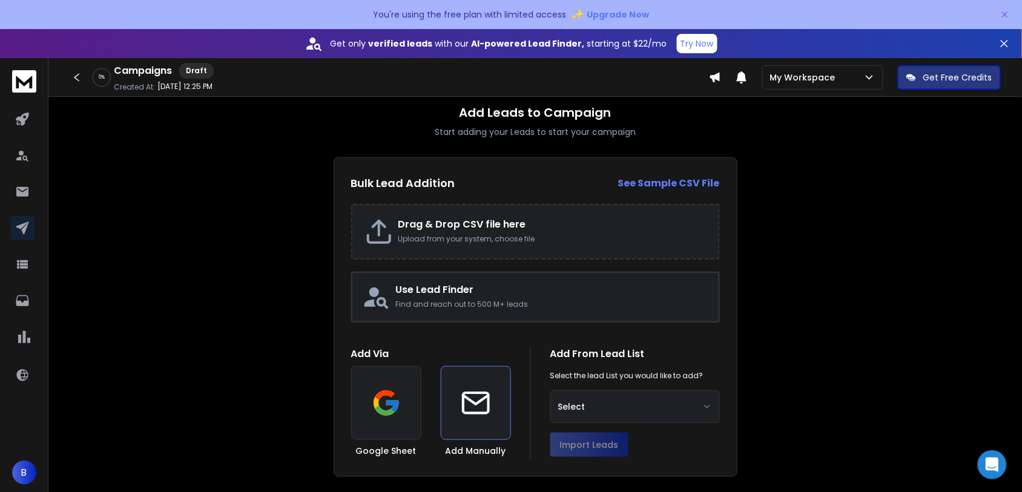
click at [468, 397] on polyline at bounding box center [475, 400] width 25 height 9
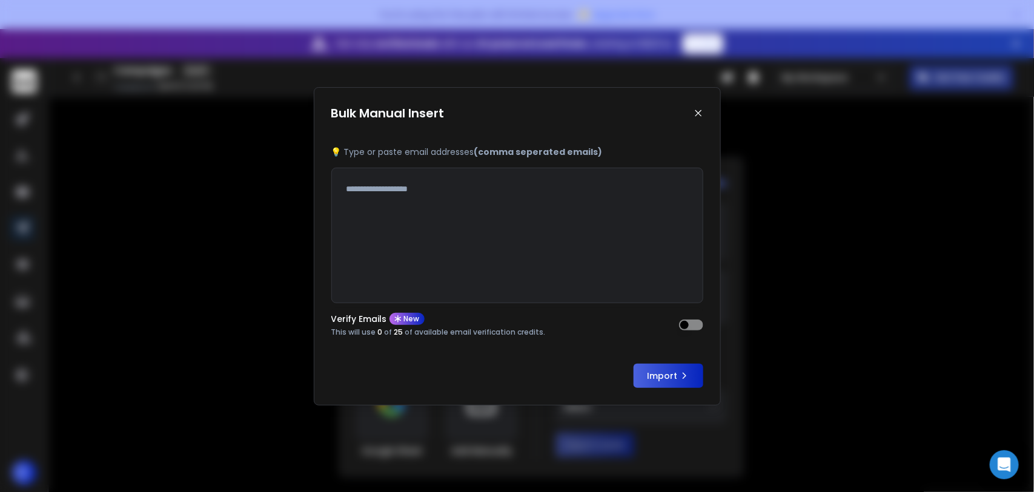
click at [436, 256] on textarea at bounding box center [517, 236] width 372 height 136
click at [684, 324] on button "Verify Emails New This will use 0 of 25 of available email verification credits." at bounding box center [691, 325] width 24 height 11
click at [691, 324] on button "Verify Emails New This will use 0 of 25 of available email verification credits." at bounding box center [691, 325] width 24 height 11
click at [379, 210] on textarea at bounding box center [517, 236] width 372 height 136
type textarea "**********"
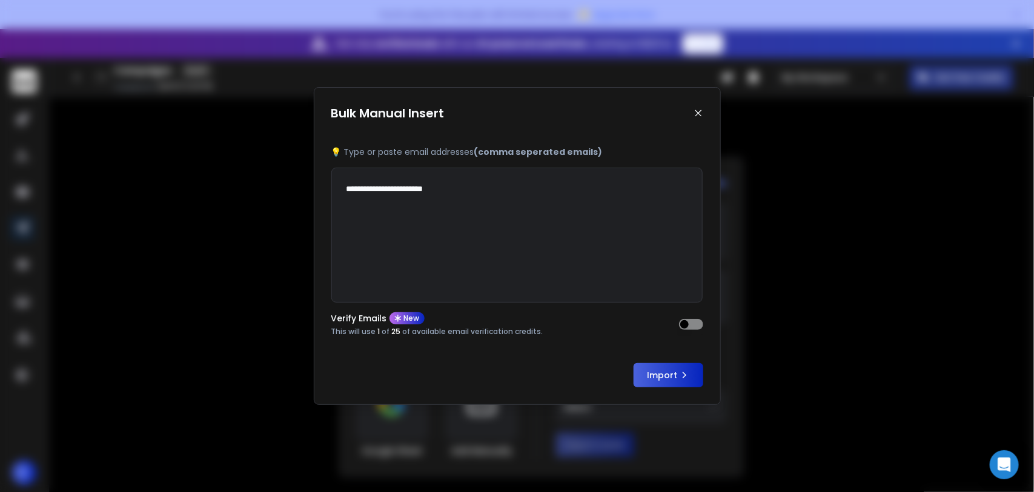
click at [669, 372] on button "Import" at bounding box center [668, 375] width 70 height 24
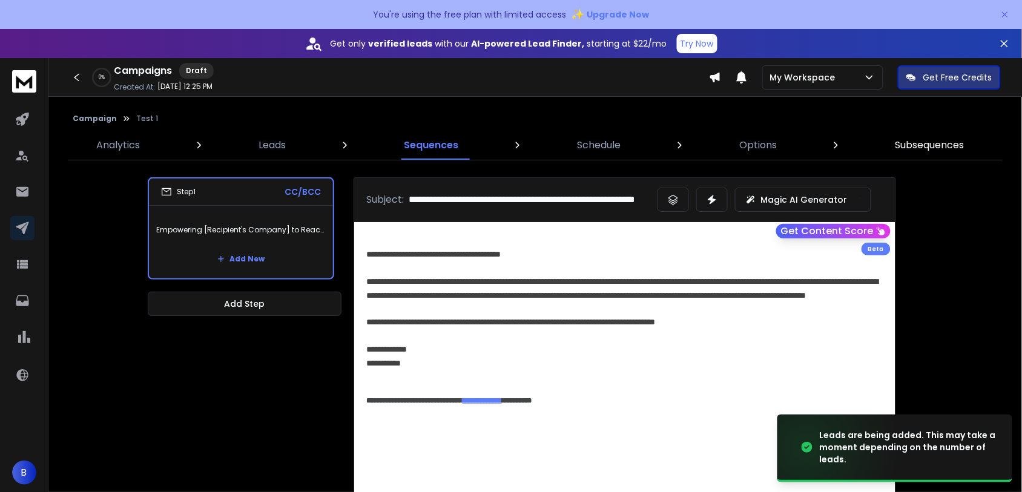
click at [898, 141] on p "Subsequences" at bounding box center [930, 145] width 69 height 15
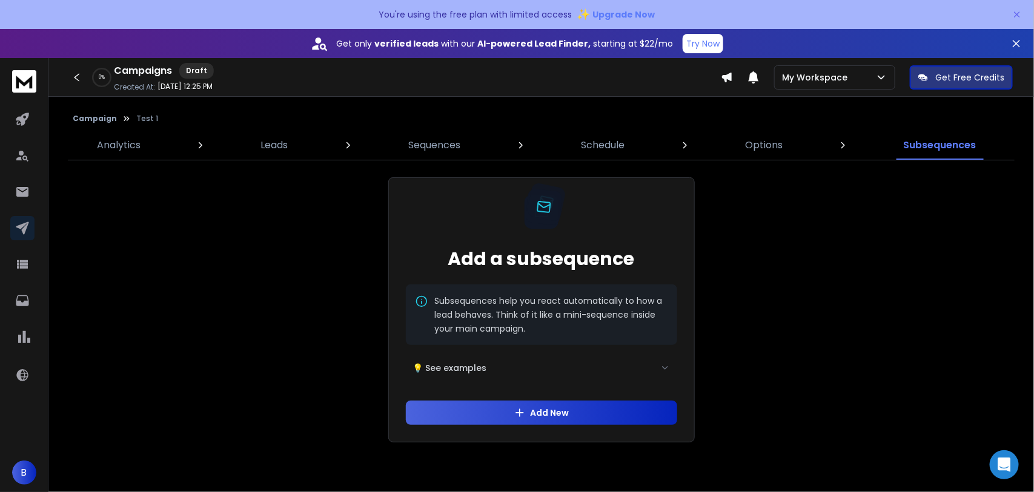
click at [804, 134] on div "Analytics Leads Sequences Schedule Options Subsequences" at bounding box center [536, 145] width 937 height 29
click at [775, 139] on p "Options" at bounding box center [764, 145] width 38 height 15
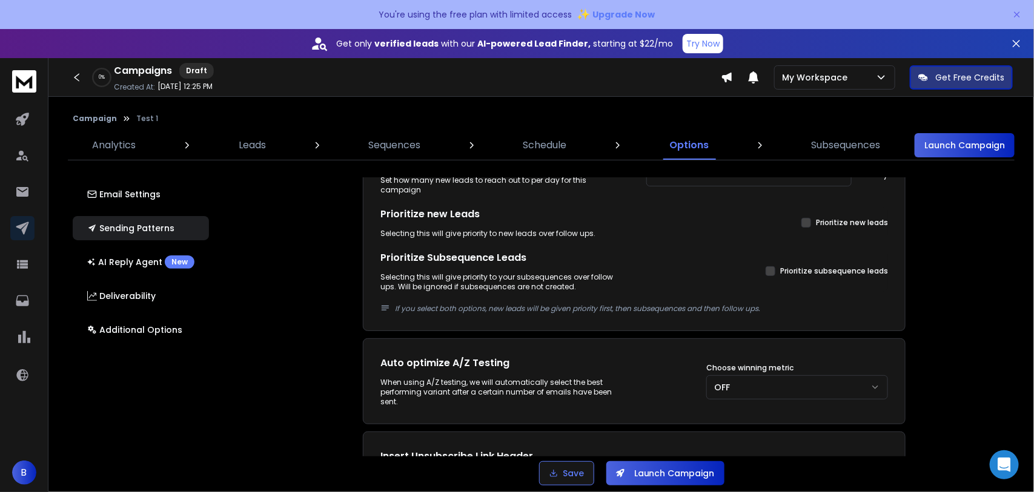
scroll to position [612, 0]
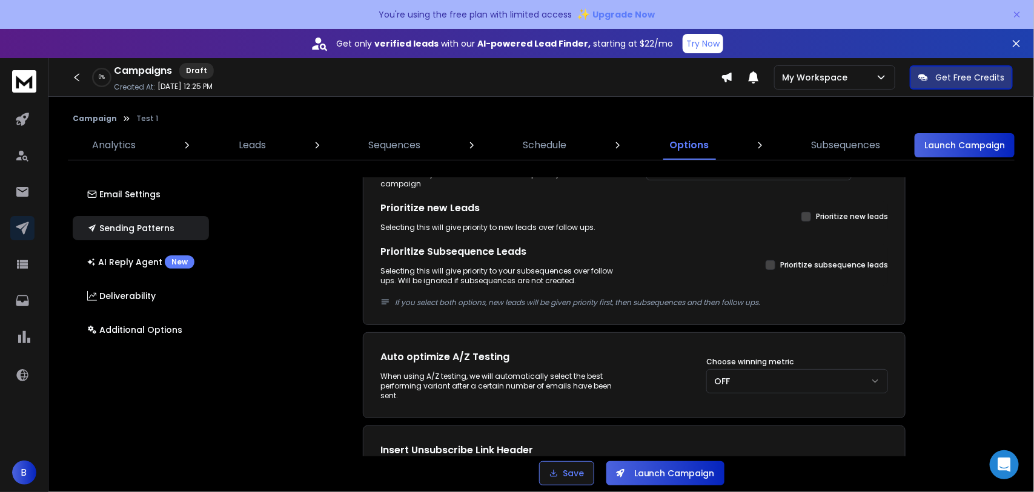
click at [646, 469] on button "Launch Campaign" at bounding box center [665, 473] width 118 height 24
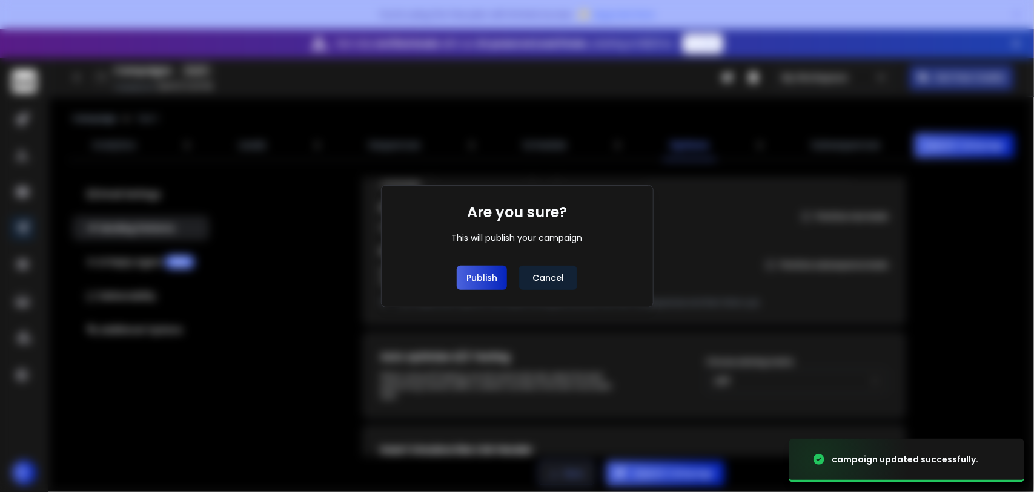
click at [480, 280] on button "Publish" at bounding box center [482, 278] width 50 height 24
